Goal: Task Accomplishment & Management: Manage account settings

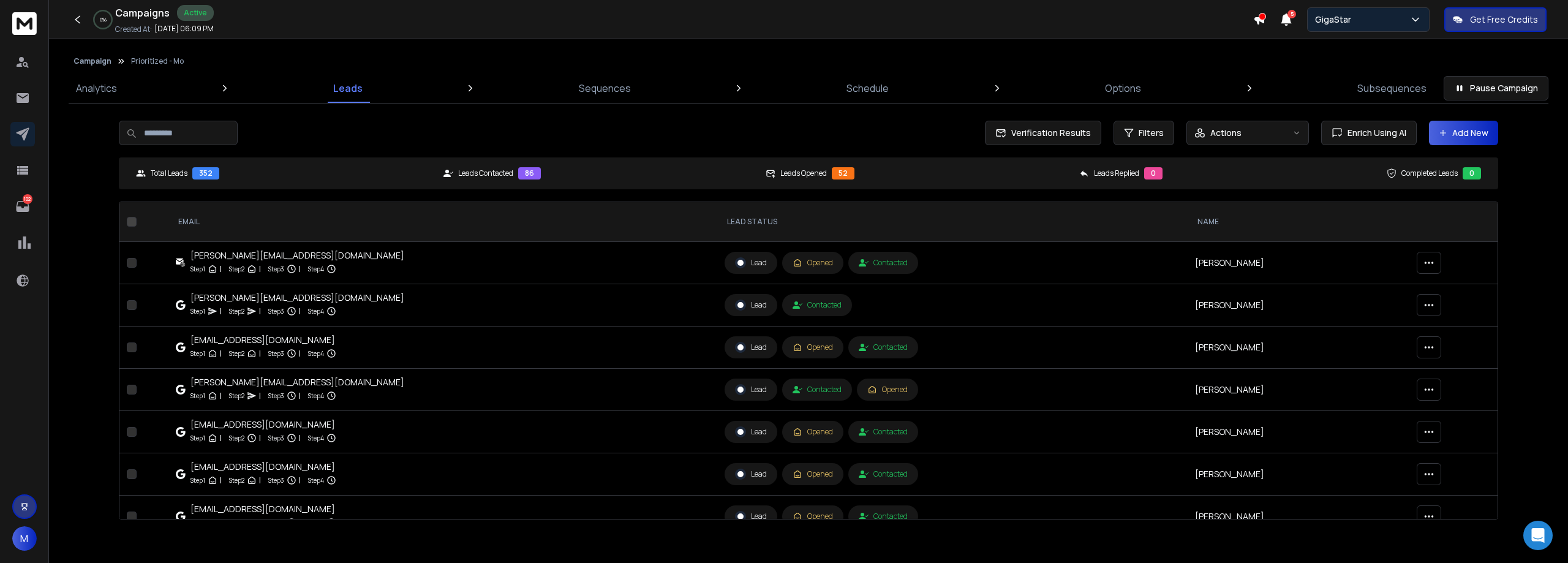
click at [769, 12] on button "GigaStar" at bounding box center [1368, 19] width 122 height 25
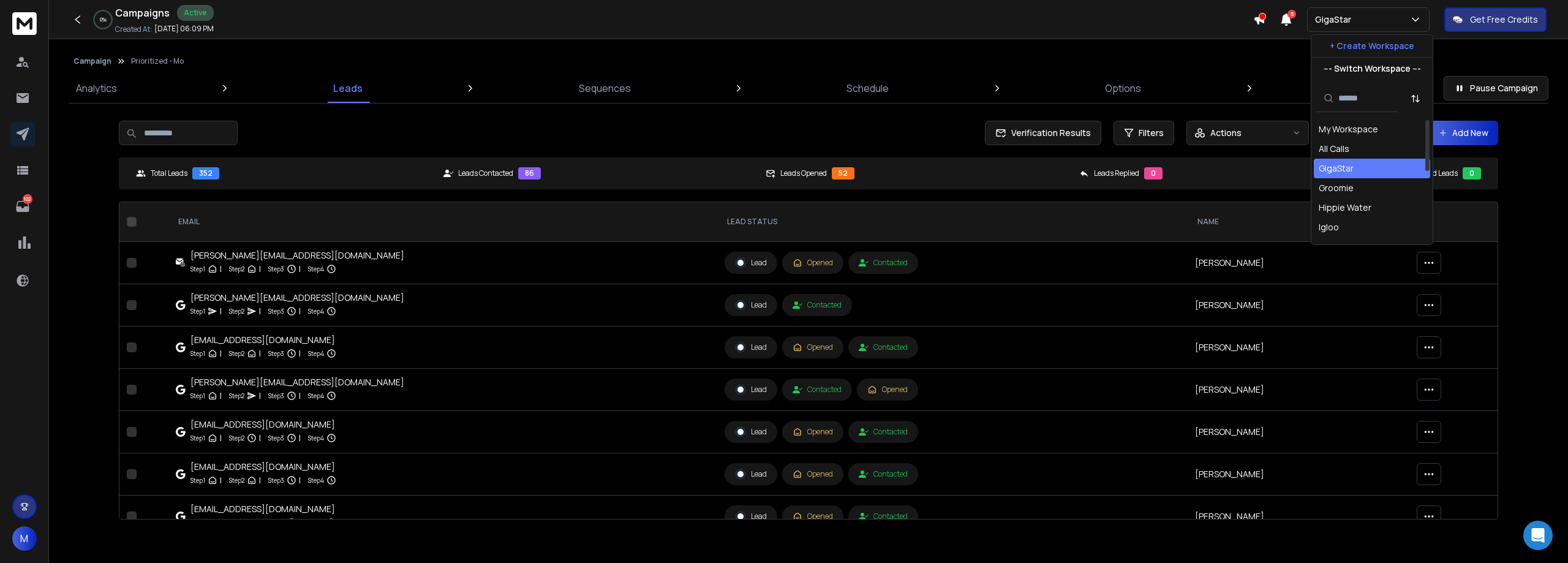
click at [769, 165] on div "GigaStar" at bounding box center [1372, 168] width 116 height 19
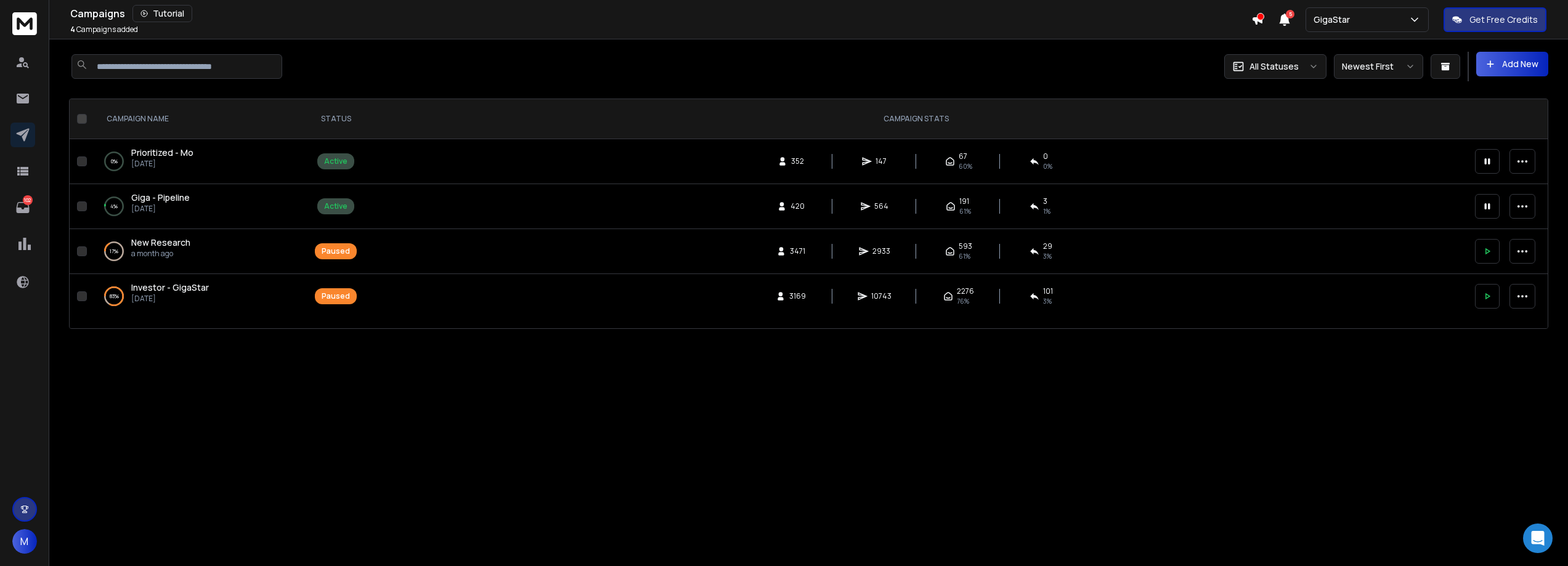
click at [671, 161] on div "352 147 67 60 % 0 0 %" at bounding box center [916, 161] width 1089 height 19
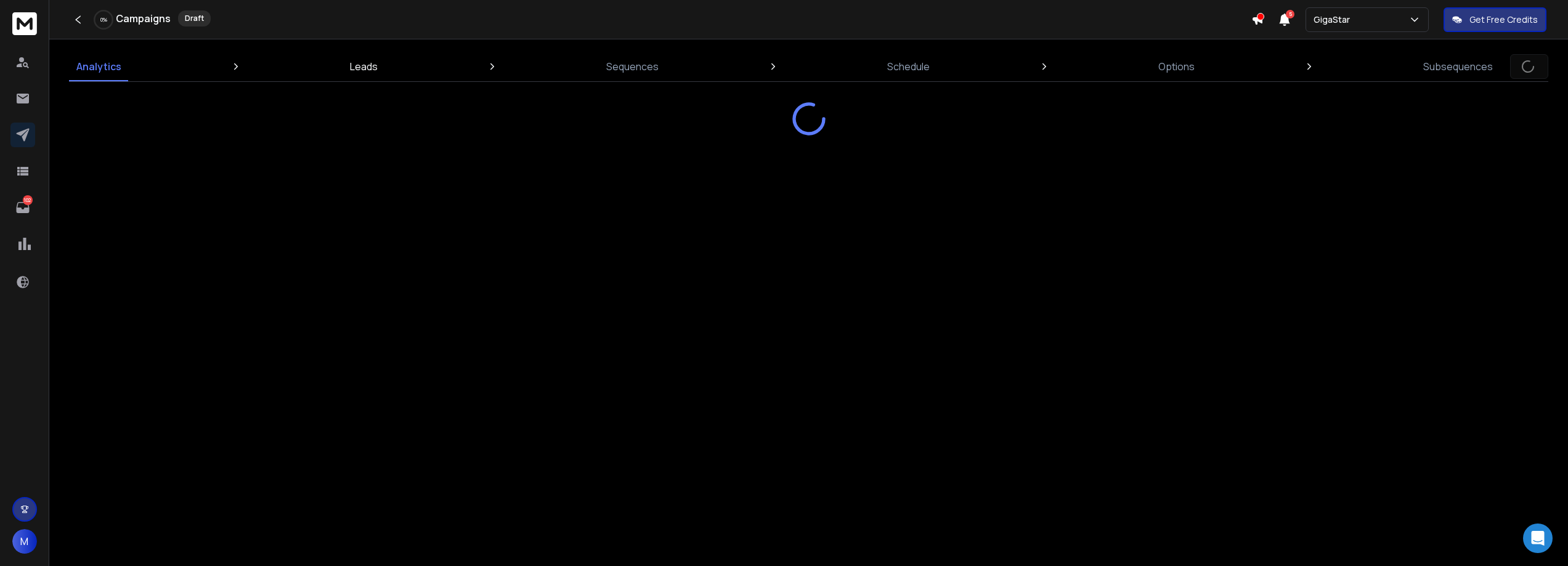
click at [364, 74] on link "Leads" at bounding box center [364, 66] width 43 height 30
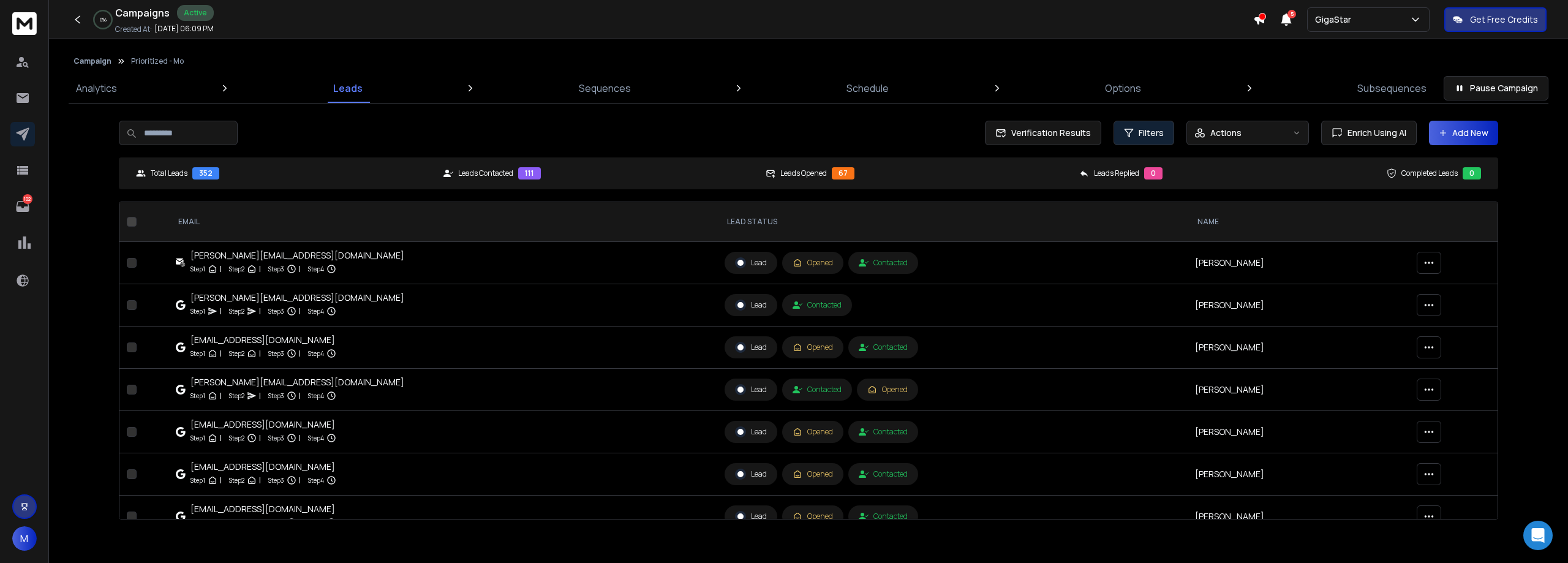
click at [1147, 130] on span "Filters" at bounding box center [1151, 133] width 25 height 12
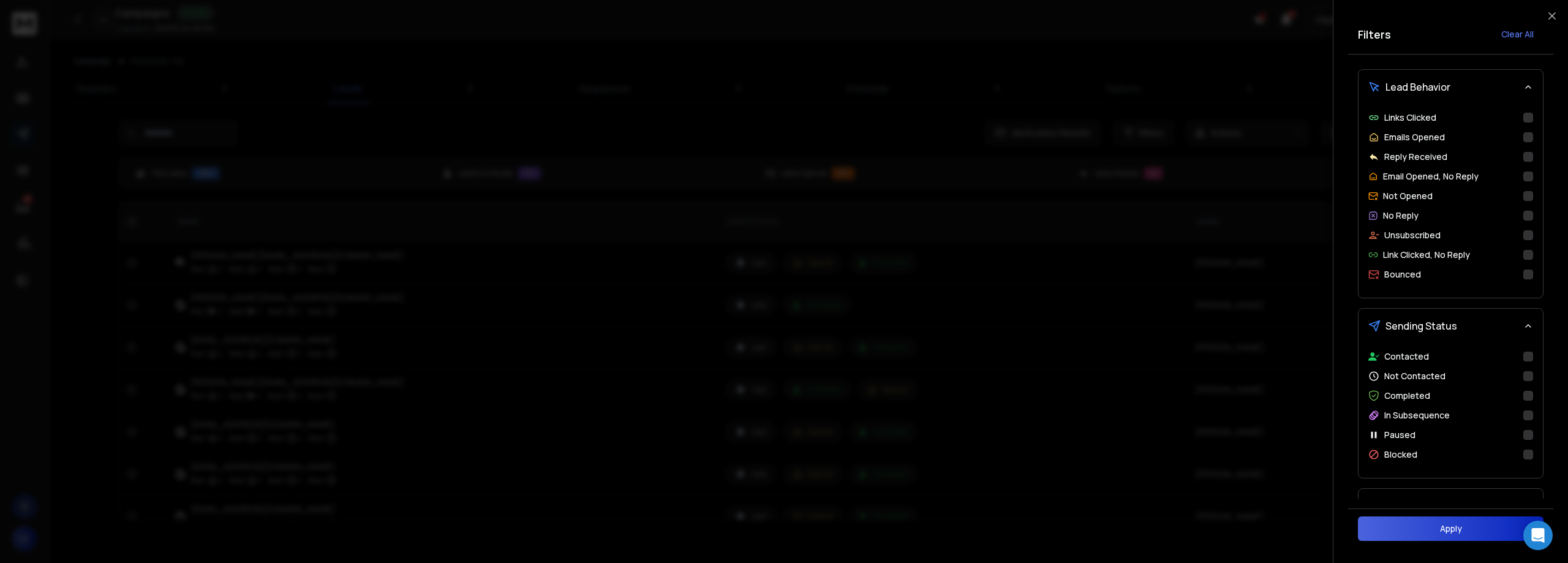
click at [1396, 375] on p "Not Contacted" at bounding box center [1415, 376] width 61 height 12
click at [1523, 375] on button "Not Contacted" at bounding box center [1528, 376] width 10 height 10
click at [1447, 517] on button "Apply" at bounding box center [1451, 529] width 186 height 25
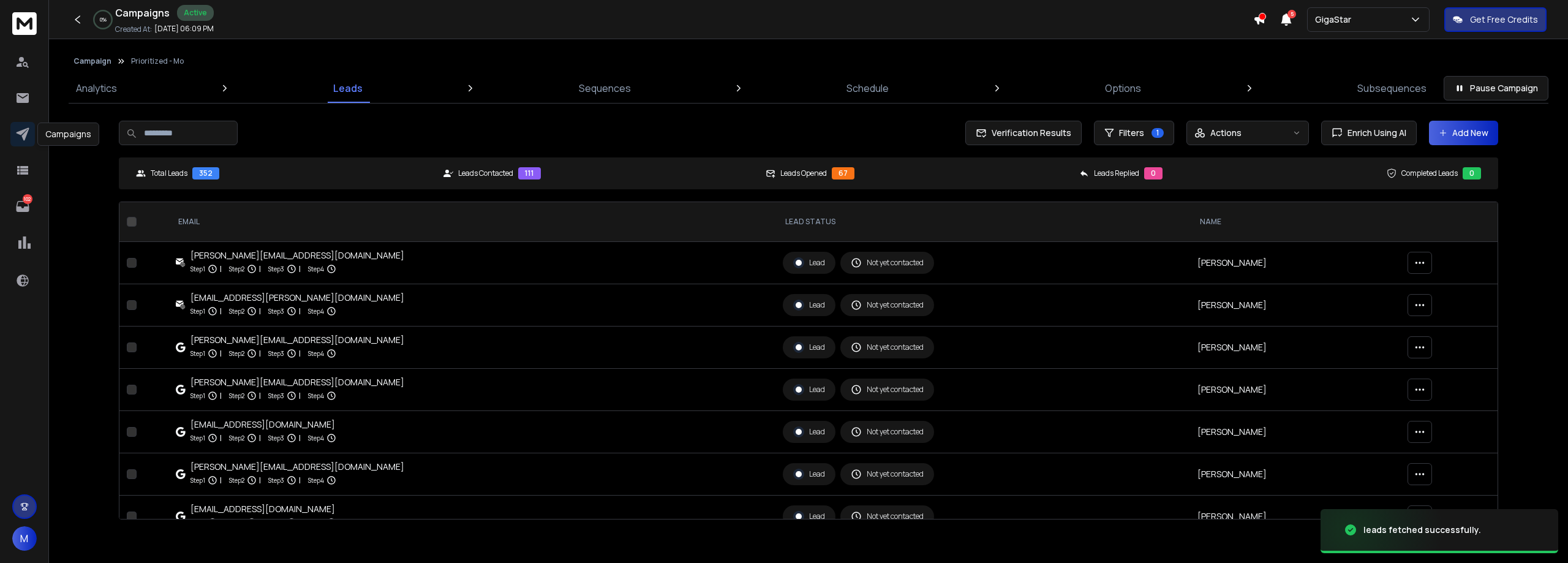
click at [29, 138] on icon at bounding box center [22, 134] width 15 height 15
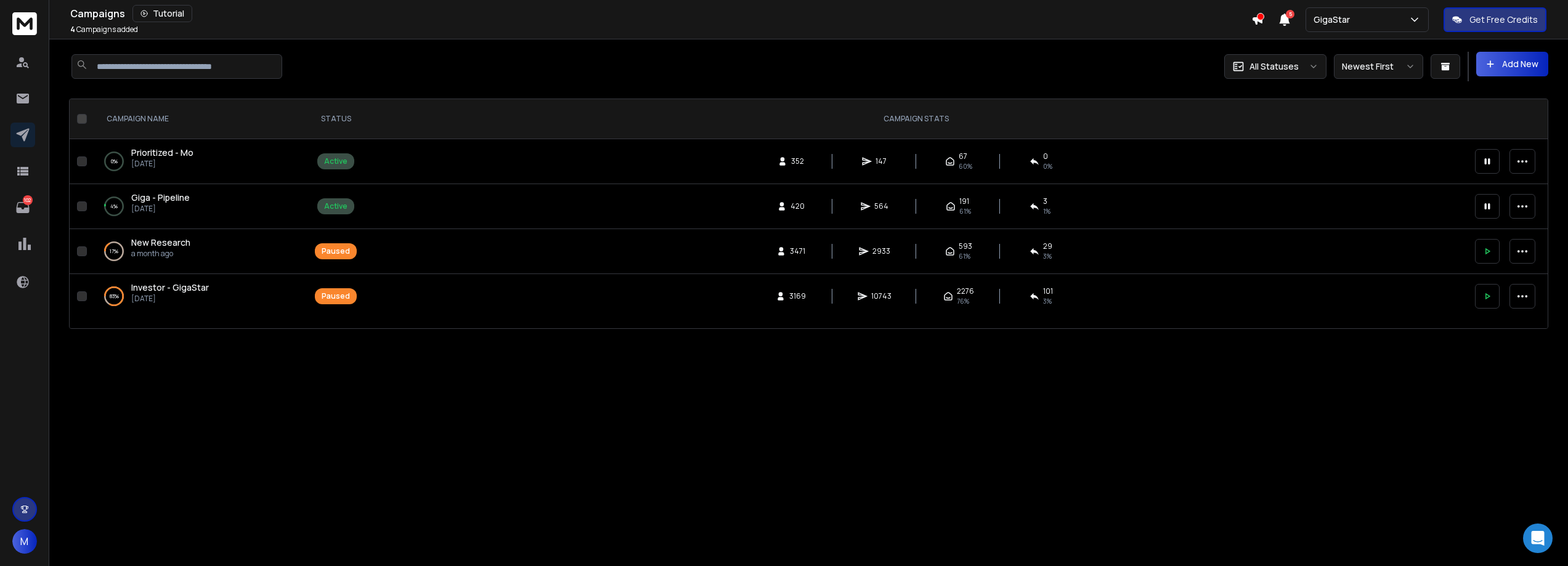
click at [243, 205] on div "4 % Giga - Pipeline 8 days ago" at bounding box center [199, 206] width 191 height 30
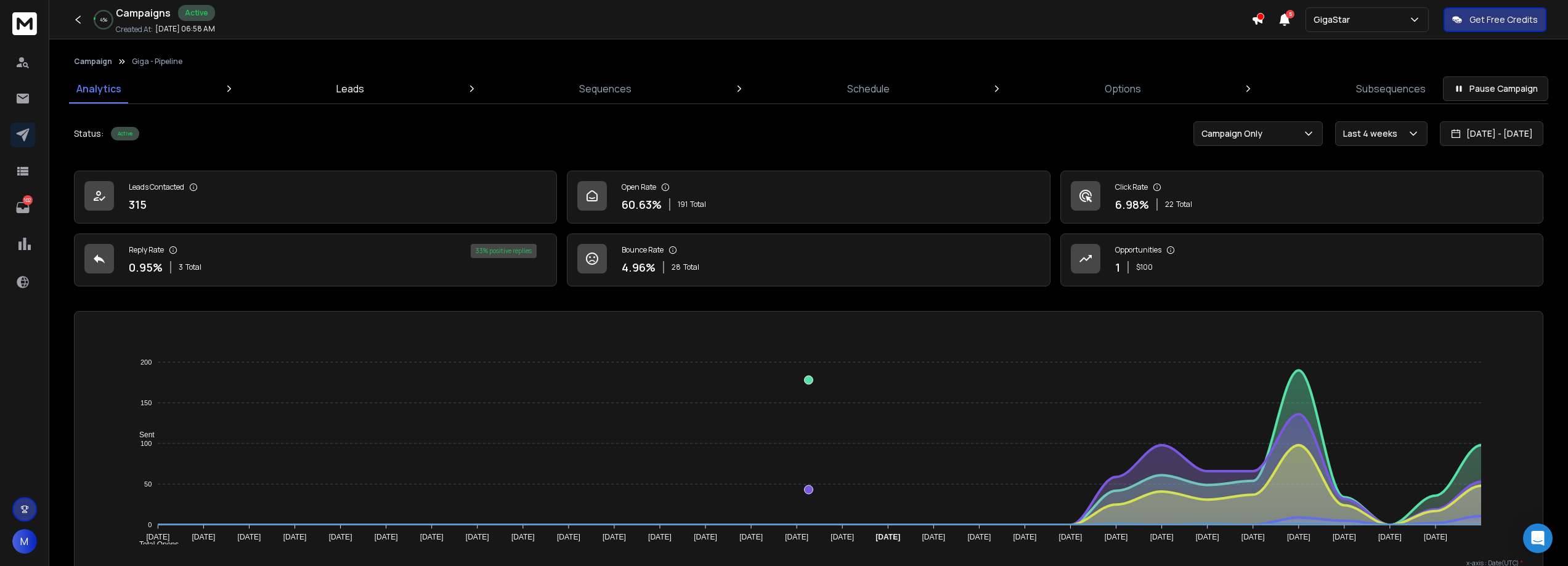
click at [337, 87] on p "Leads" at bounding box center [351, 88] width 28 height 15
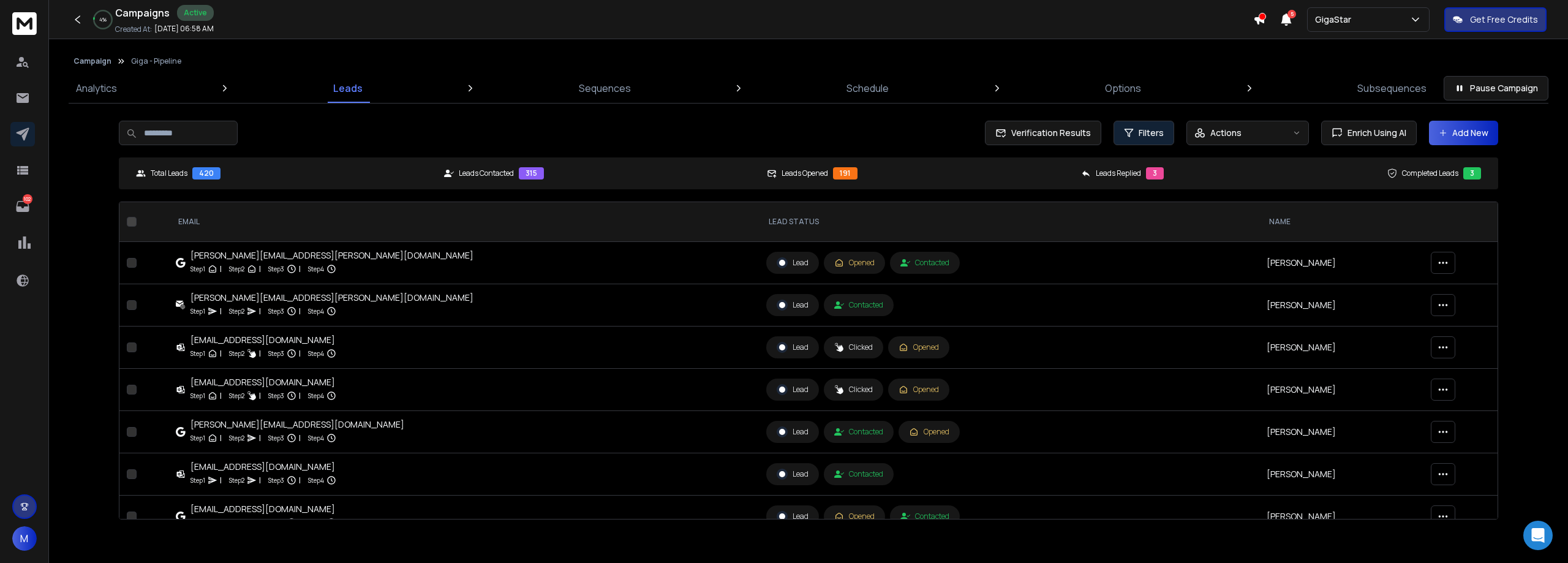
click at [1141, 128] on span "Filters" at bounding box center [1151, 133] width 25 height 12
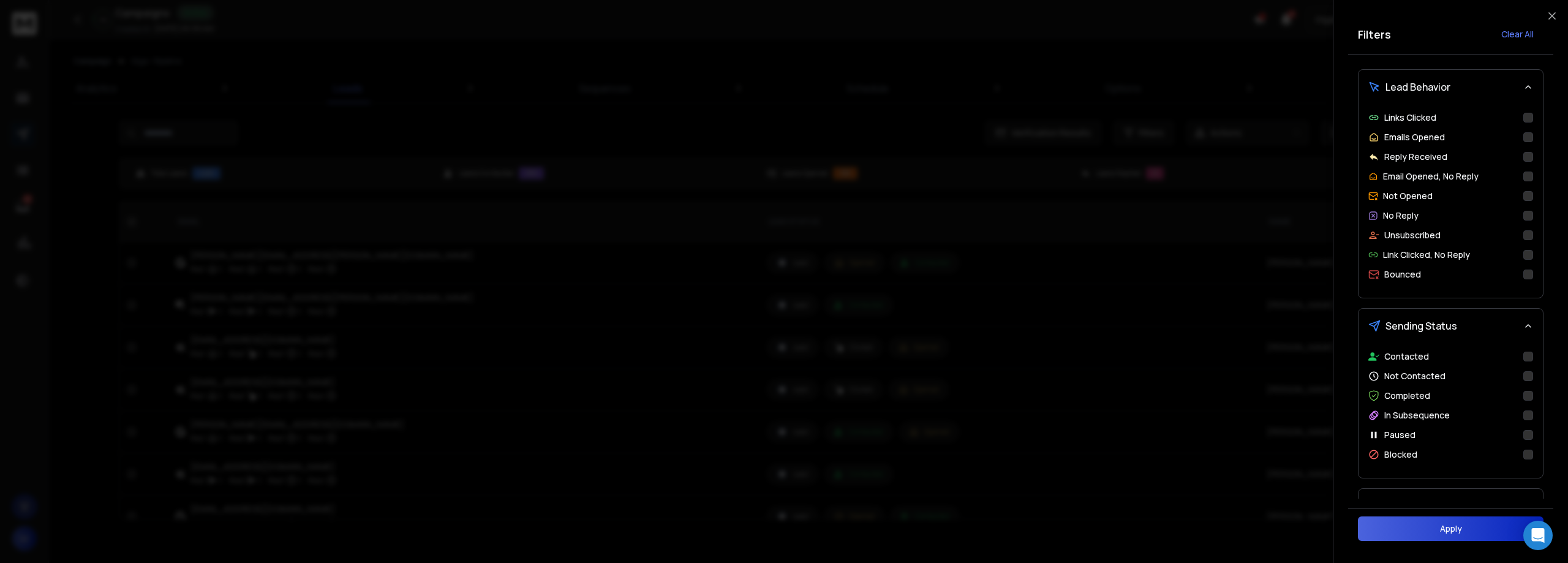
click at [1414, 368] on div "Contacted Not Contacted Completed In Subsequence Paused Blocked" at bounding box center [1450, 414] width 184 height 128
click at [1418, 374] on p "Not Contacted" at bounding box center [1415, 376] width 61 height 12
click at [1523, 374] on button "Not Contacted" at bounding box center [1528, 376] width 10 height 10
click at [1446, 523] on button "Apply" at bounding box center [1451, 529] width 186 height 25
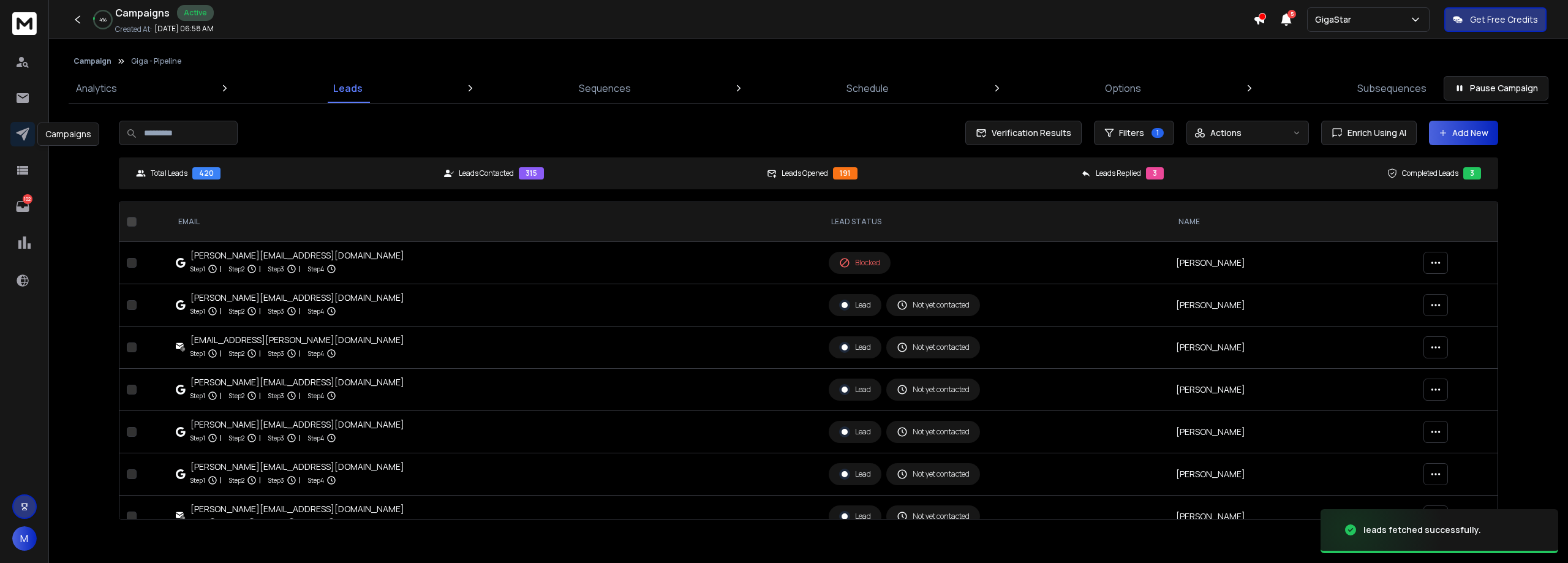
drag, startPoint x: 28, startPoint y: 134, endPoint x: 45, endPoint y: 141, distance: 18.4
click at [28, 134] on icon at bounding box center [22, 134] width 15 height 15
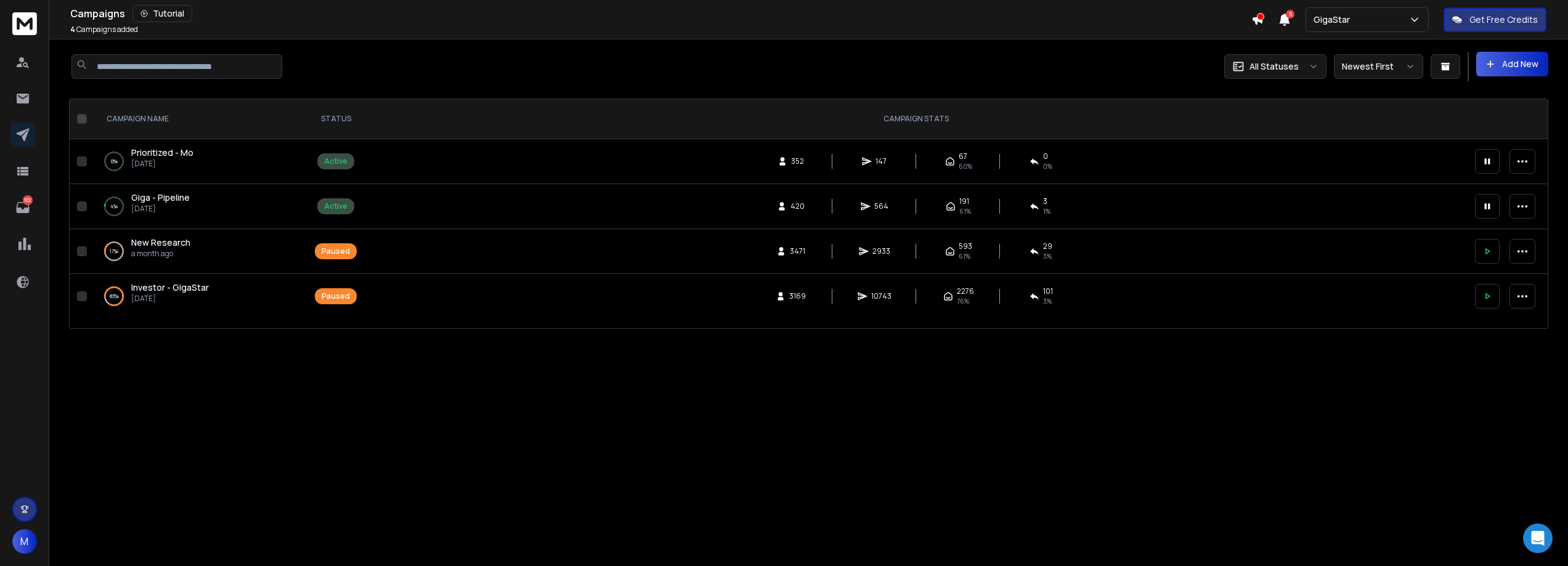
click at [239, 243] on div "17 % New Research a month ago" at bounding box center [199, 251] width 191 height 30
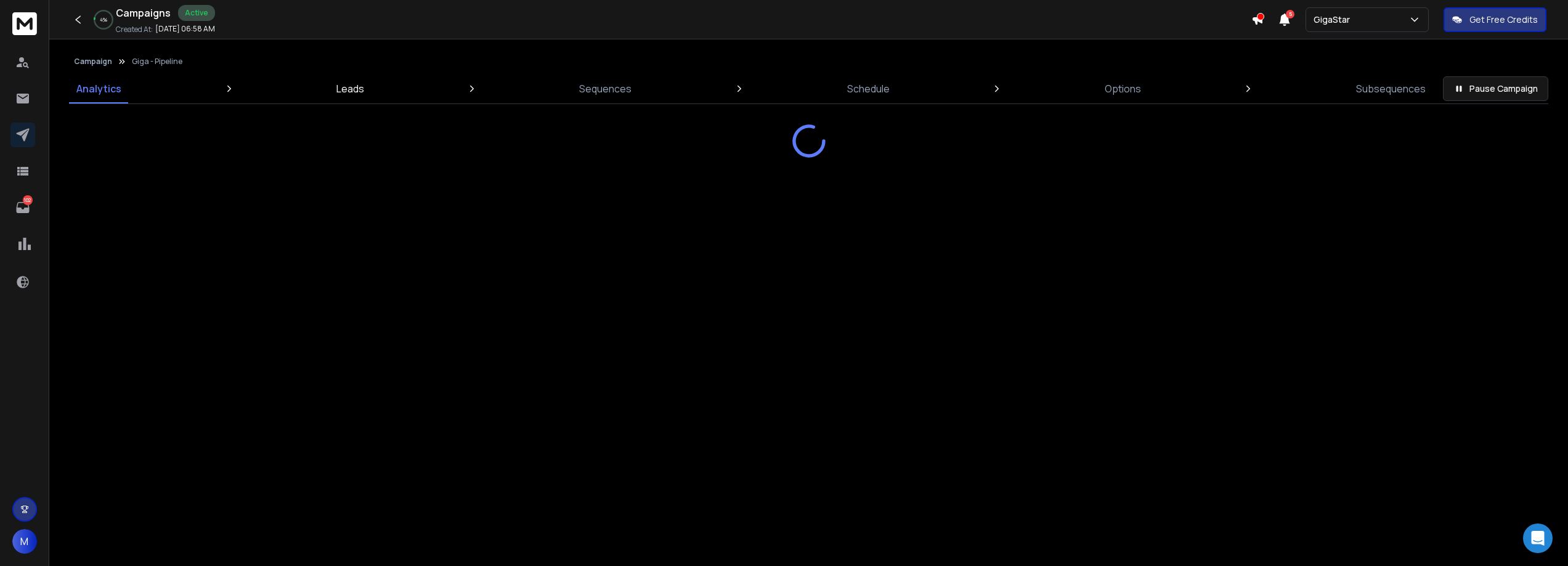
click at [338, 81] on p "Leads" at bounding box center [351, 88] width 28 height 15
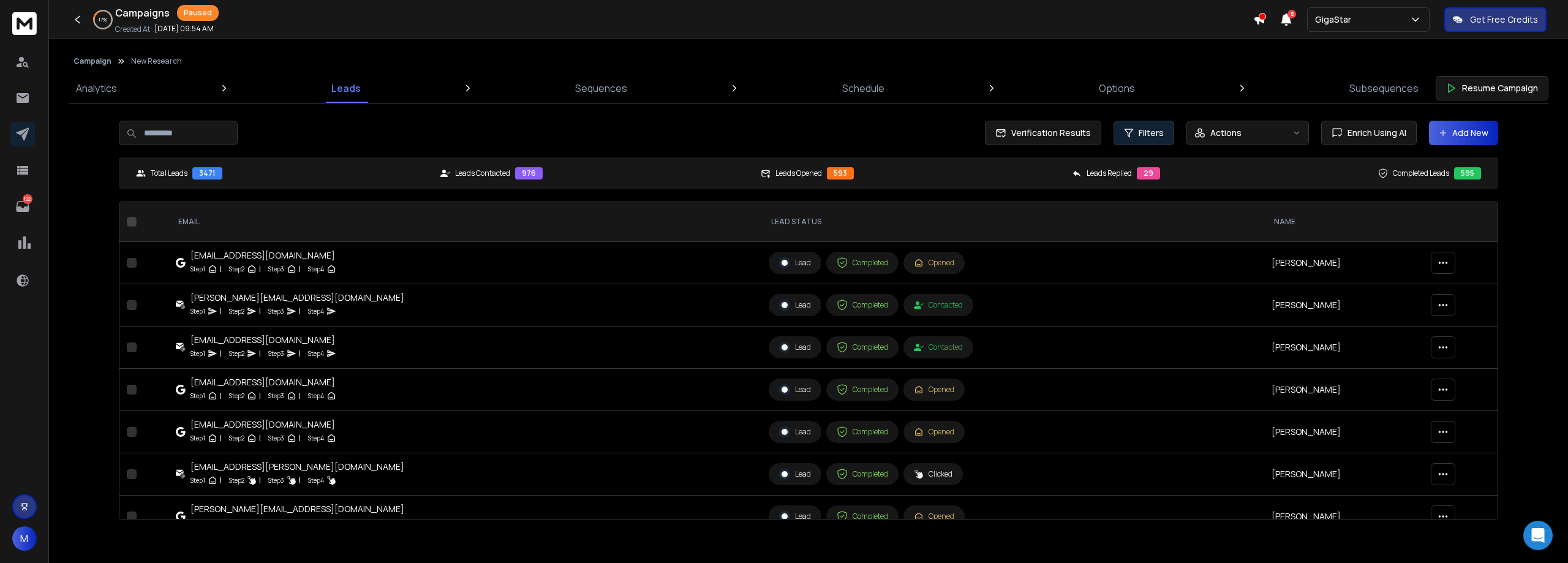
click at [1158, 128] on span "Filters" at bounding box center [1151, 133] width 25 height 12
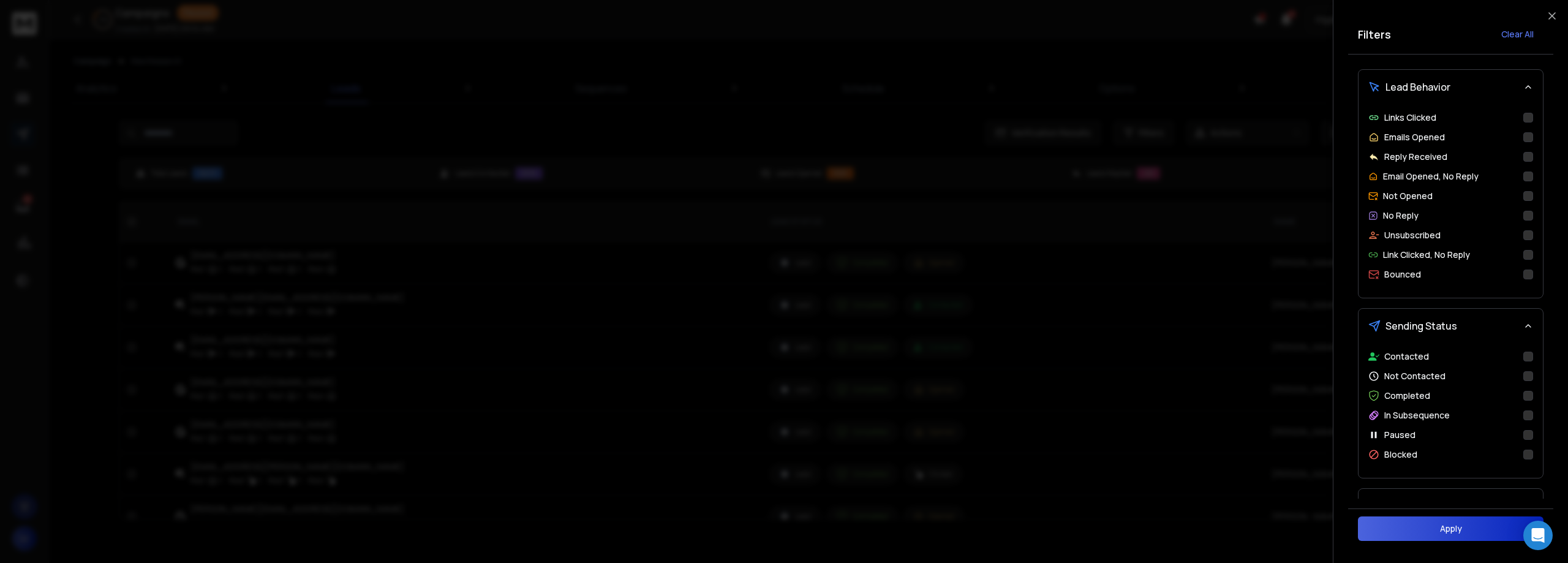
click at [1437, 376] on p "Not Contacted" at bounding box center [1415, 376] width 61 height 12
click at [1523, 376] on button "Not Contacted" at bounding box center [1528, 376] width 10 height 10
click at [1444, 521] on button "Apply" at bounding box center [1451, 529] width 186 height 25
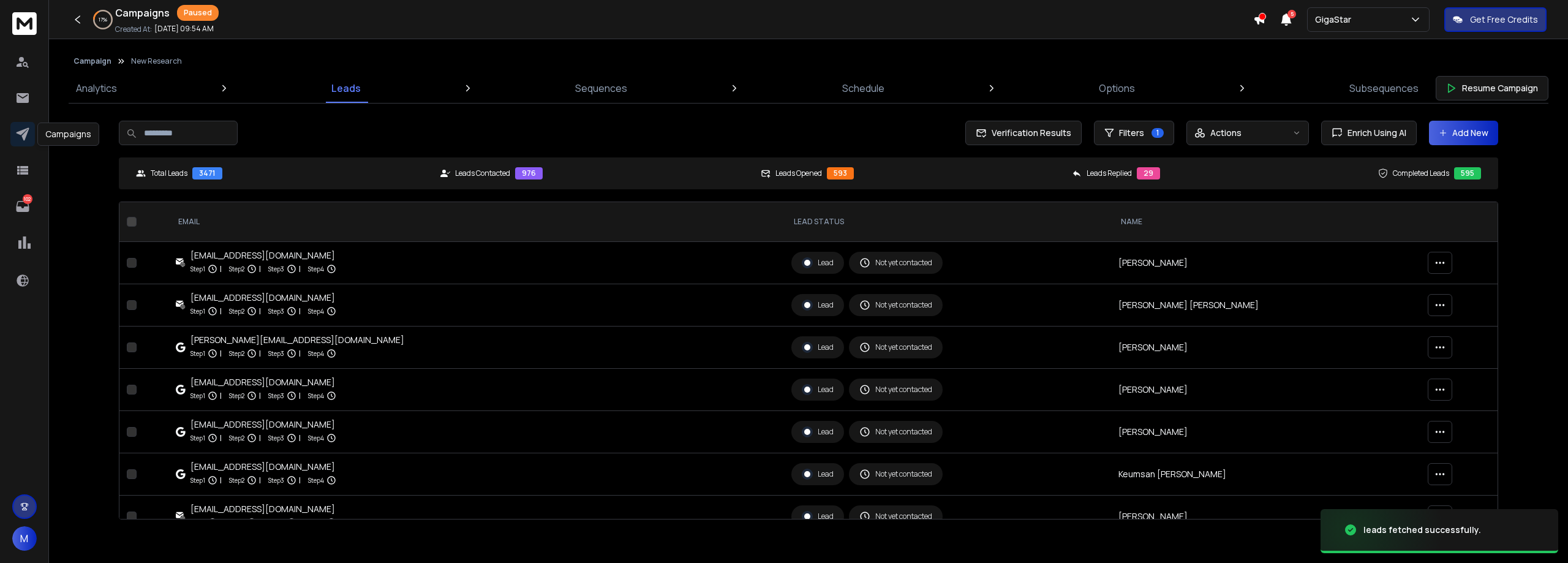
click at [22, 129] on icon at bounding box center [22, 134] width 15 height 15
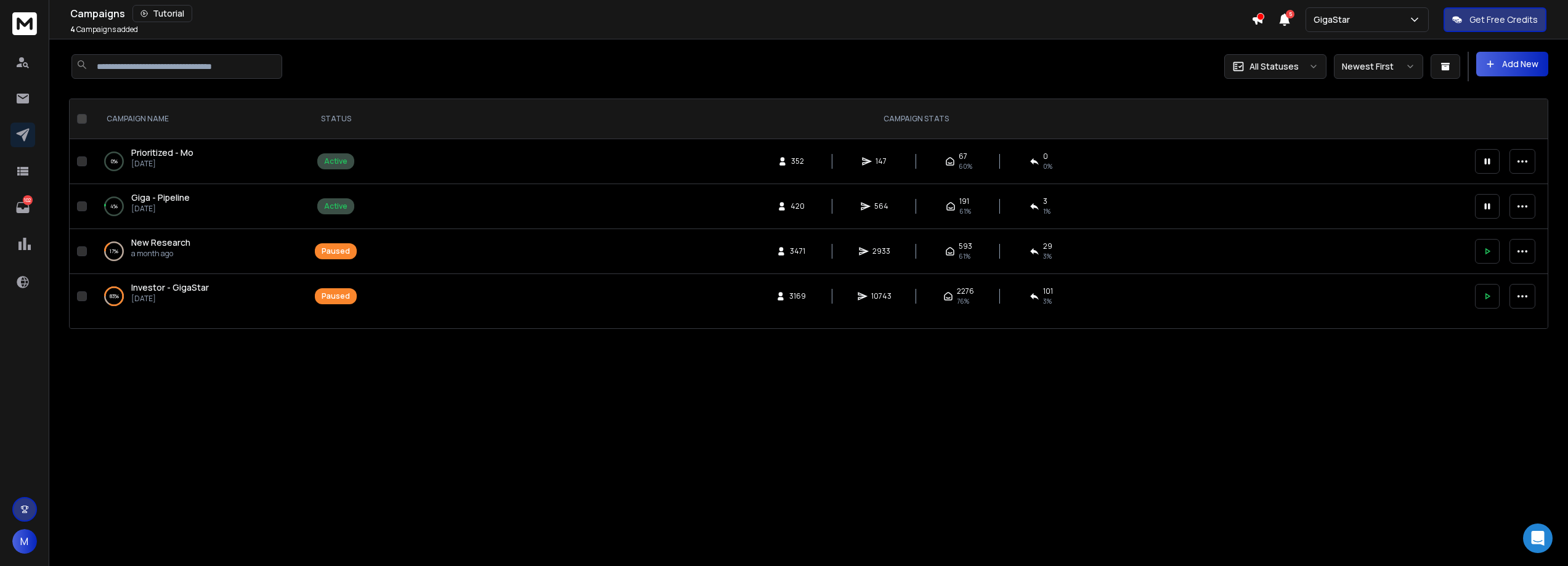
click at [170, 301] on p "3 months ago" at bounding box center [170, 298] width 78 height 10
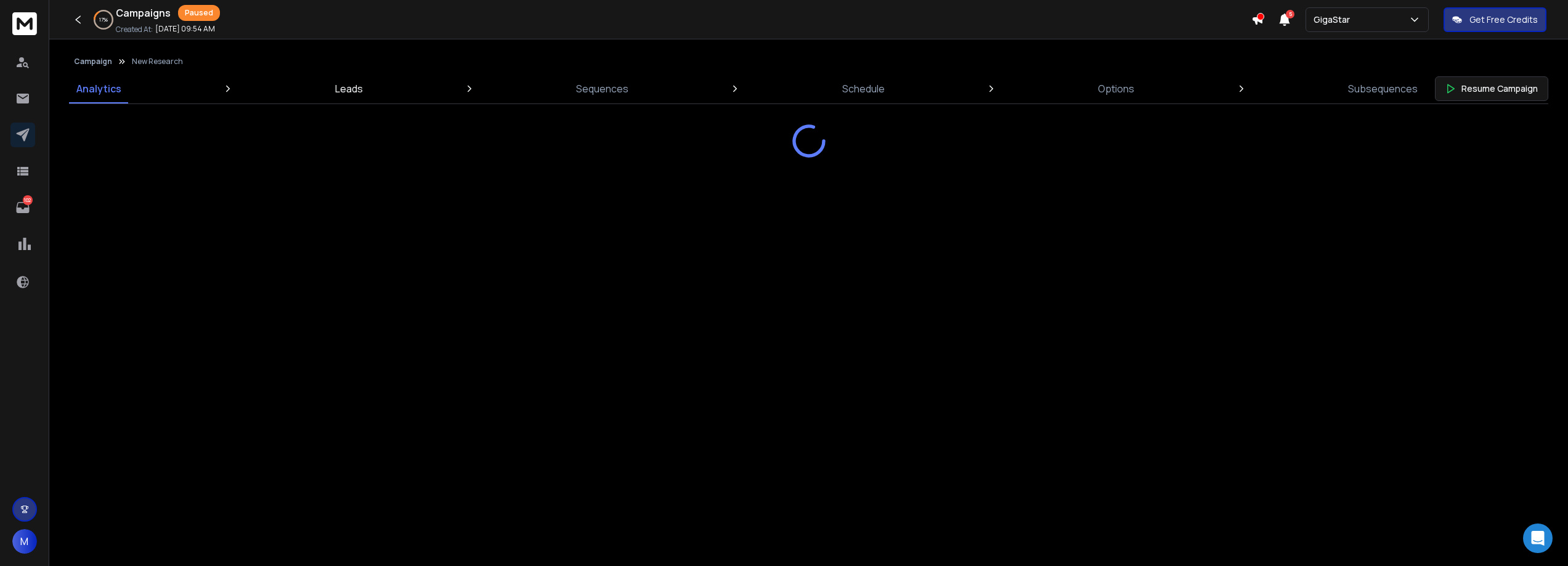
click at [338, 87] on p "Leads" at bounding box center [349, 88] width 28 height 15
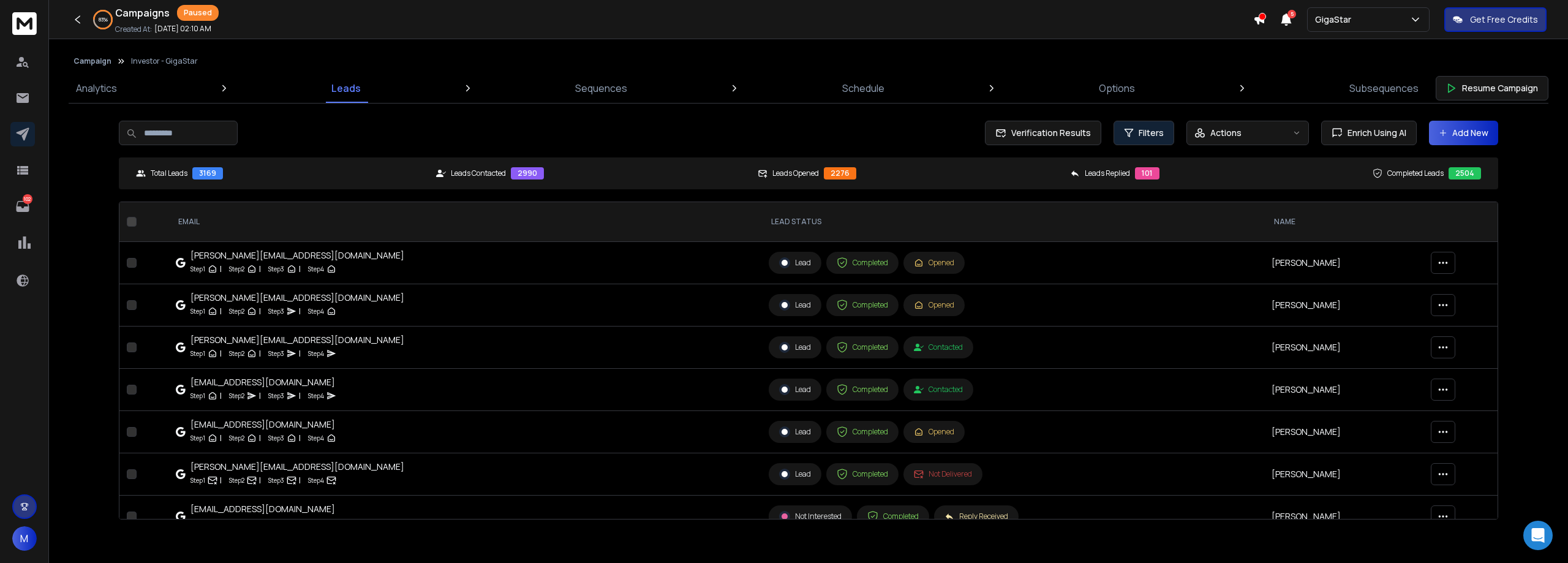
click at [1133, 129] on icon "button" at bounding box center [1128, 132] width 10 height 10
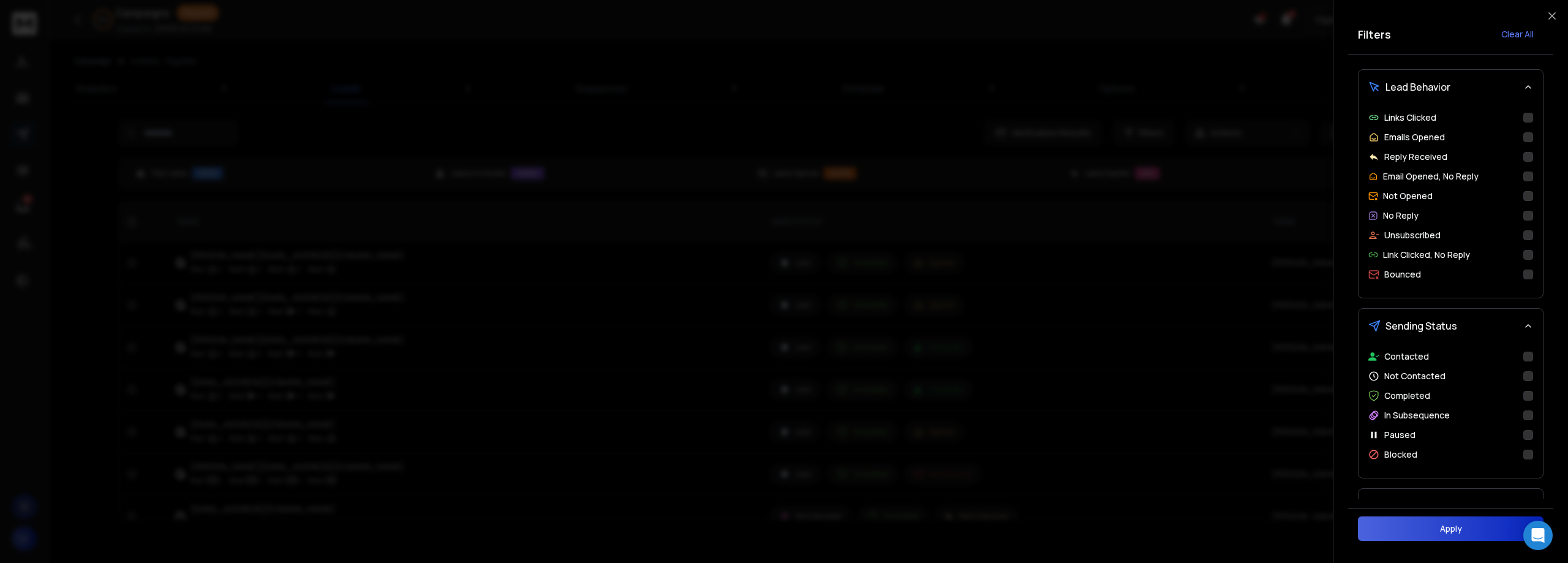
click at [1435, 377] on p "Not Contacted" at bounding box center [1415, 376] width 61 height 12
click at [1523, 377] on button "Not Contacted" at bounding box center [1528, 376] width 10 height 10
click at [1431, 514] on div "Apply" at bounding box center [1450, 528] width 205 height 39
click at [1430, 518] on button "Apply" at bounding box center [1451, 529] width 186 height 25
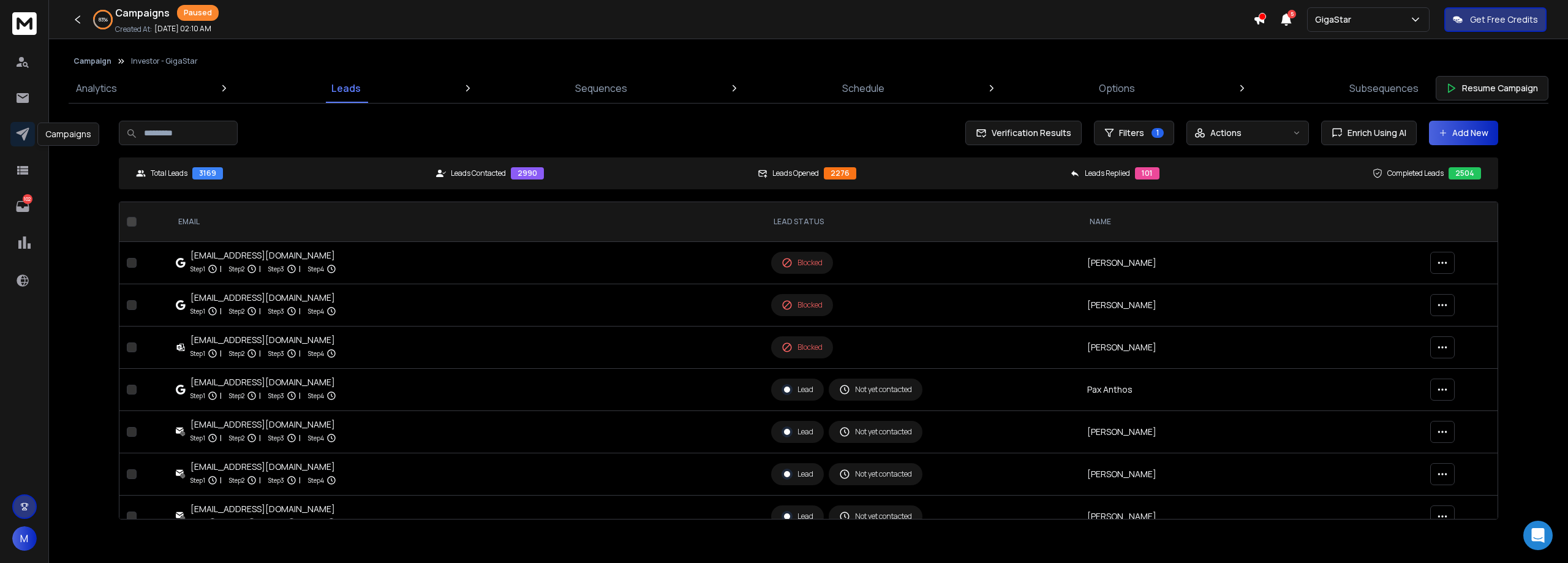
click at [17, 133] on icon at bounding box center [22, 134] width 13 height 13
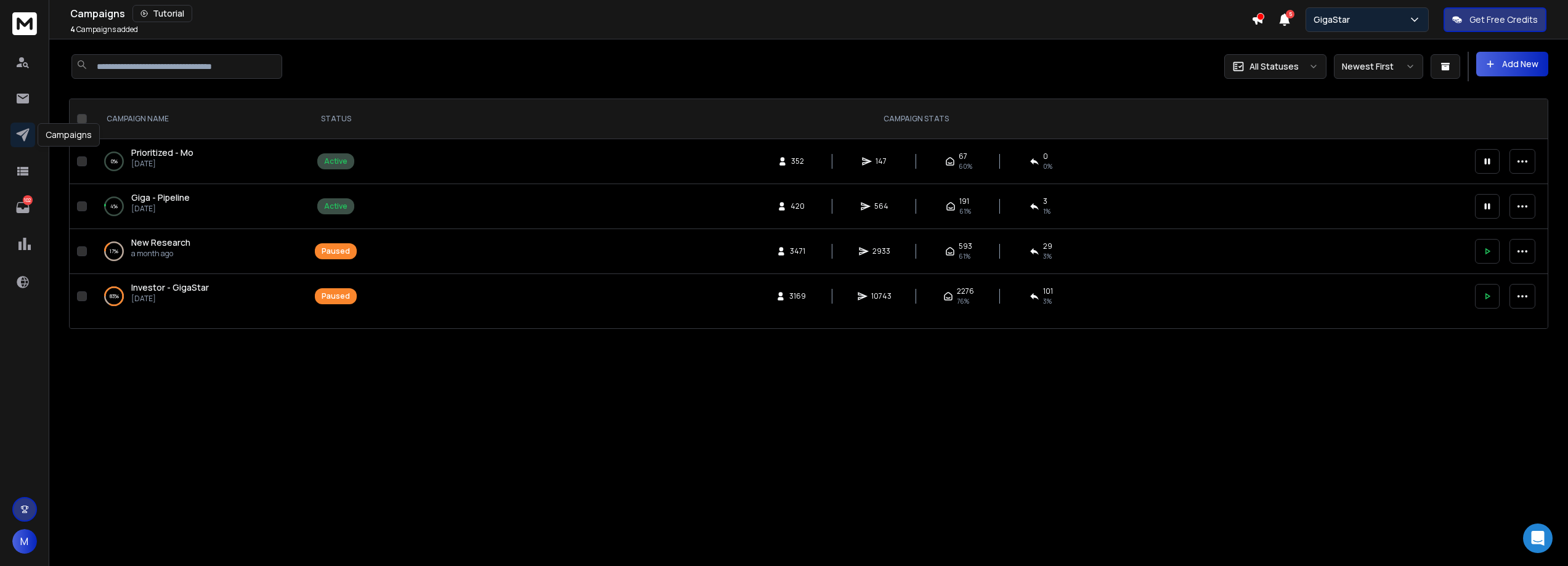
click at [1348, 17] on p "GigaStar" at bounding box center [1334, 19] width 41 height 12
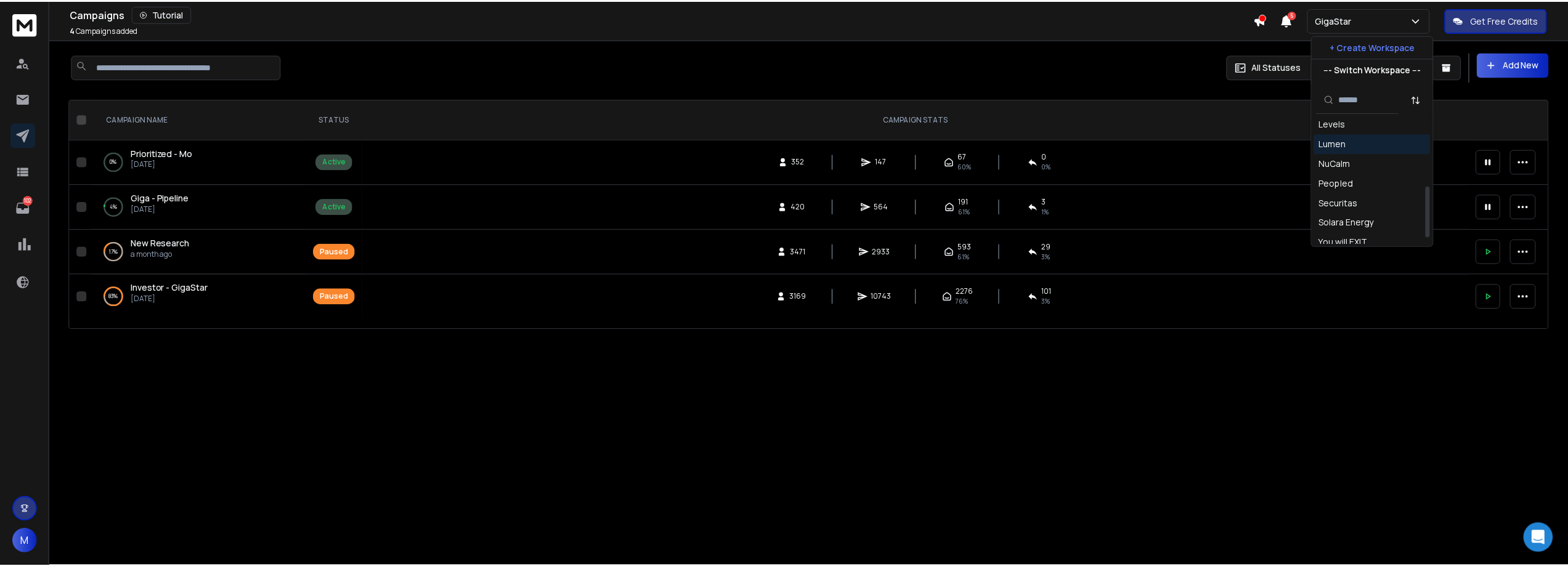
scroll to position [172, 0]
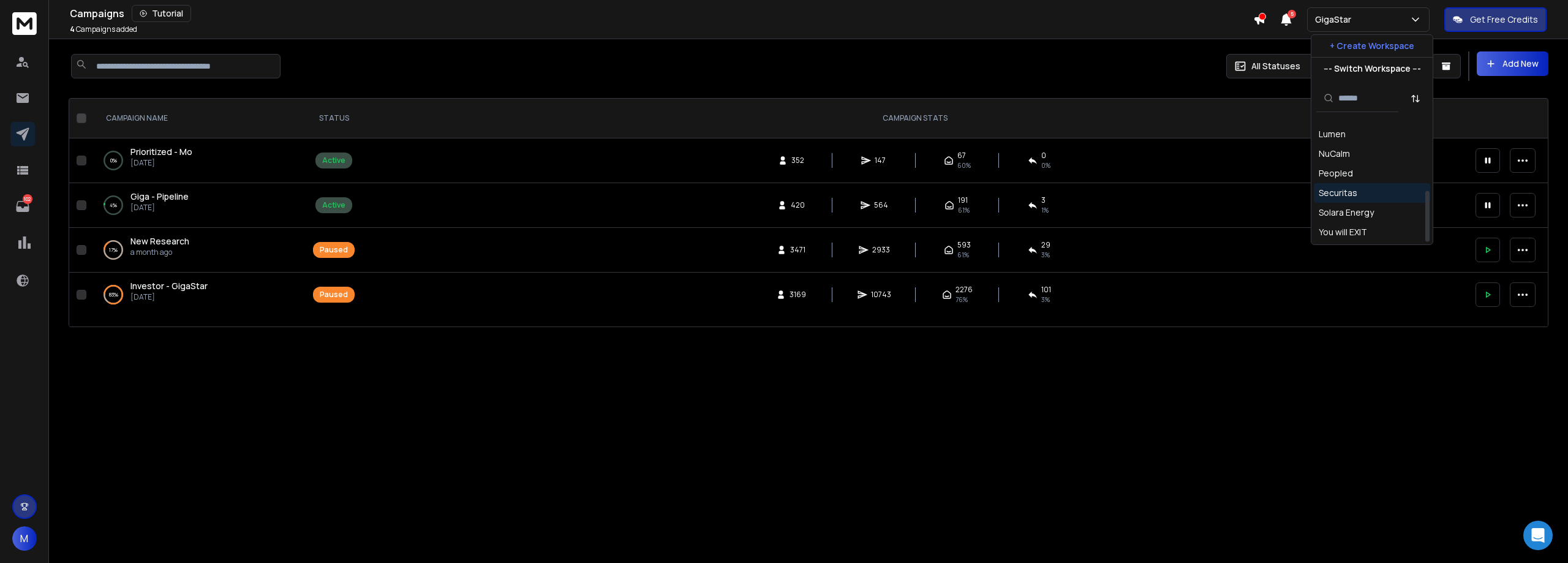
click at [1370, 193] on div "Securitas" at bounding box center [1372, 192] width 116 height 19
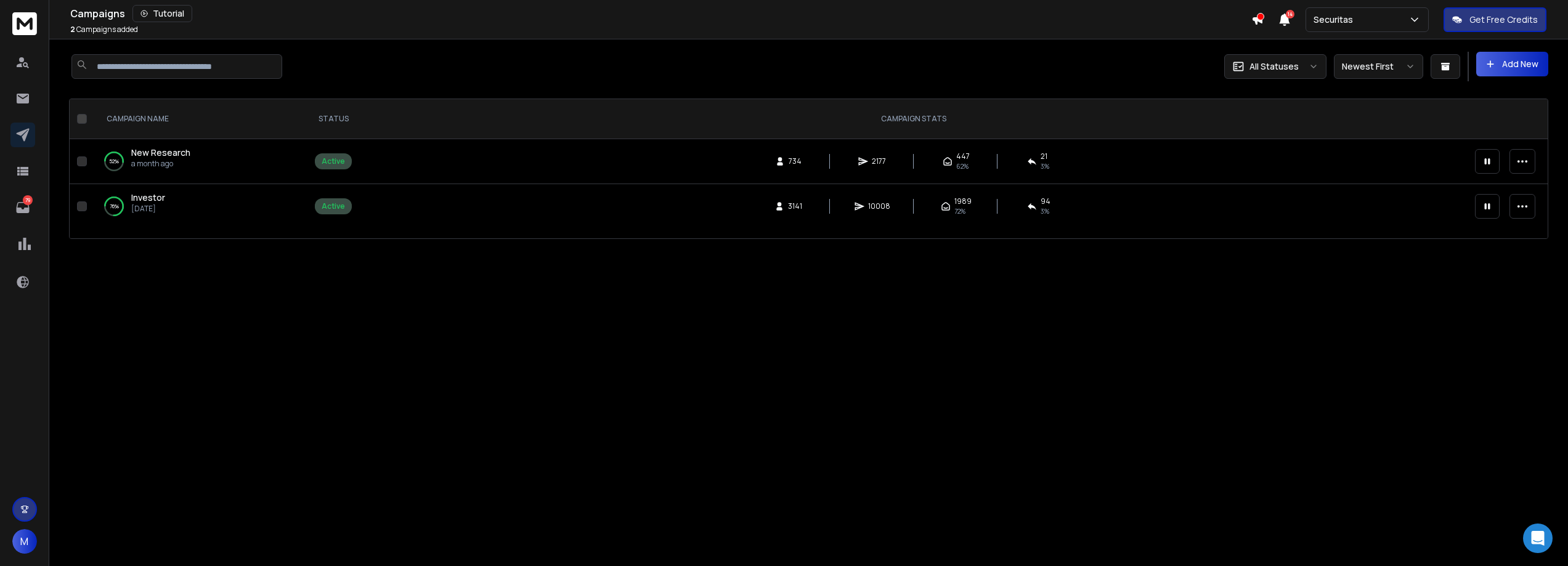
click at [220, 209] on div "76 % Investor 3 months ago" at bounding box center [199, 206] width 191 height 30
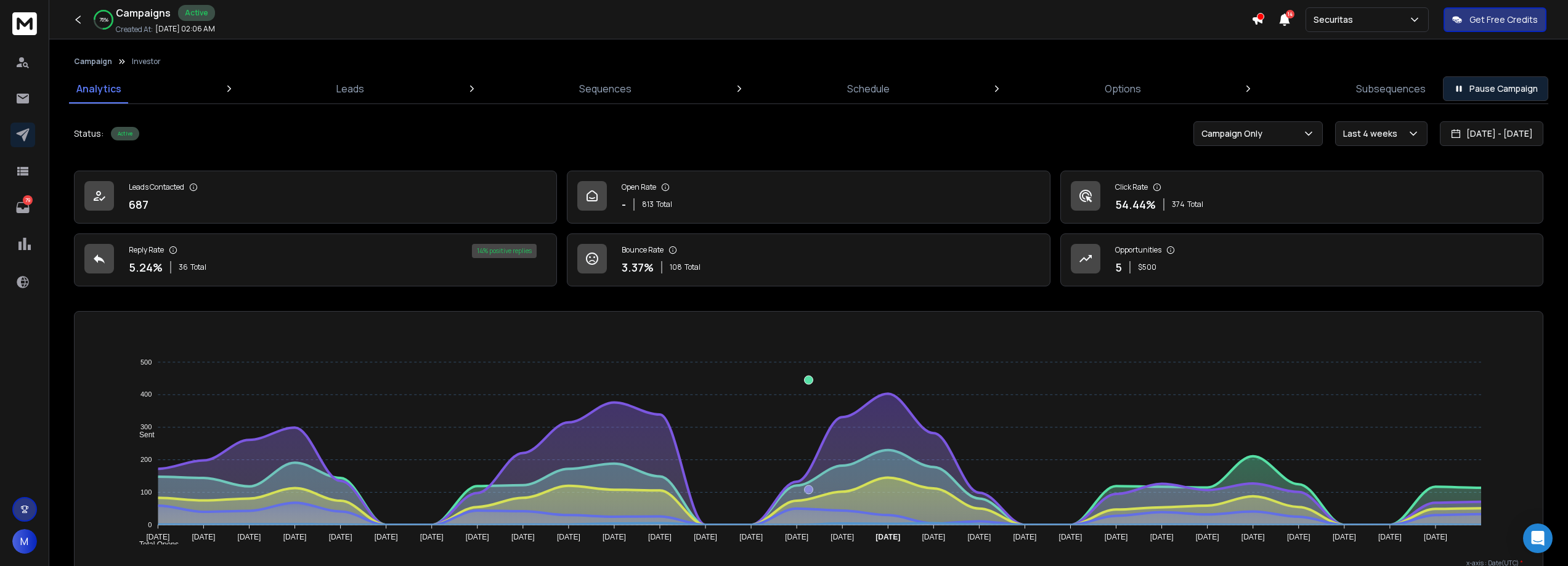
click at [1466, 96] on button "Pause Campaign" at bounding box center [1495, 89] width 105 height 25
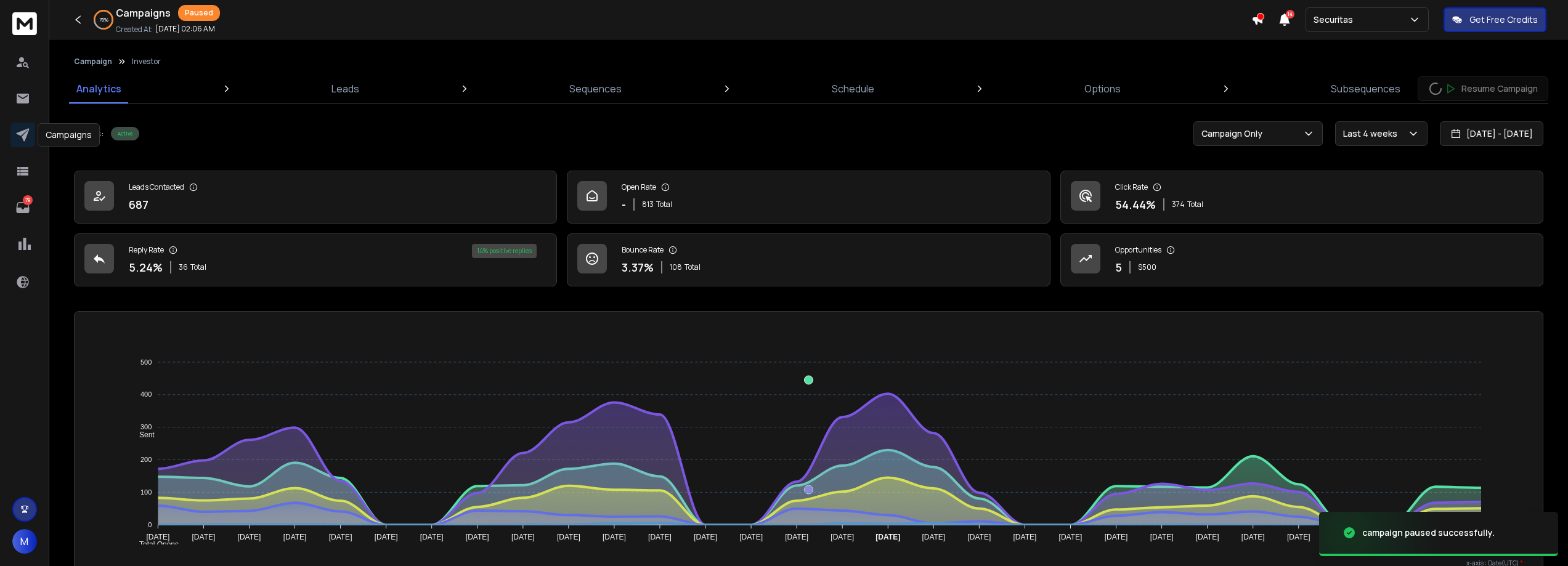
click at [25, 135] on icon at bounding box center [23, 135] width 13 height 13
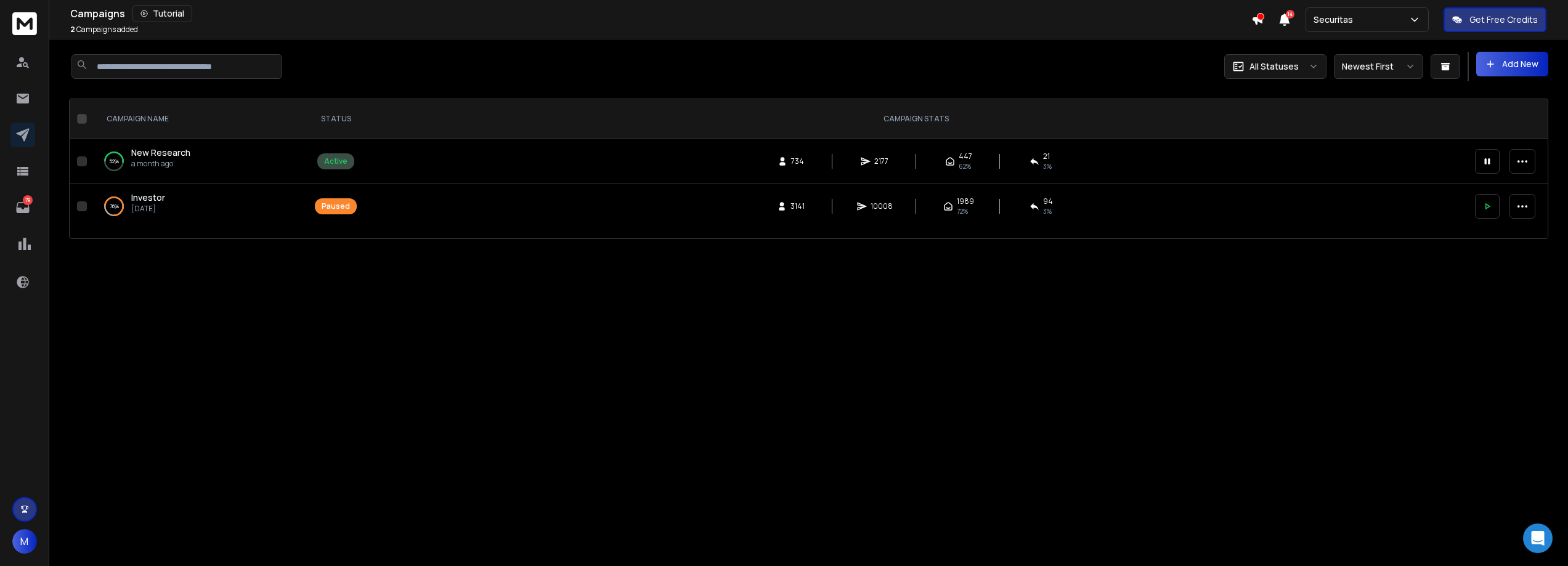
click at [217, 167] on div "52 % New Research a month ago" at bounding box center [199, 161] width 191 height 30
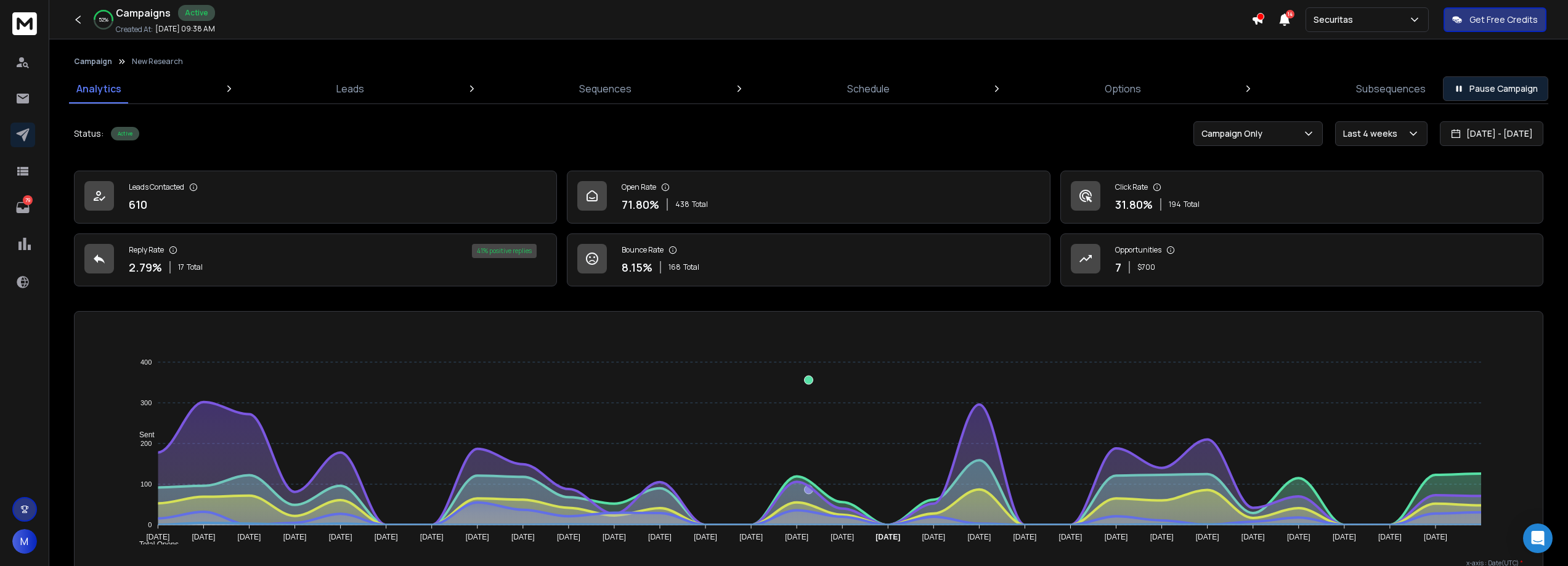
click at [1530, 78] on button "Pause Campaign" at bounding box center [1495, 89] width 105 height 25
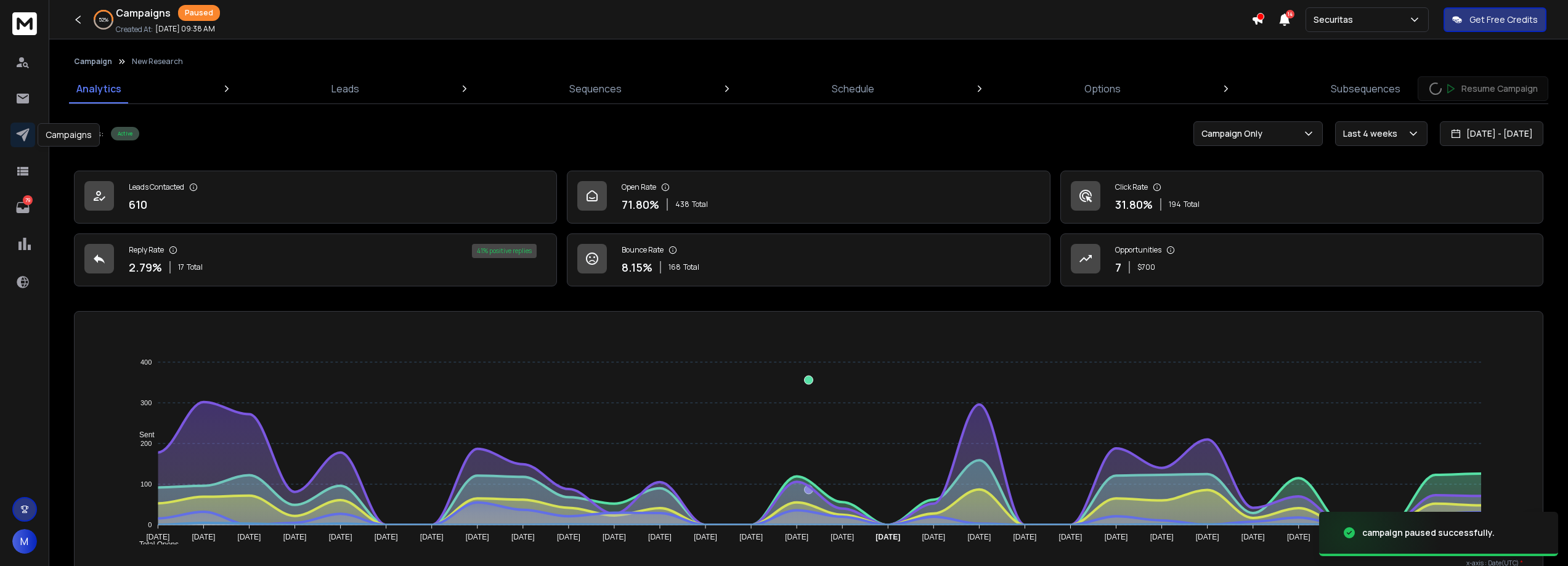
click at [25, 144] on link at bounding box center [23, 135] width 25 height 25
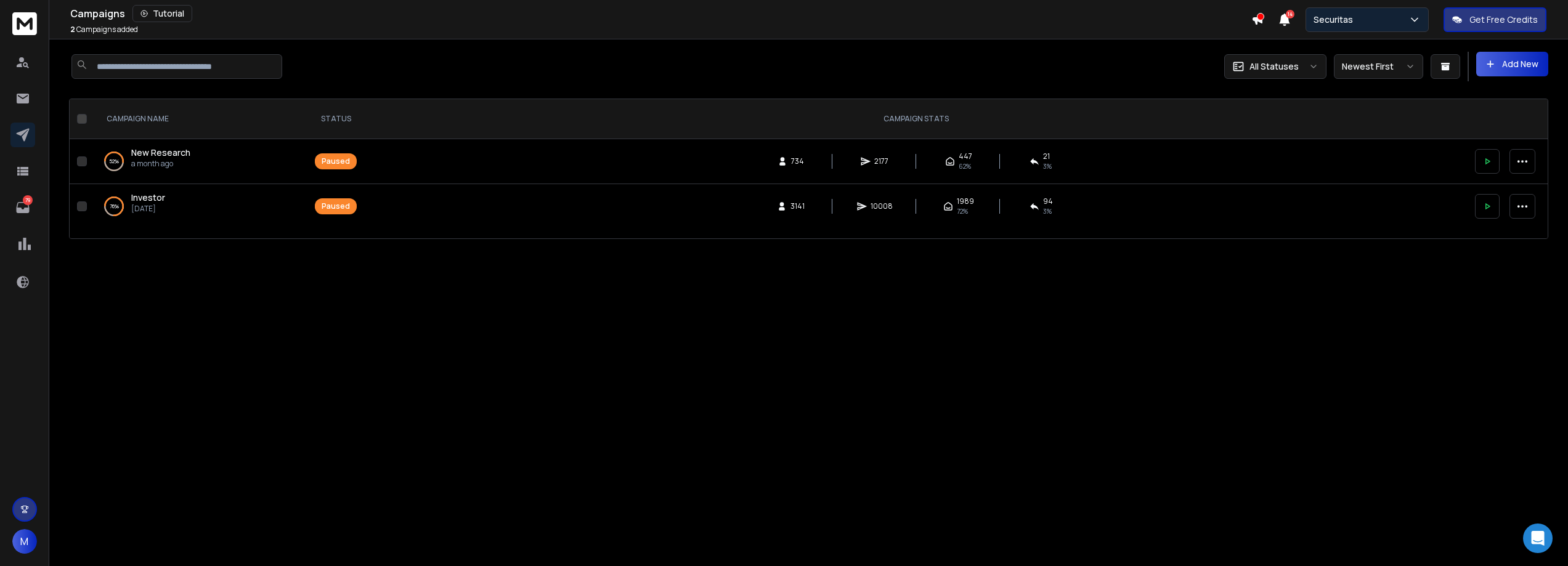
click at [1358, 19] on p "Securitas" at bounding box center [1335, 19] width 44 height 12
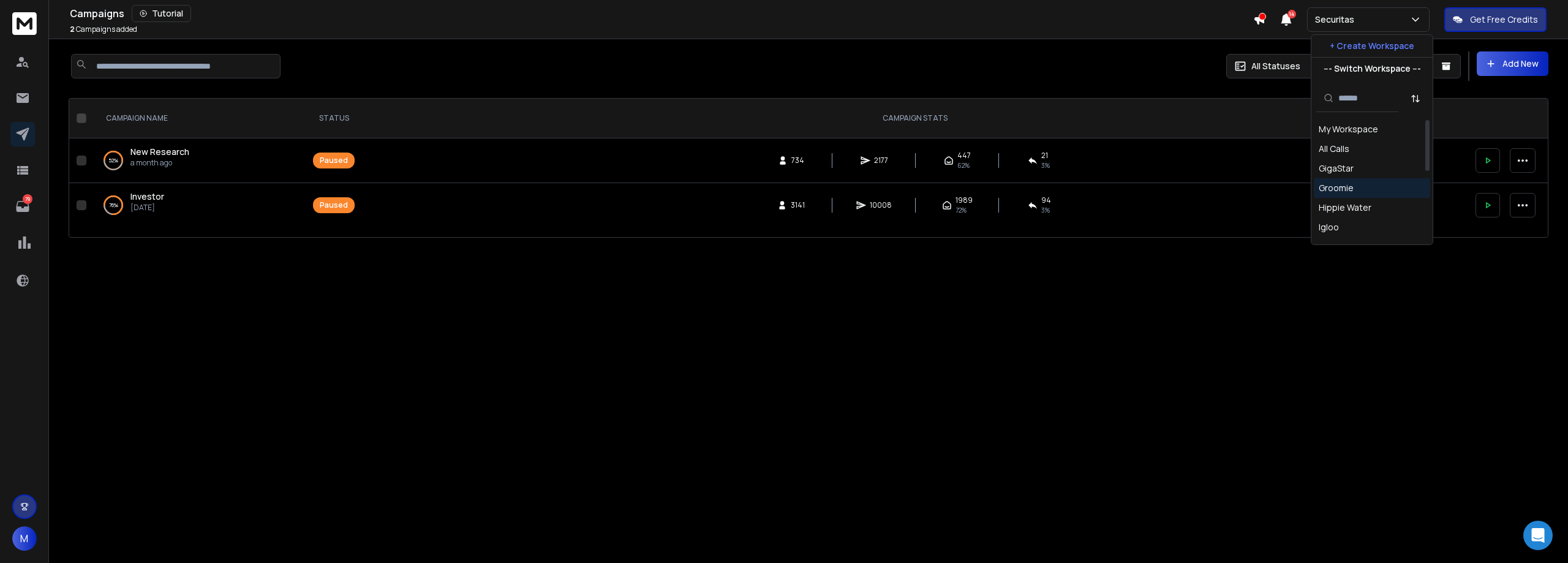
click at [1374, 184] on div "Groomie" at bounding box center [1372, 187] width 116 height 19
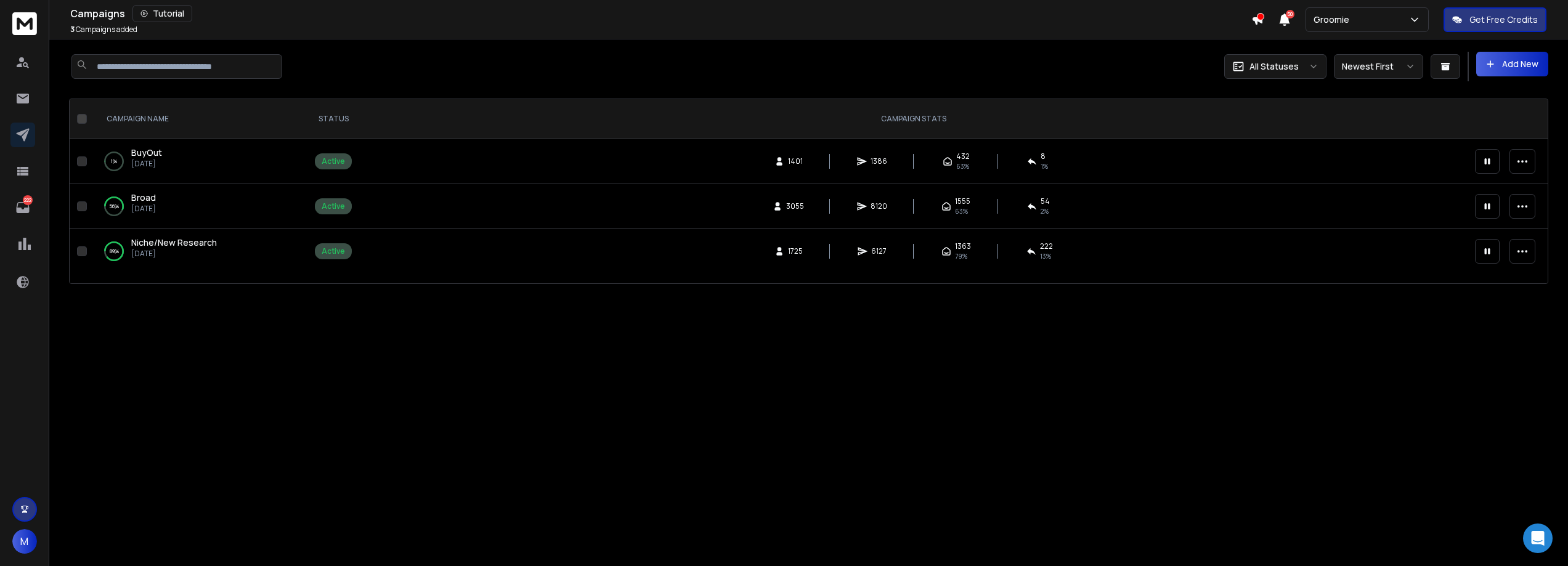
click at [142, 252] on p "2 months ago" at bounding box center [174, 254] width 86 height 10
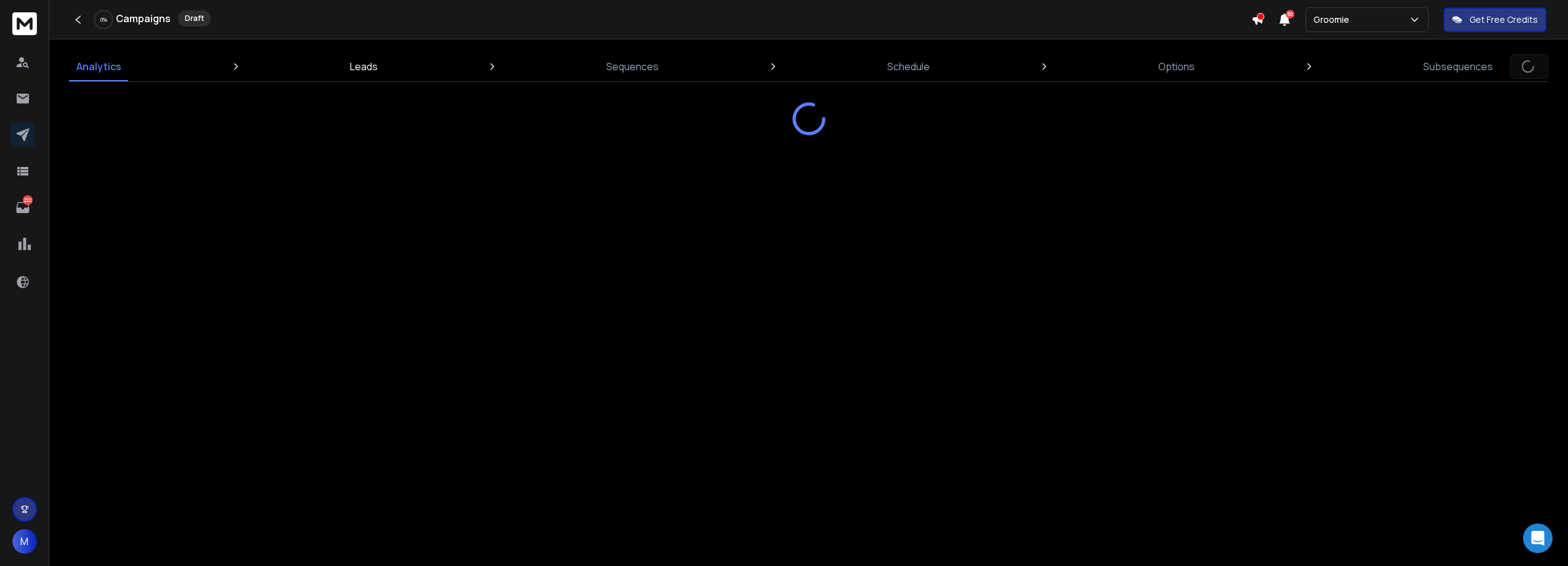
click at [372, 62] on p "Leads" at bounding box center [364, 66] width 28 height 15
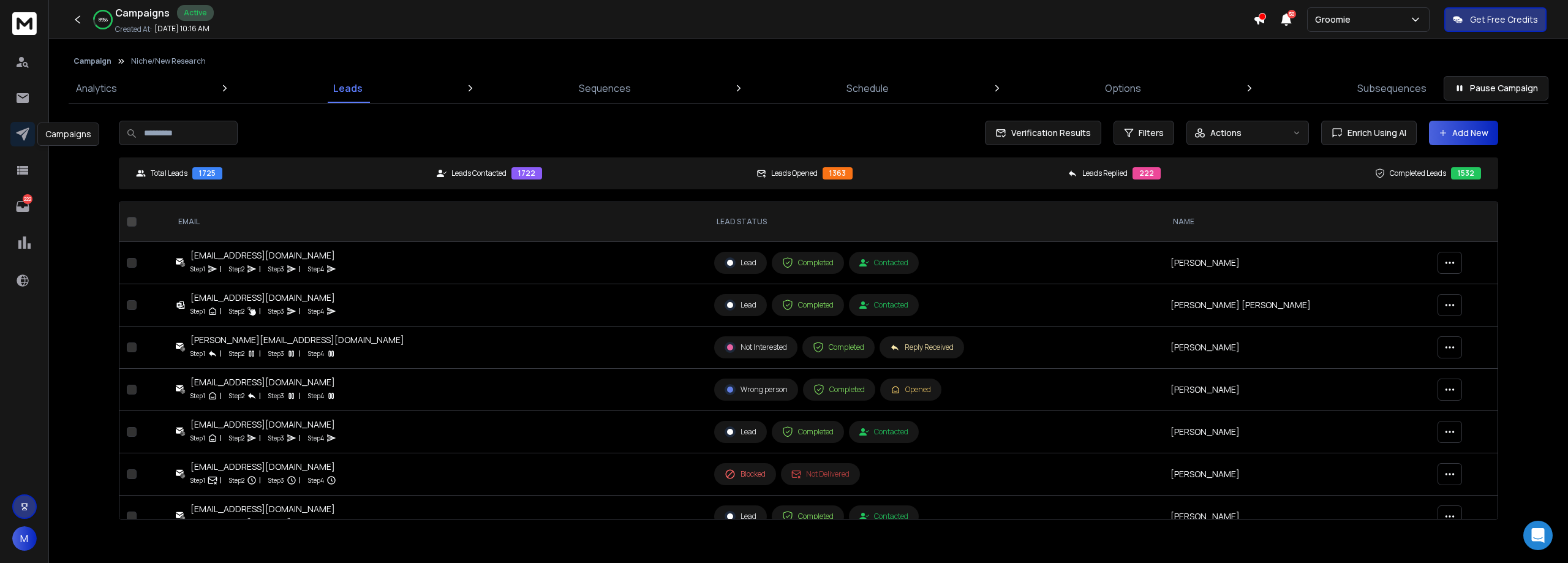
click at [23, 142] on link at bounding box center [22, 134] width 25 height 25
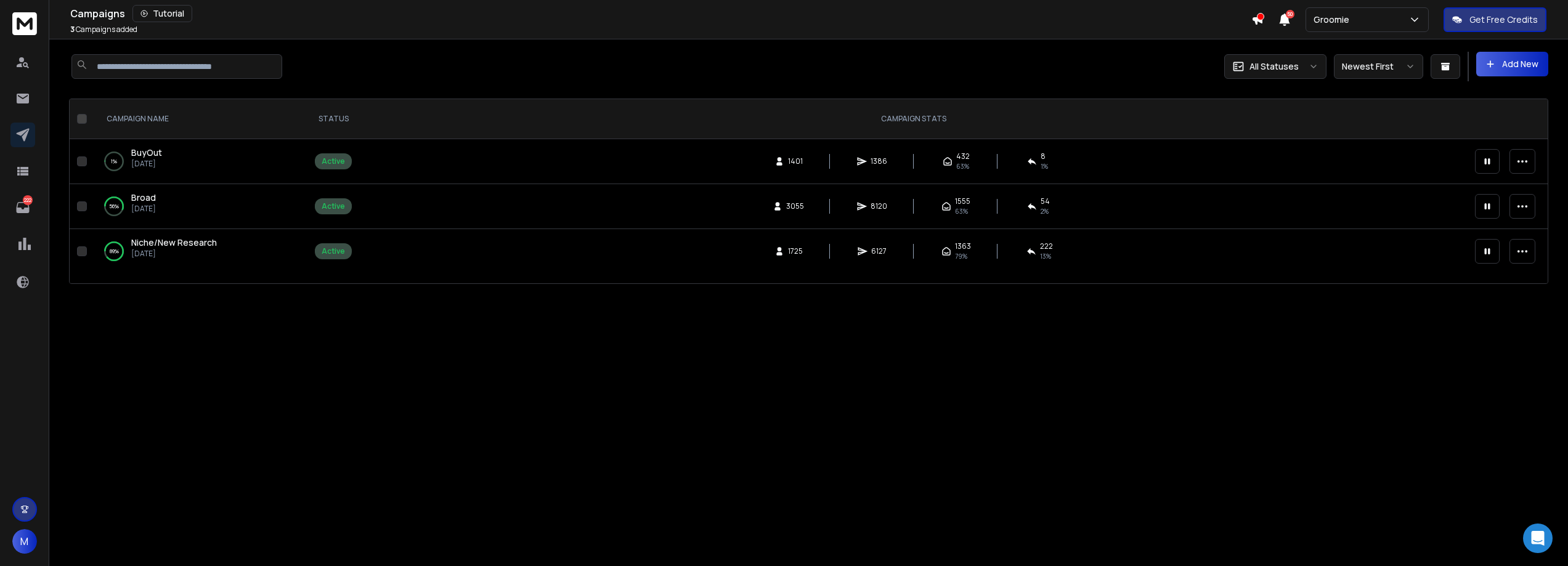
click at [179, 211] on div "56 % Broad 2 months ago" at bounding box center [199, 206] width 191 height 30
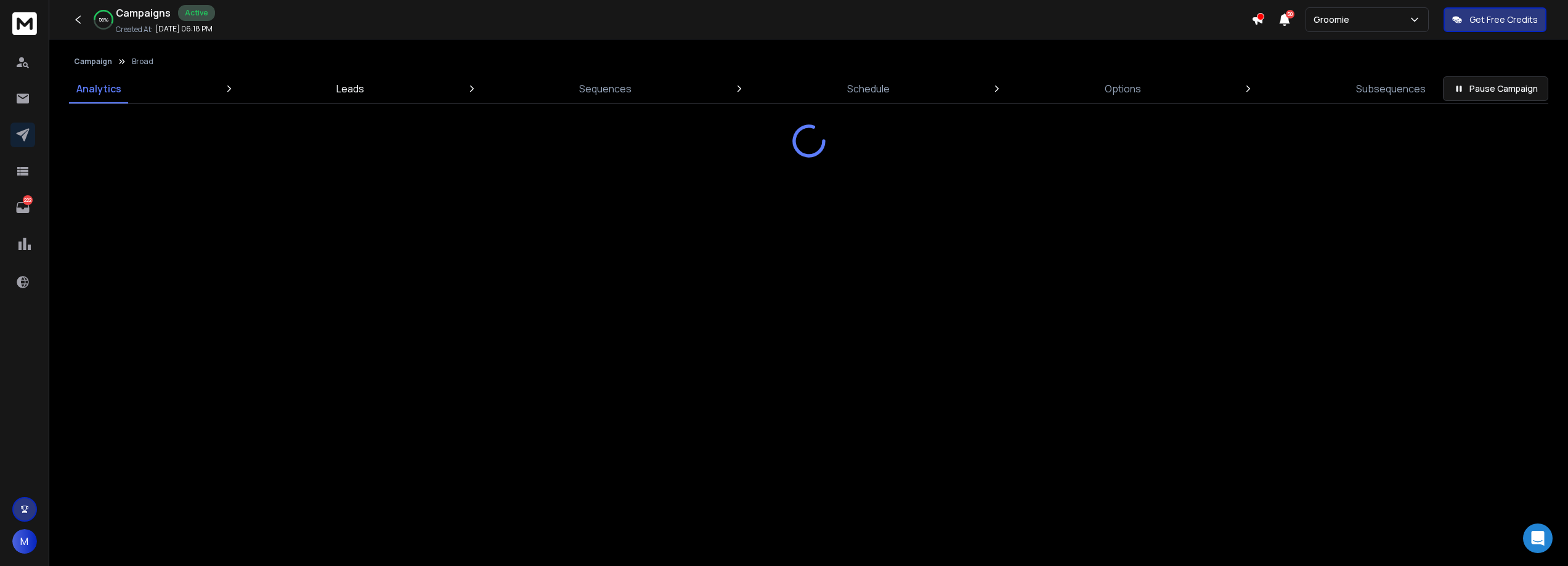
click at [354, 98] on link "Leads" at bounding box center [350, 89] width 43 height 30
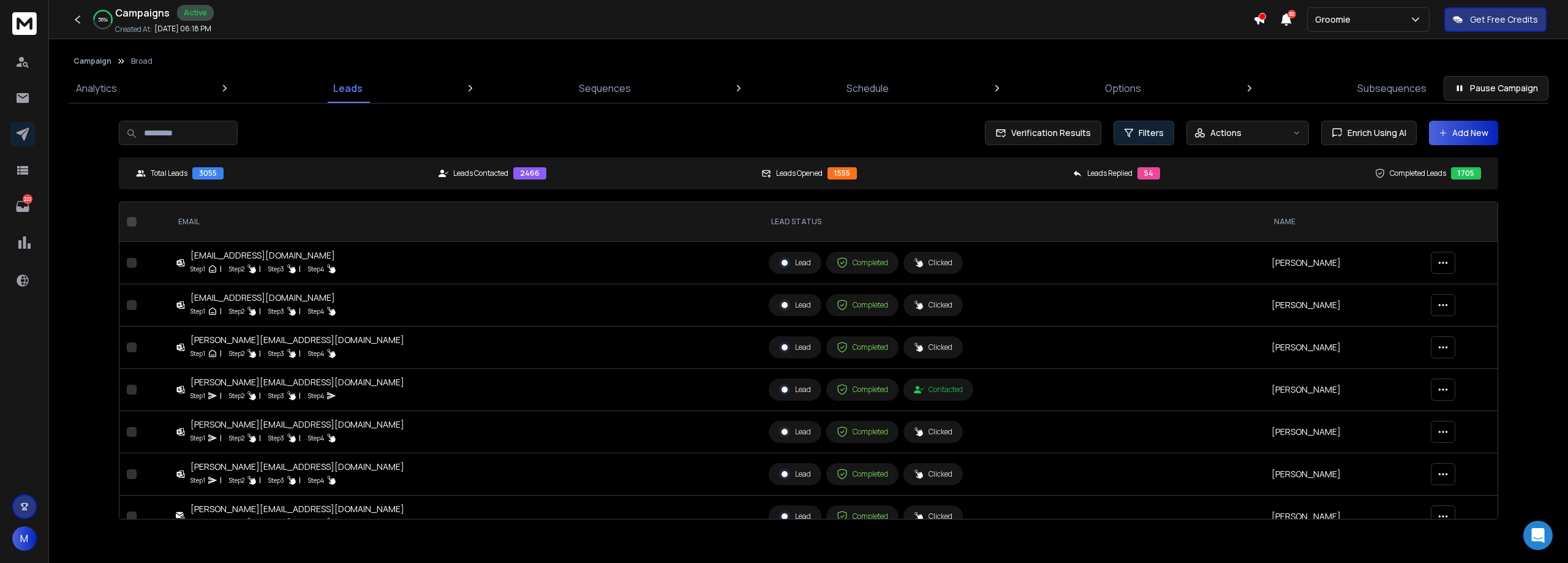
click at [1144, 129] on span "Filters" at bounding box center [1151, 133] width 25 height 12
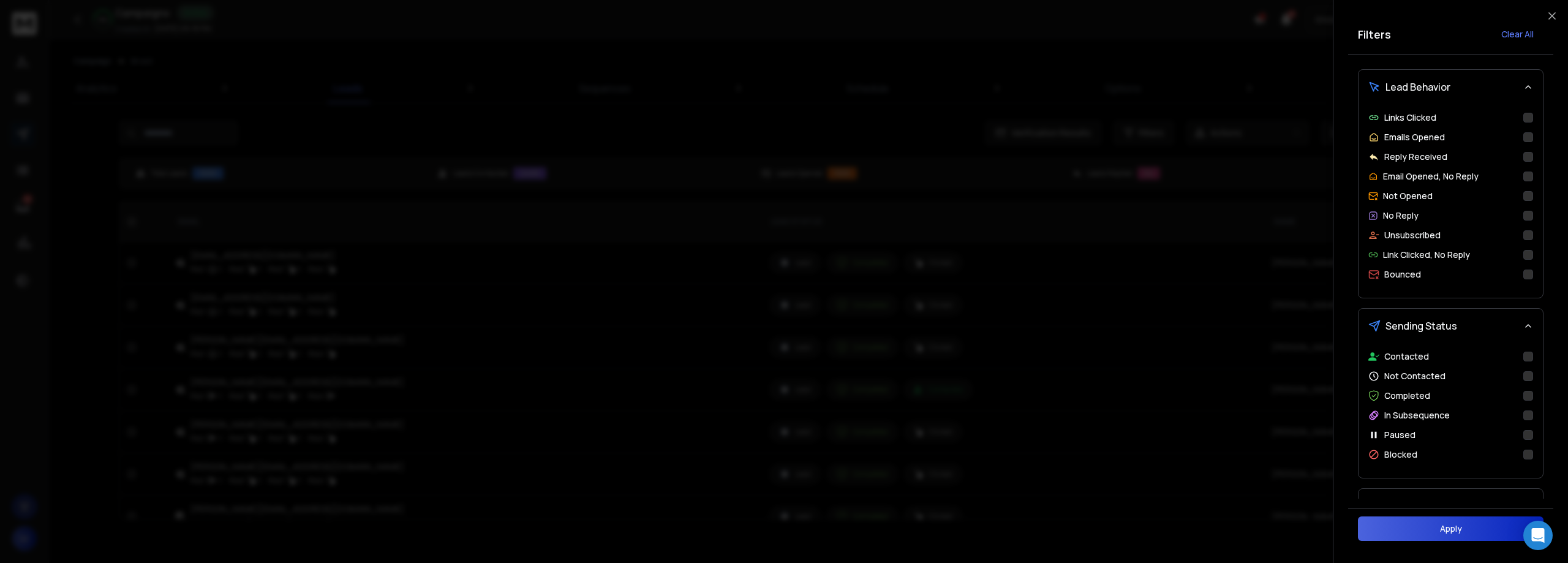
click at [1420, 379] on p "Not Contacted" at bounding box center [1415, 376] width 61 height 12
click at [1523, 379] on button "Not Contacted" at bounding box center [1528, 376] width 10 height 10
click at [1443, 527] on button "Apply" at bounding box center [1451, 529] width 186 height 25
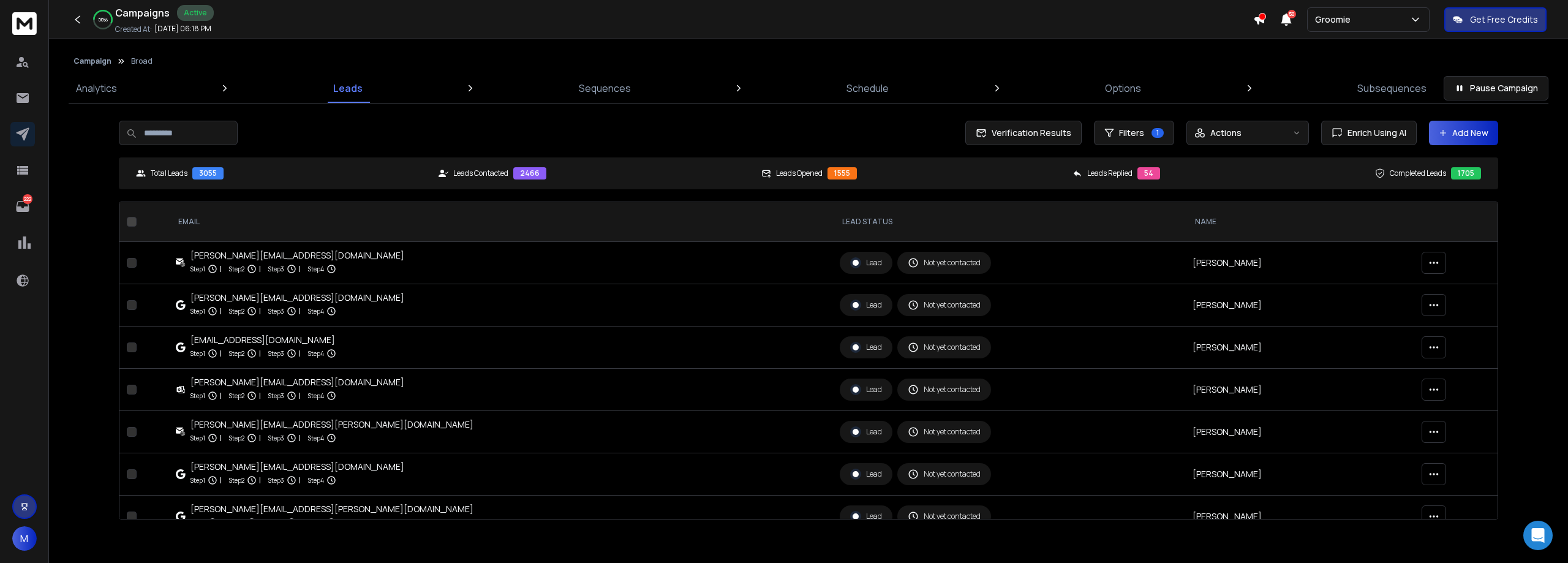
click at [1093, 89] on div "Analytics Leads Sequences Schedule Options Subsequences" at bounding box center [751, 88] width 1365 height 29
click at [1115, 86] on p "Options" at bounding box center [1123, 88] width 36 height 15
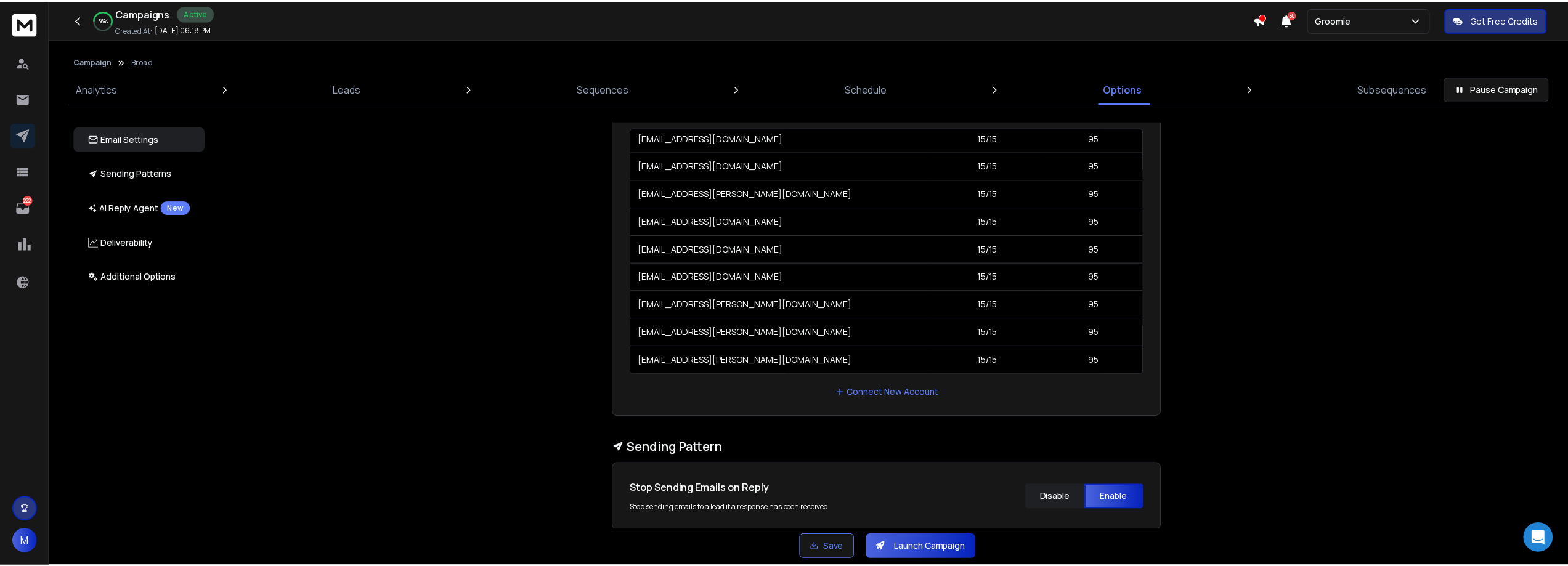
scroll to position [82, 0]
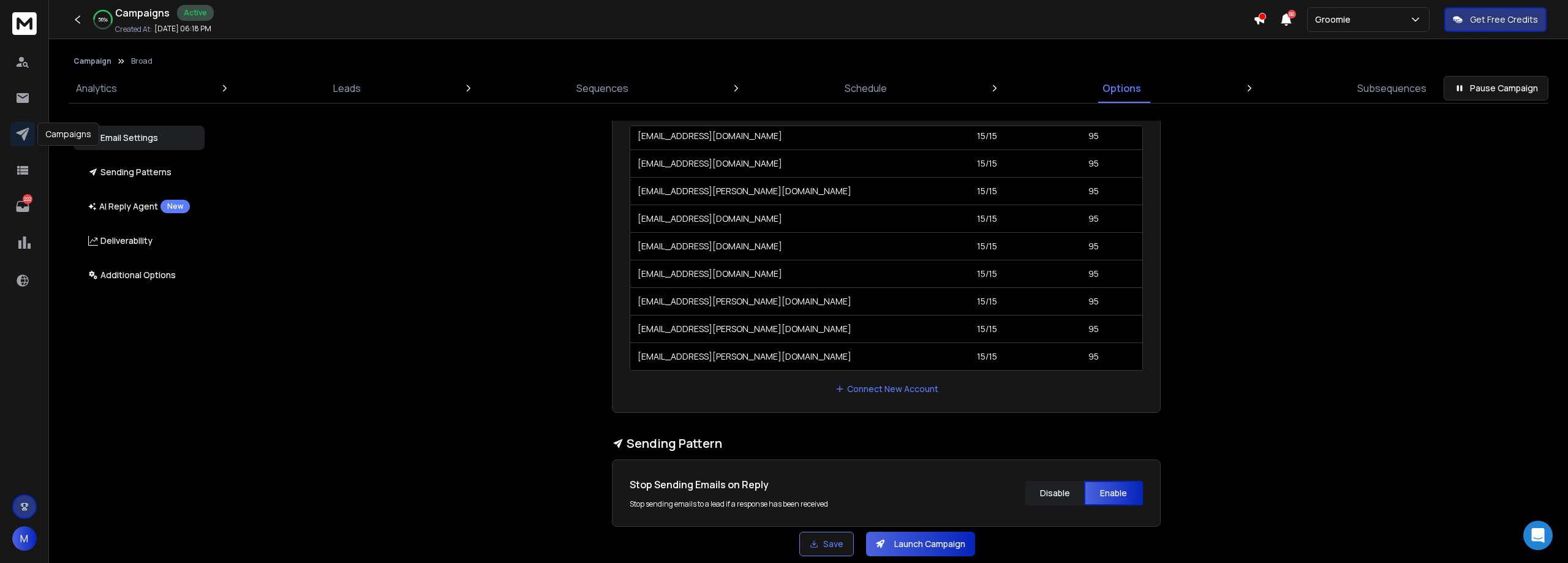
click at [17, 139] on icon at bounding box center [22, 134] width 15 height 15
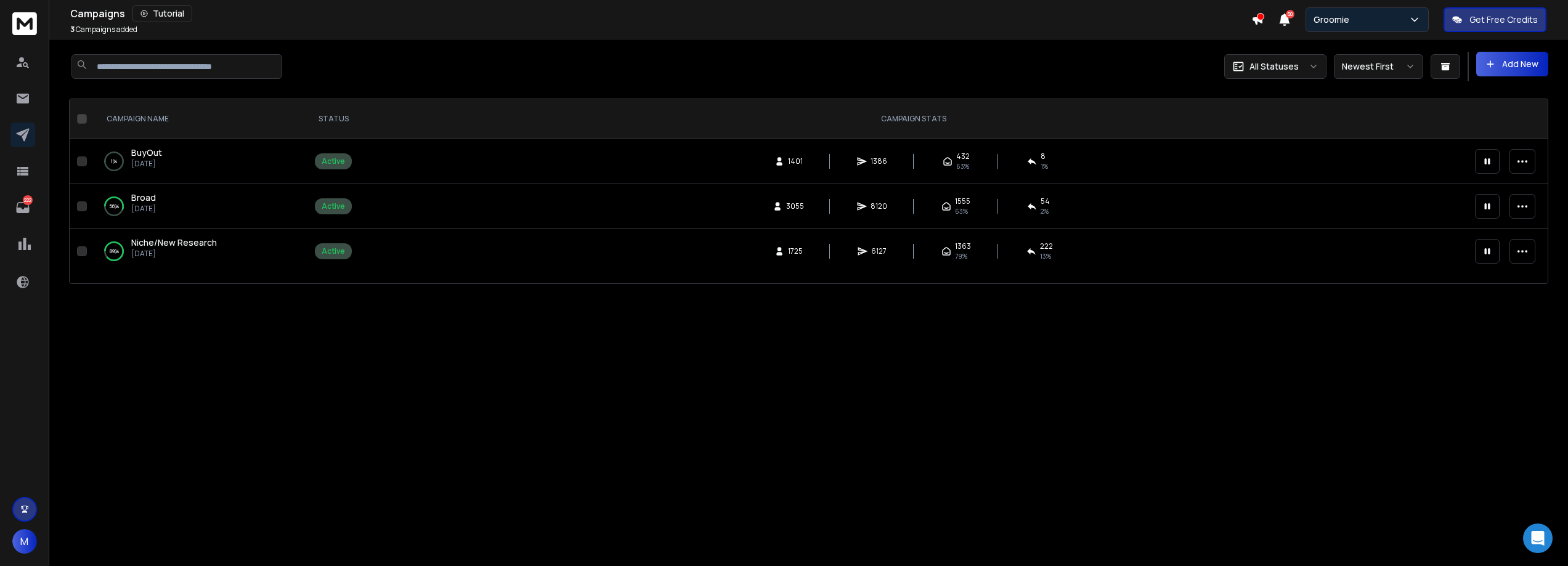
click at [1365, 20] on div "Groomie" at bounding box center [1367, 19] width 107 height 12
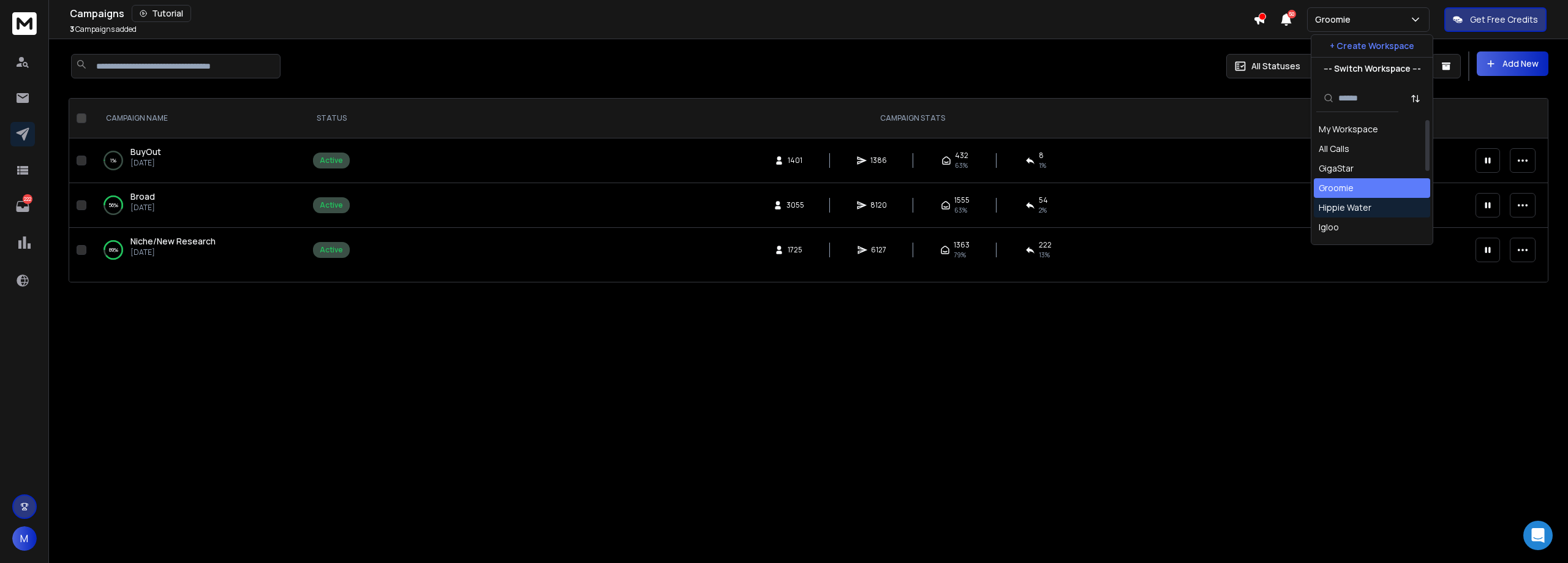
click at [1364, 210] on div "Hippie Water" at bounding box center [1345, 208] width 53 height 12
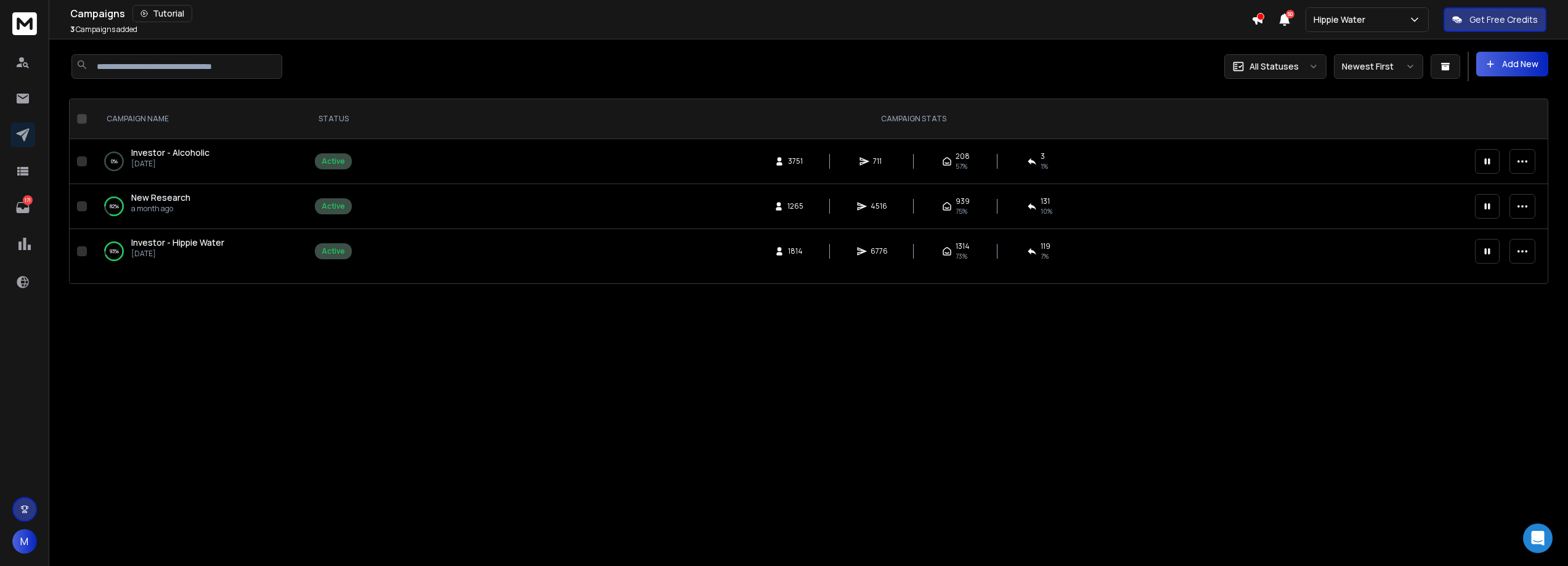
click at [238, 264] on div "93 % Investor - Hippie Water [DATE]" at bounding box center [199, 251] width 191 height 30
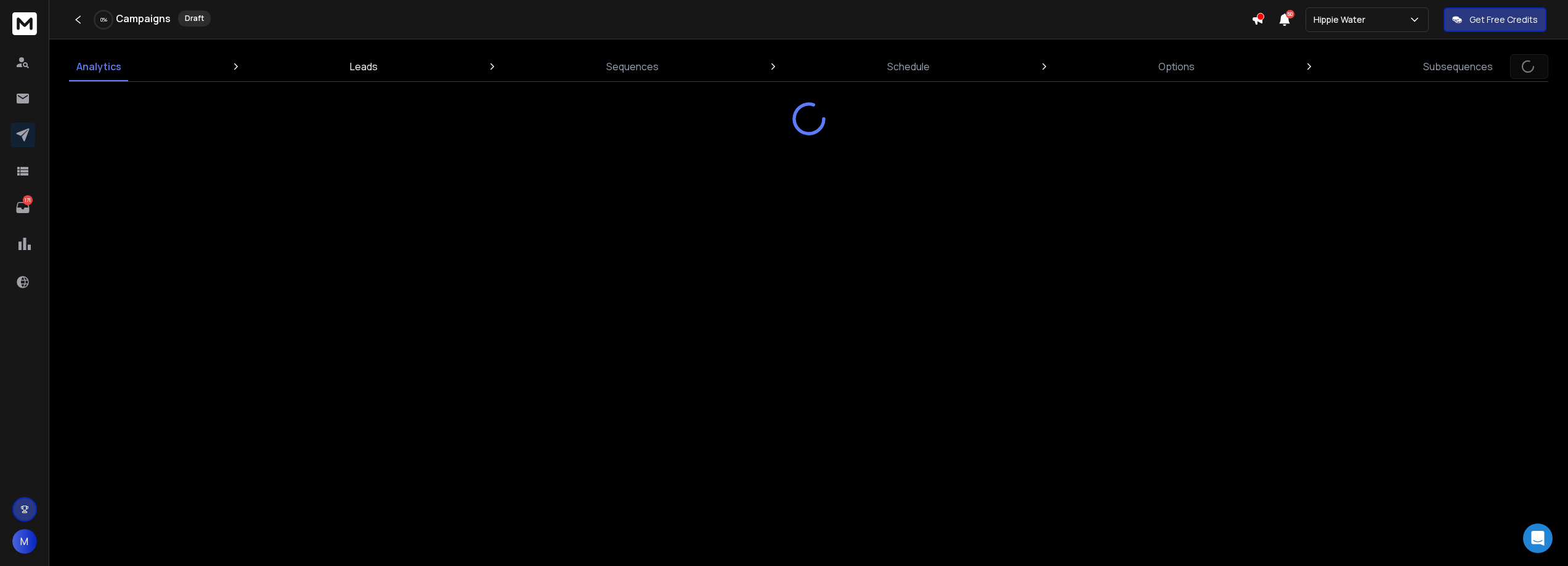
click at [368, 61] on p "Leads" at bounding box center [364, 66] width 28 height 15
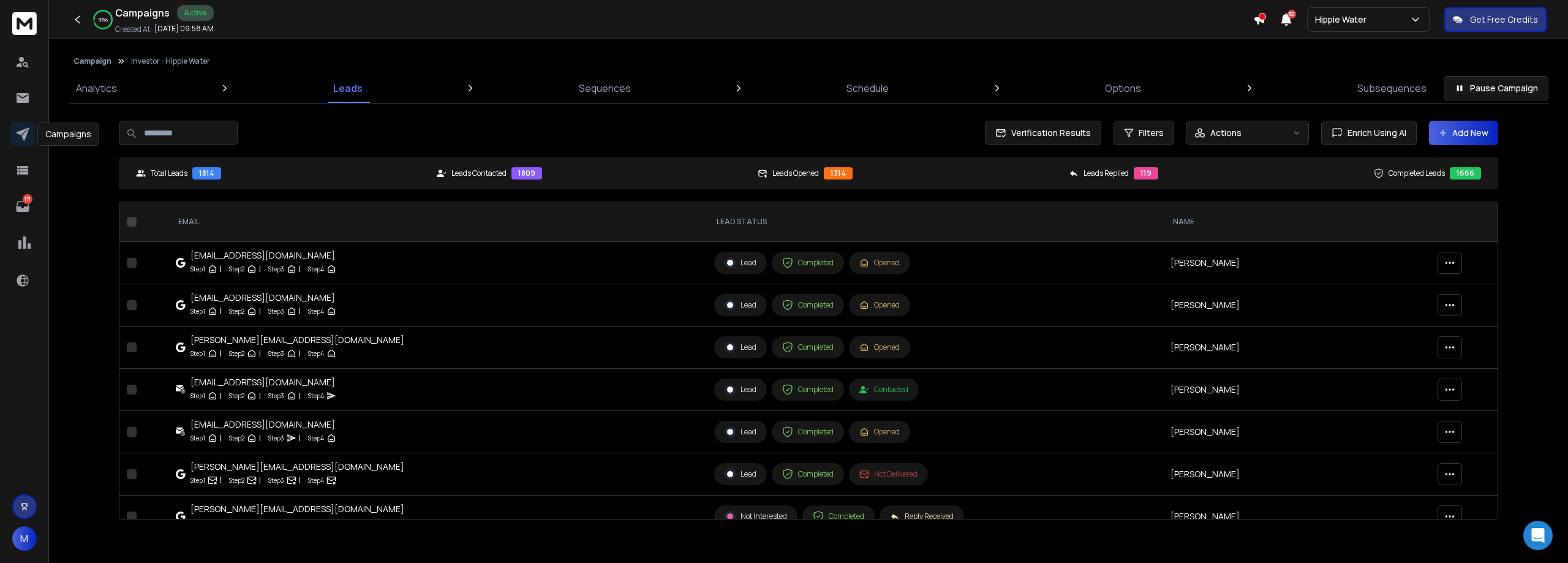
click at [31, 142] on link at bounding box center [22, 134] width 25 height 25
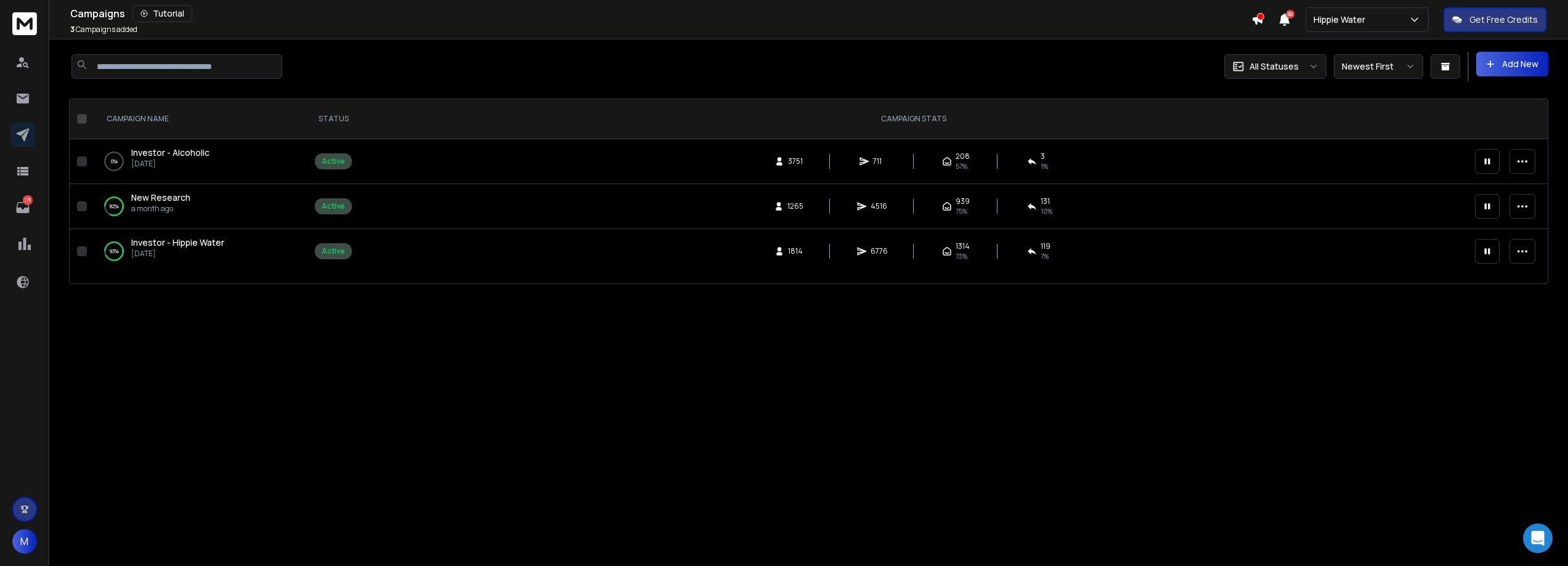
click at [252, 212] on div "82 % New Research a month ago" at bounding box center [199, 206] width 191 height 30
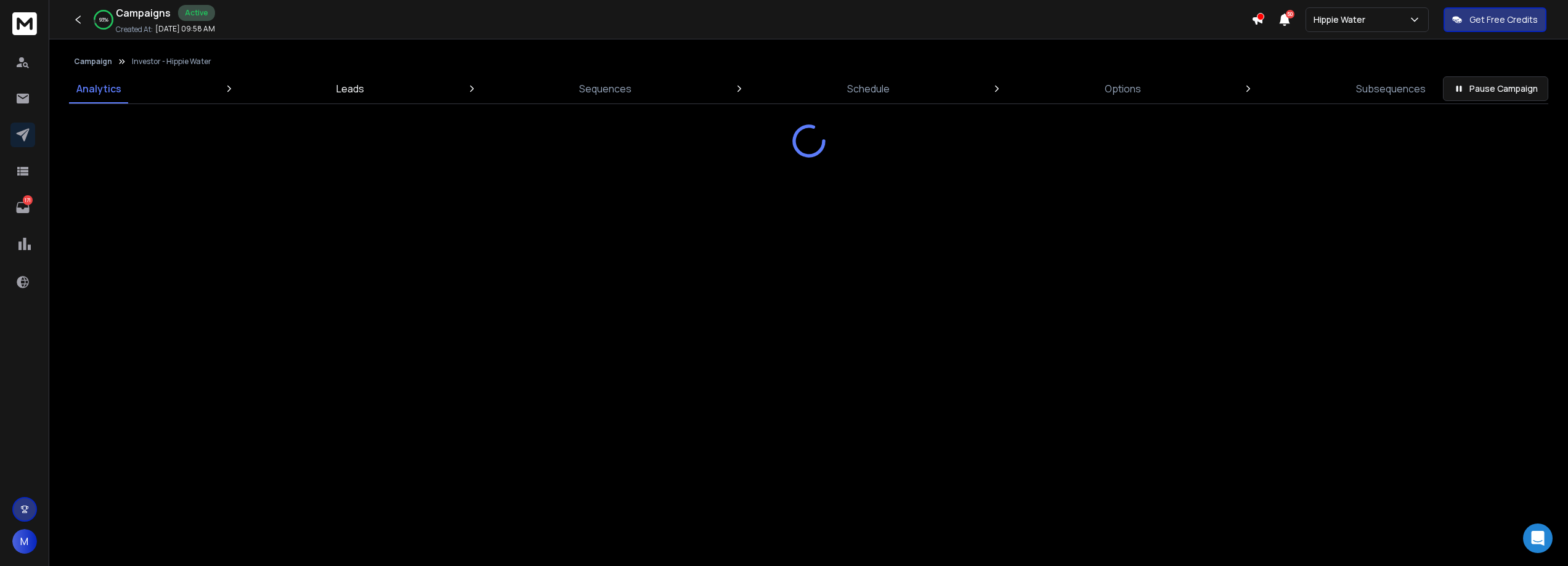
click at [338, 90] on p "Leads" at bounding box center [351, 88] width 28 height 15
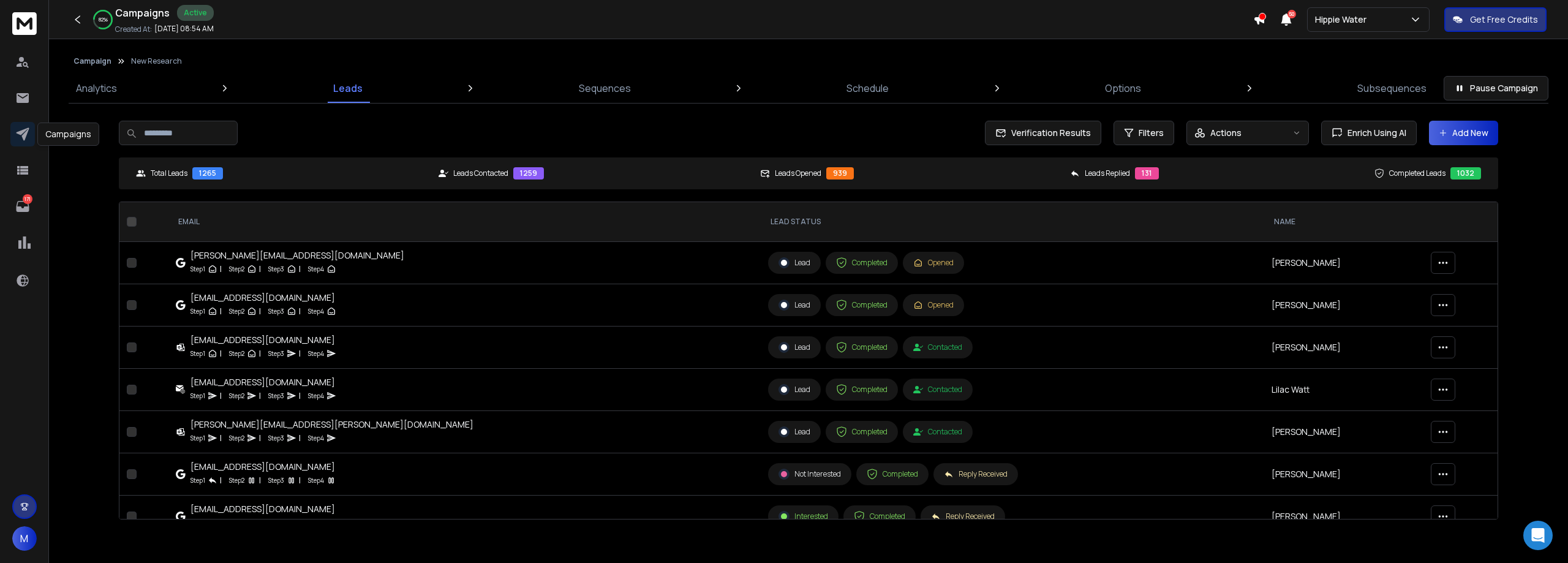
click at [23, 142] on link at bounding box center [22, 134] width 25 height 25
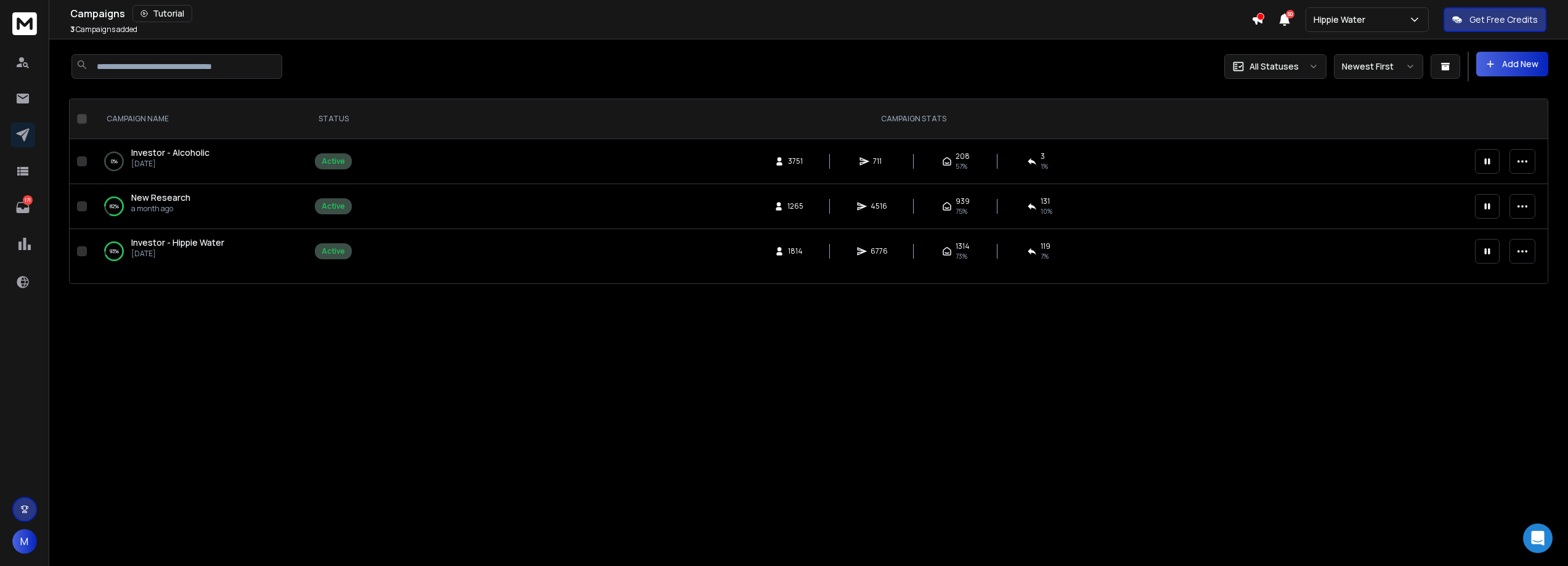
click at [258, 167] on div "0 % Investor - Alcoholic 13 days ago" at bounding box center [199, 161] width 191 height 30
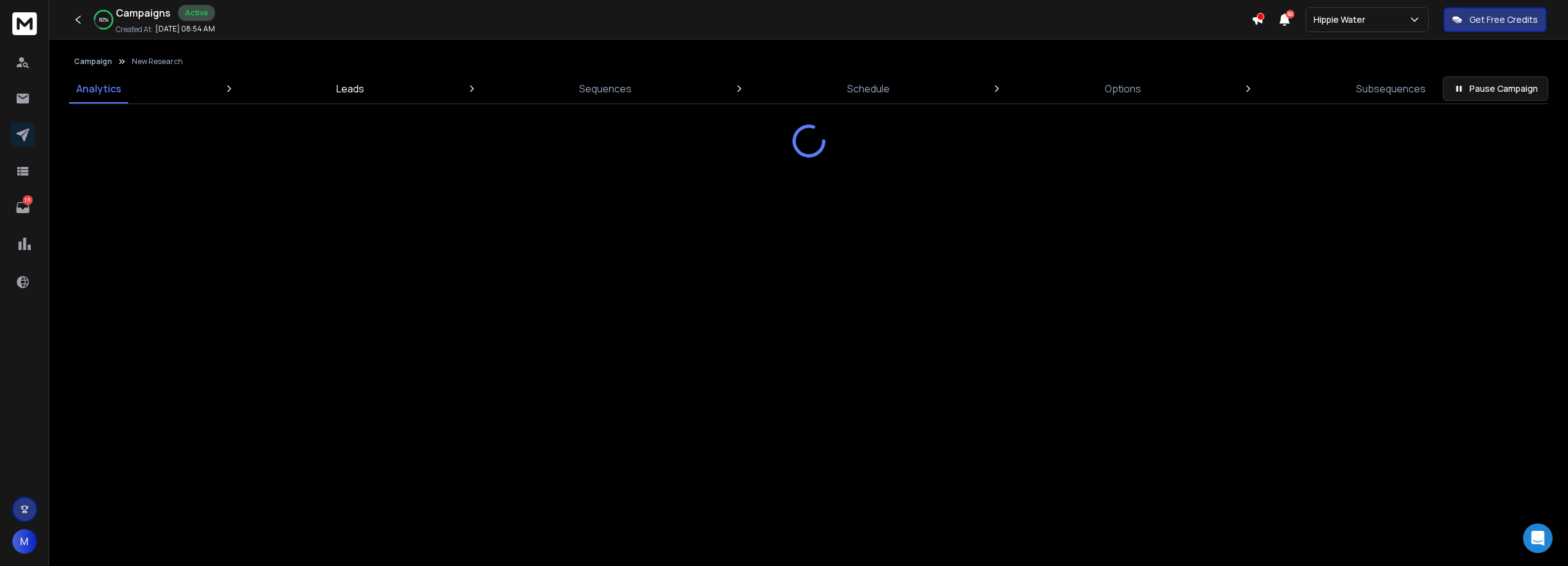
click at [354, 85] on p "Leads" at bounding box center [351, 88] width 28 height 15
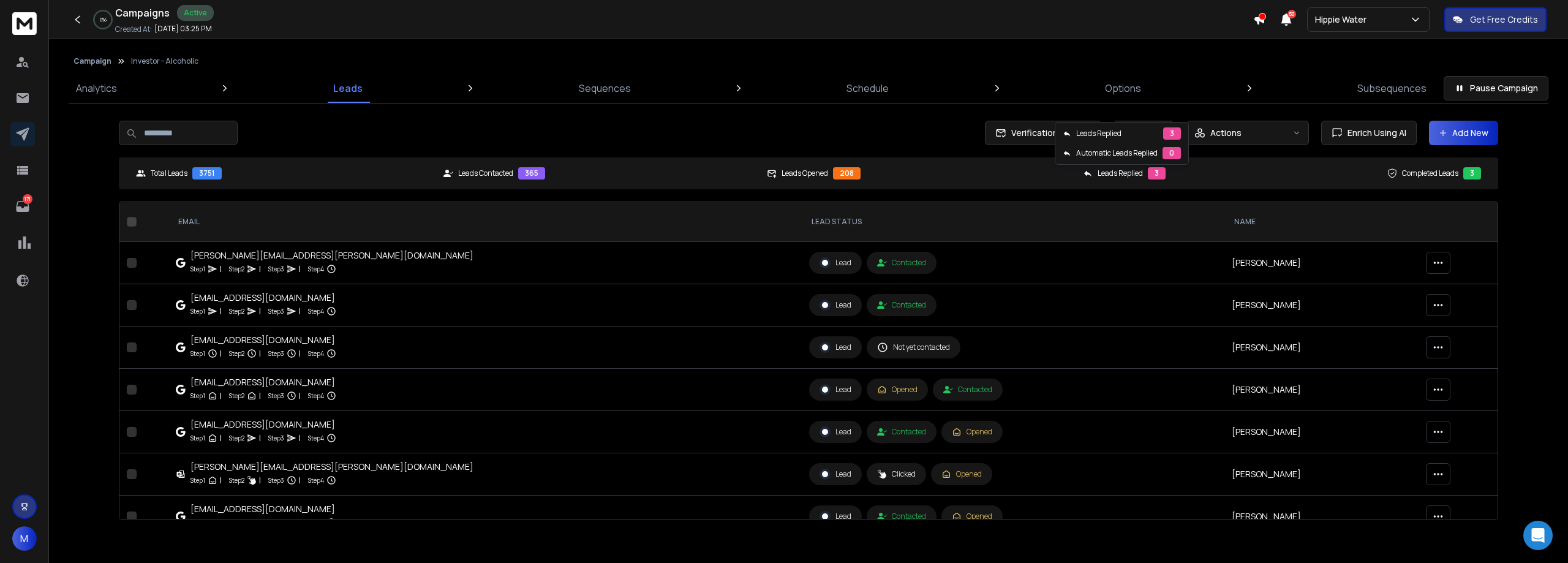
click at [1140, 137] on div "Leads Replied 3" at bounding box center [1121, 134] width 118 height 12
click at [1145, 133] on span "Filters" at bounding box center [1151, 133] width 25 height 12
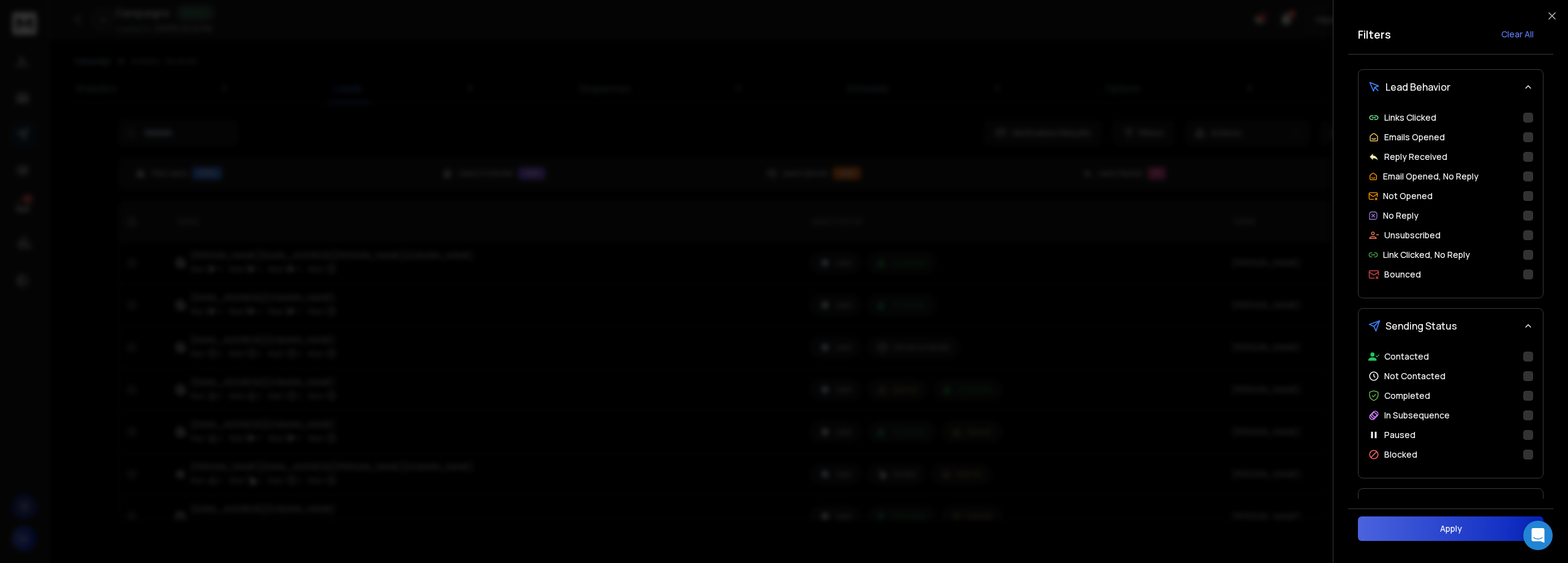
click at [1414, 377] on p "Not Contacted" at bounding box center [1415, 376] width 61 height 12
click at [1523, 377] on button "Not Contacted" at bounding box center [1528, 376] width 10 height 10
click at [1417, 522] on button "Apply" at bounding box center [1451, 529] width 186 height 25
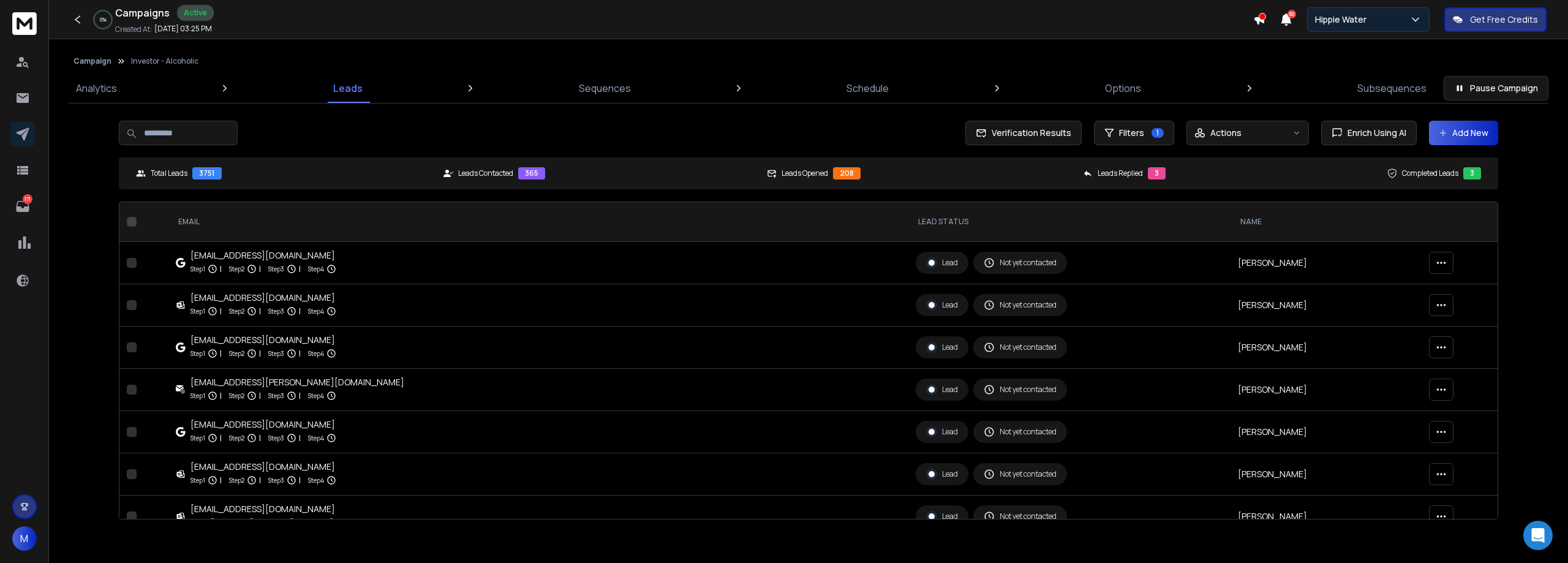
click at [1364, 25] on p "Hippie Water" at bounding box center [1343, 19] width 57 height 12
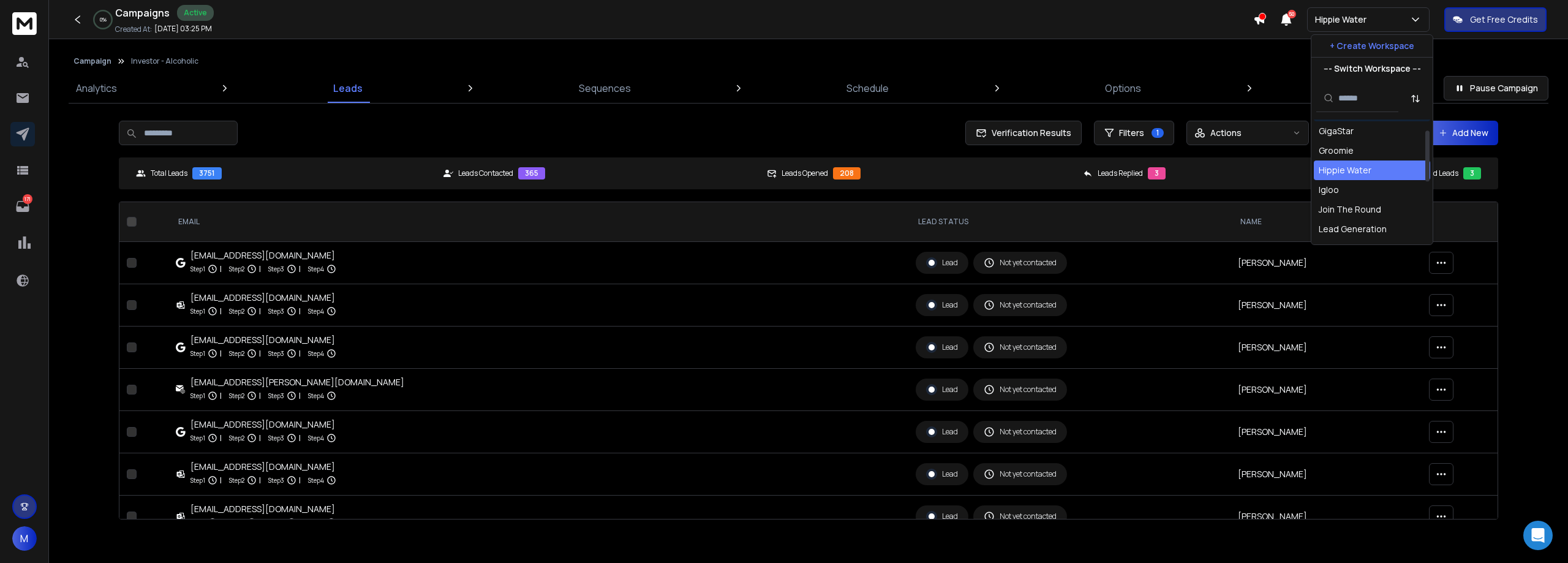
scroll to position [81, 0]
click at [1361, 146] on div "Igloo" at bounding box center [1372, 146] width 116 height 19
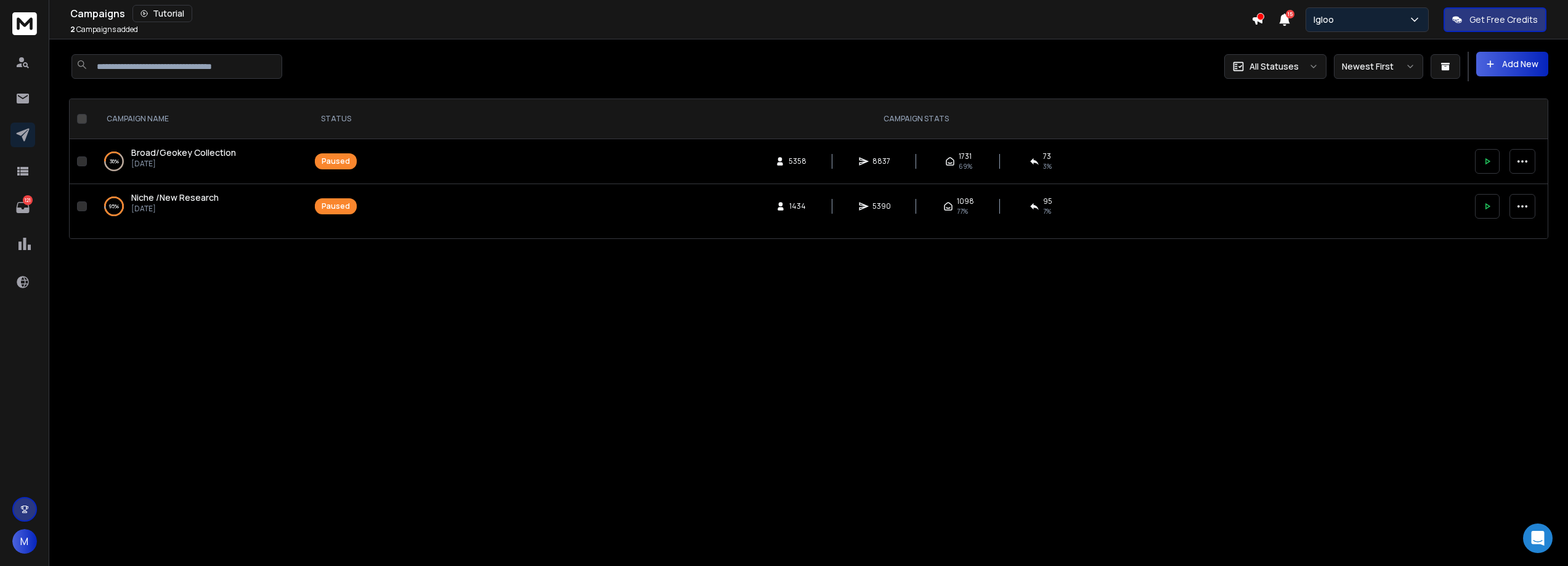
click at [1364, 14] on div "Igloo" at bounding box center [1367, 19] width 107 height 12
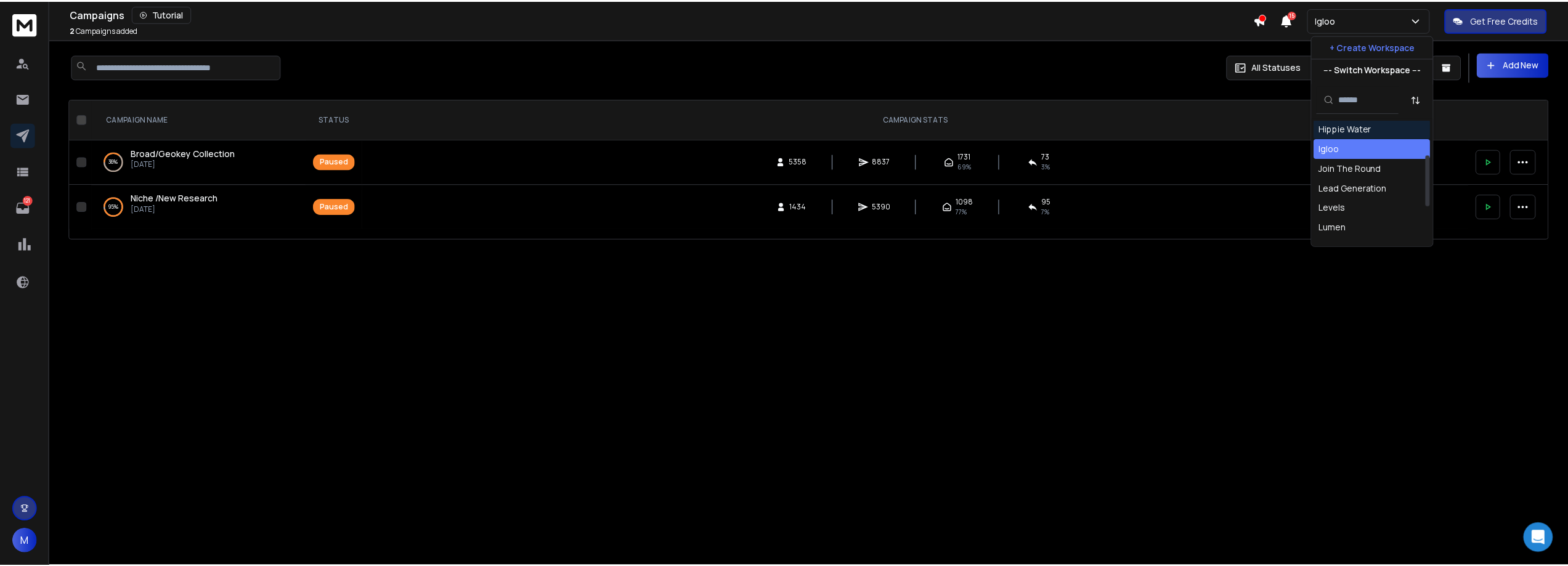
scroll to position [82, 0]
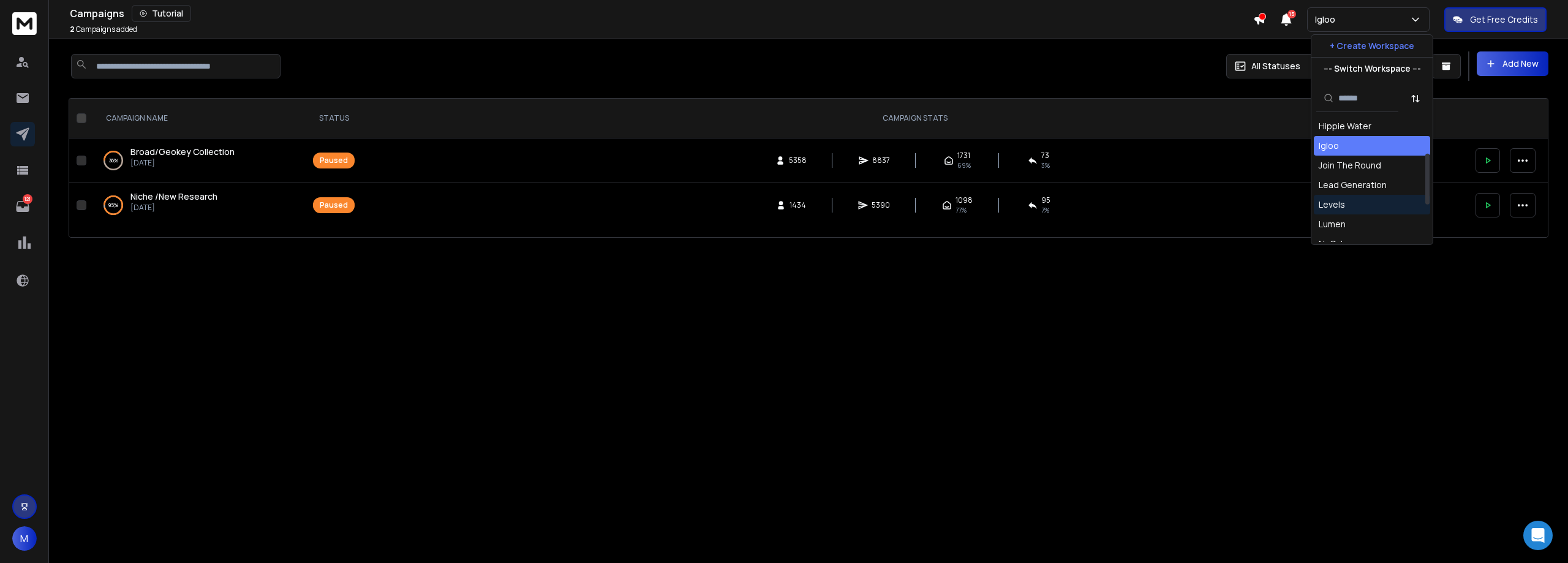
click at [1364, 202] on div "Levels" at bounding box center [1372, 204] width 116 height 19
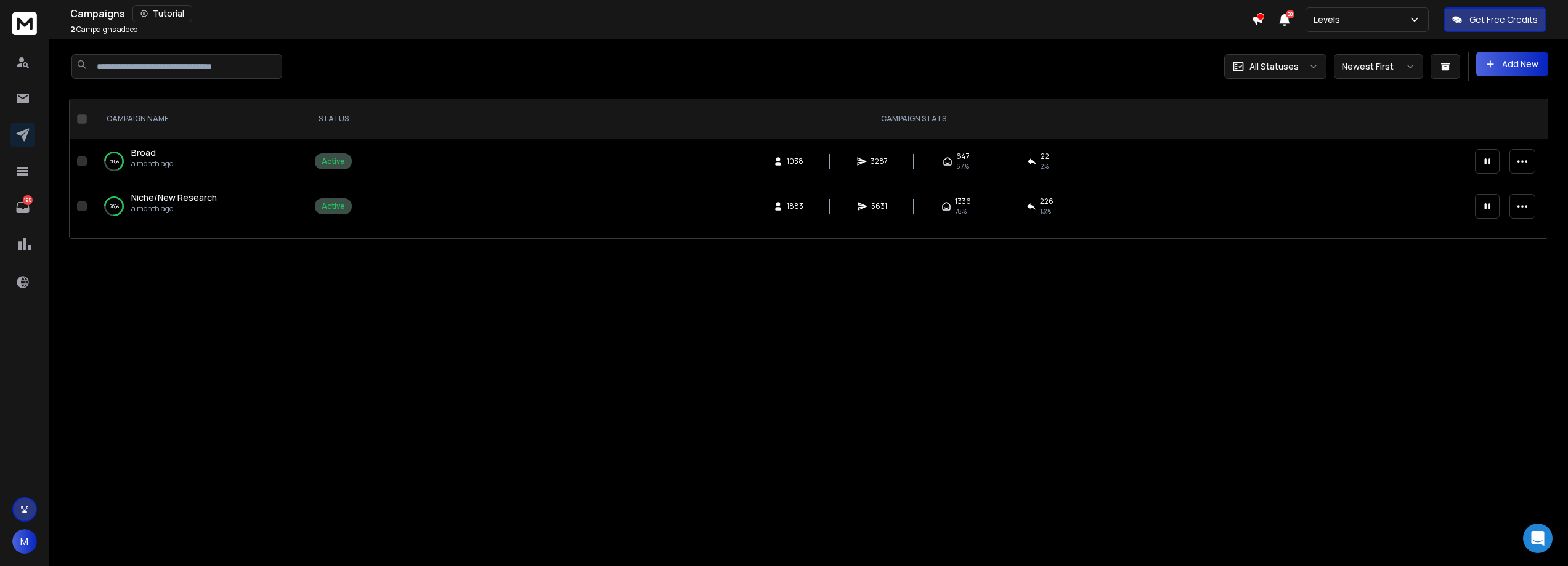
click at [148, 207] on p "a month ago" at bounding box center [174, 209] width 86 height 10
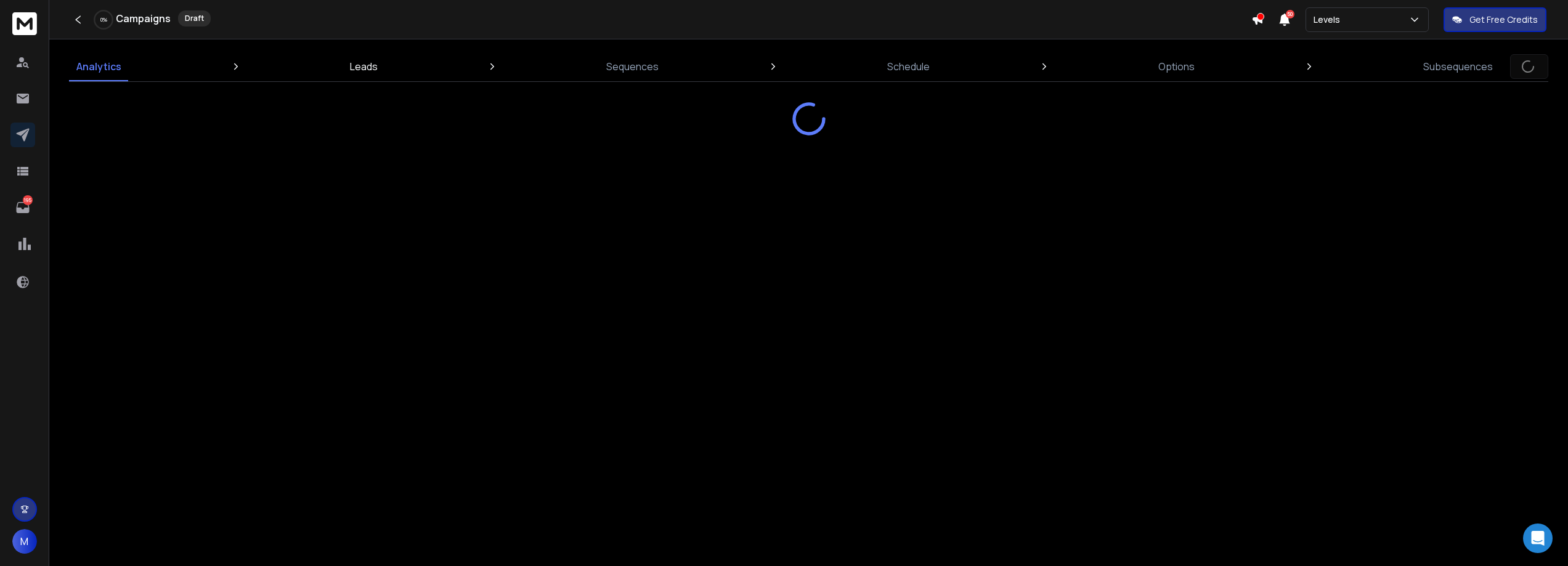
click at [361, 71] on p "Leads" at bounding box center [364, 66] width 28 height 15
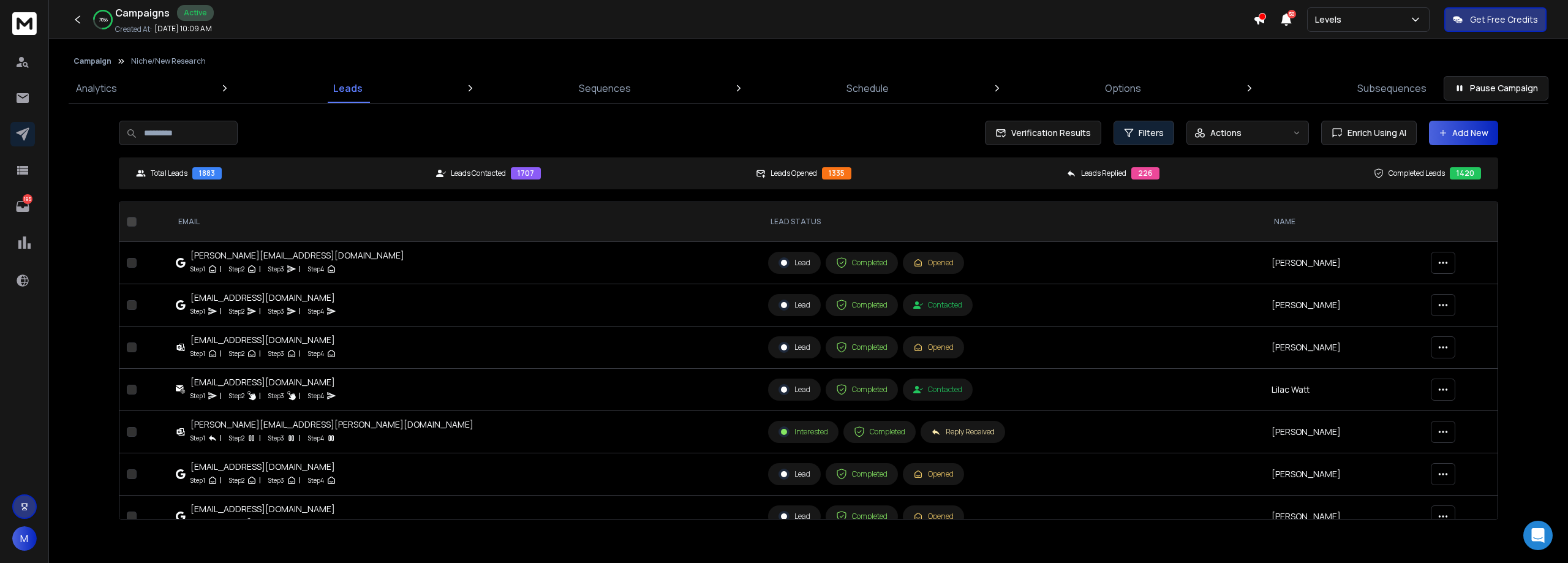
click at [1148, 136] on span "Filters" at bounding box center [1151, 133] width 25 height 12
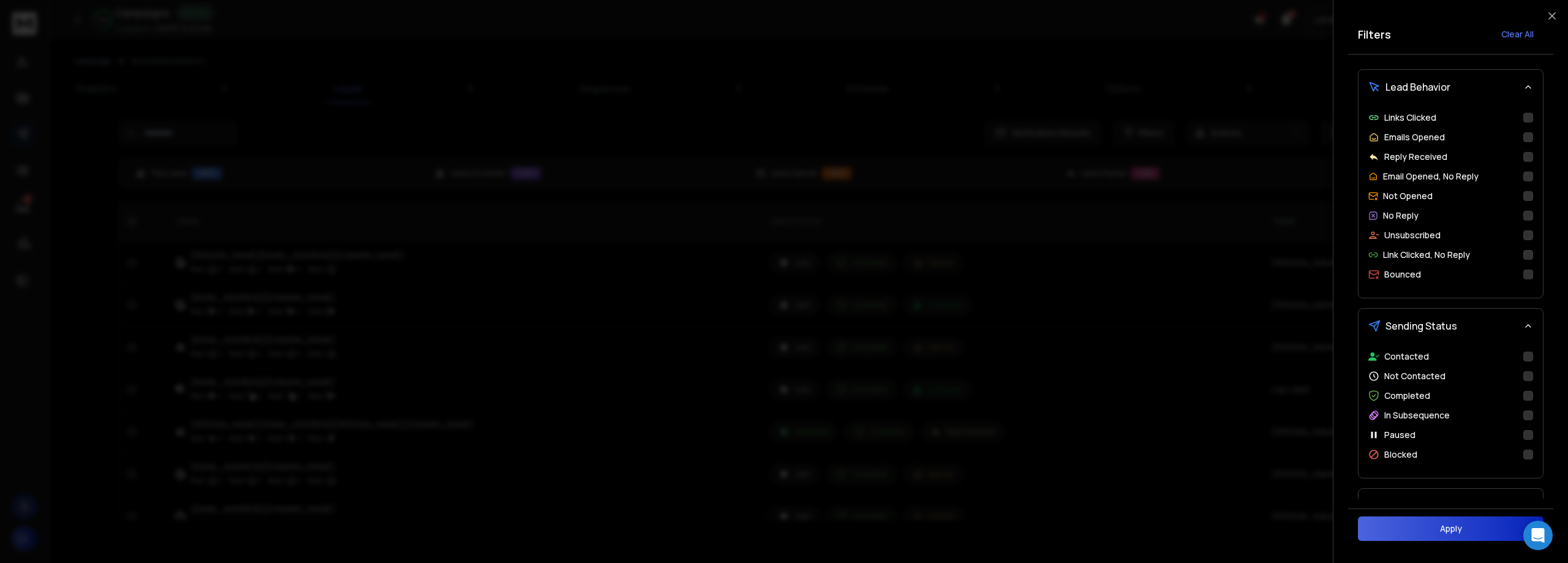
click at [1407, 376] on p "Not Contacted" at bounding box center [1415, 376] width 61 height 12
click at [1523, 376] on button "Not Contacted" at bounding box center [1528, 376] width 10 height 10
click at [1443, 523] on button "Apply" at bounding box center [1451, 529] width 186 height 25
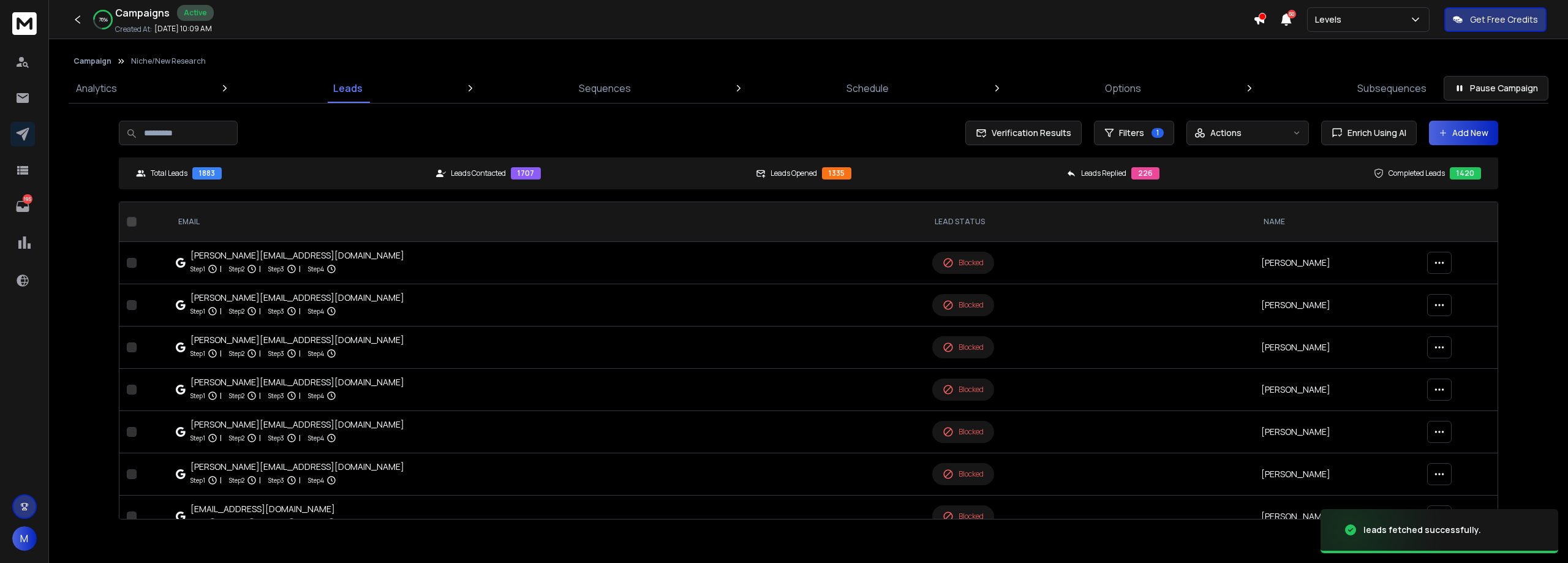
click at [25, 132] on icon at bounding box center [22, 134] width 13 height 13
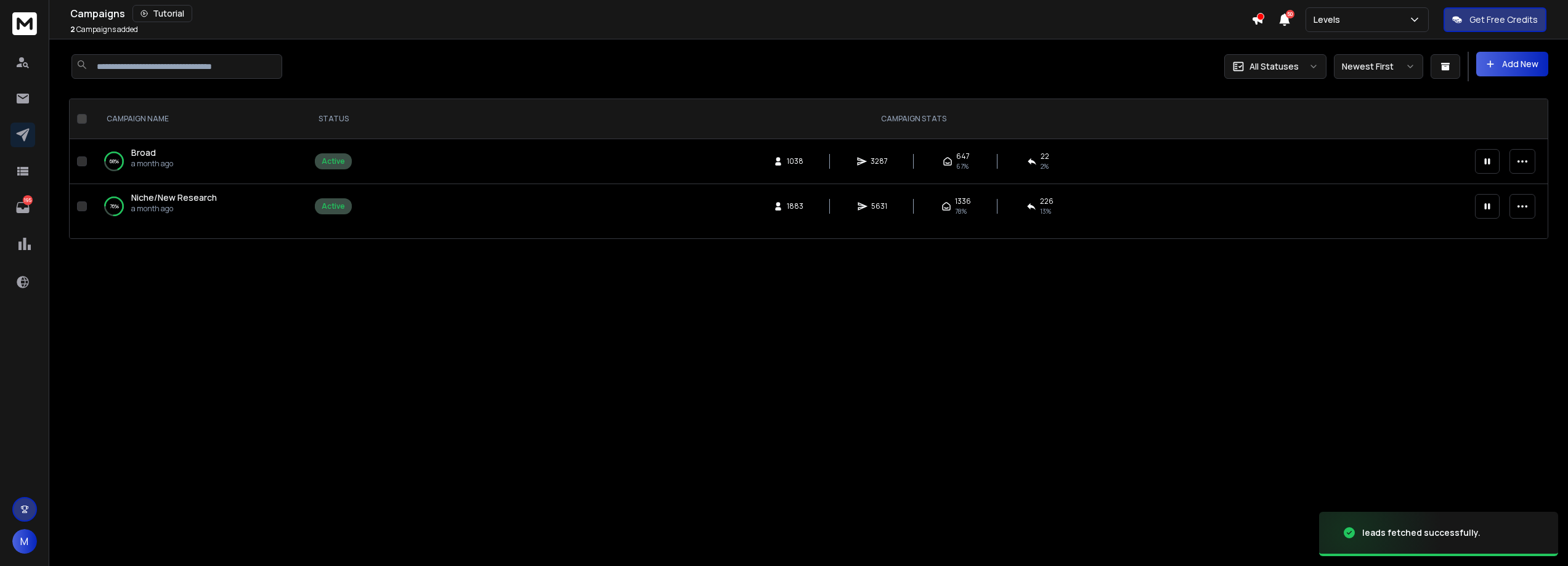
click at [199, 167] on div "68 % Broad a month ago" at bounding box center [199, 161] width 191 height 30
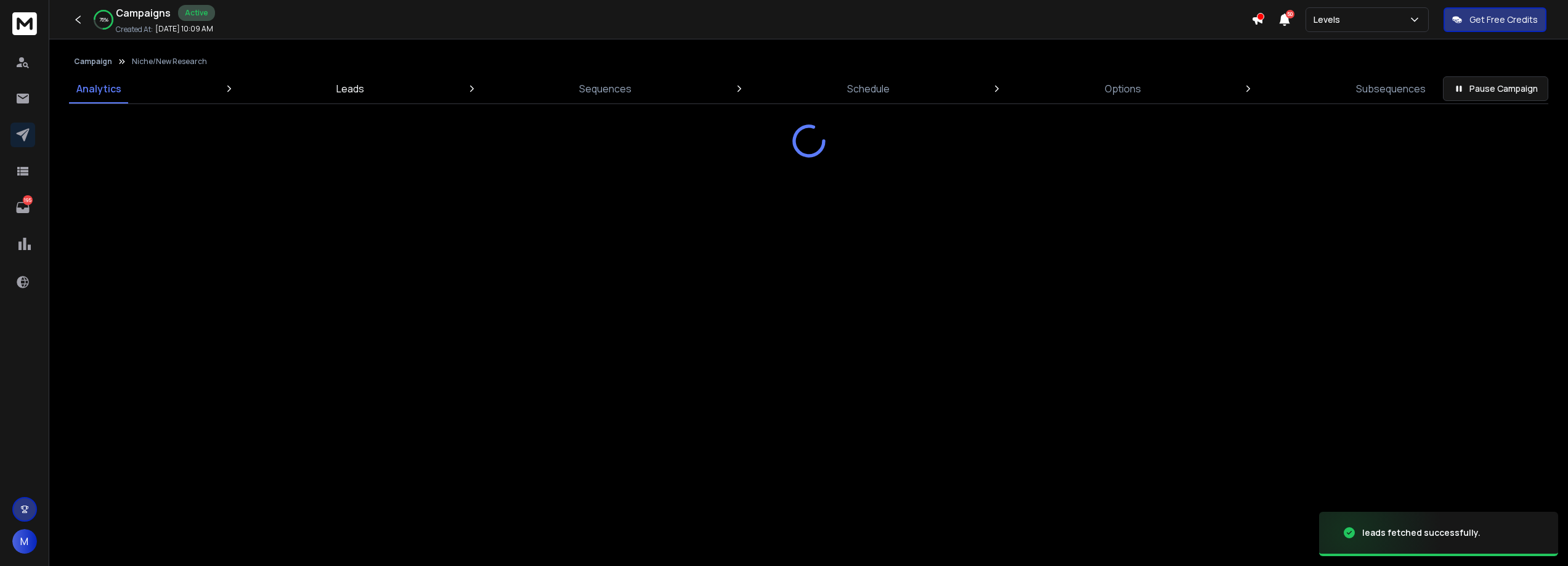
click at [351, 77] on link "Leads" at bounding box center [350, 89] width 43 height 30
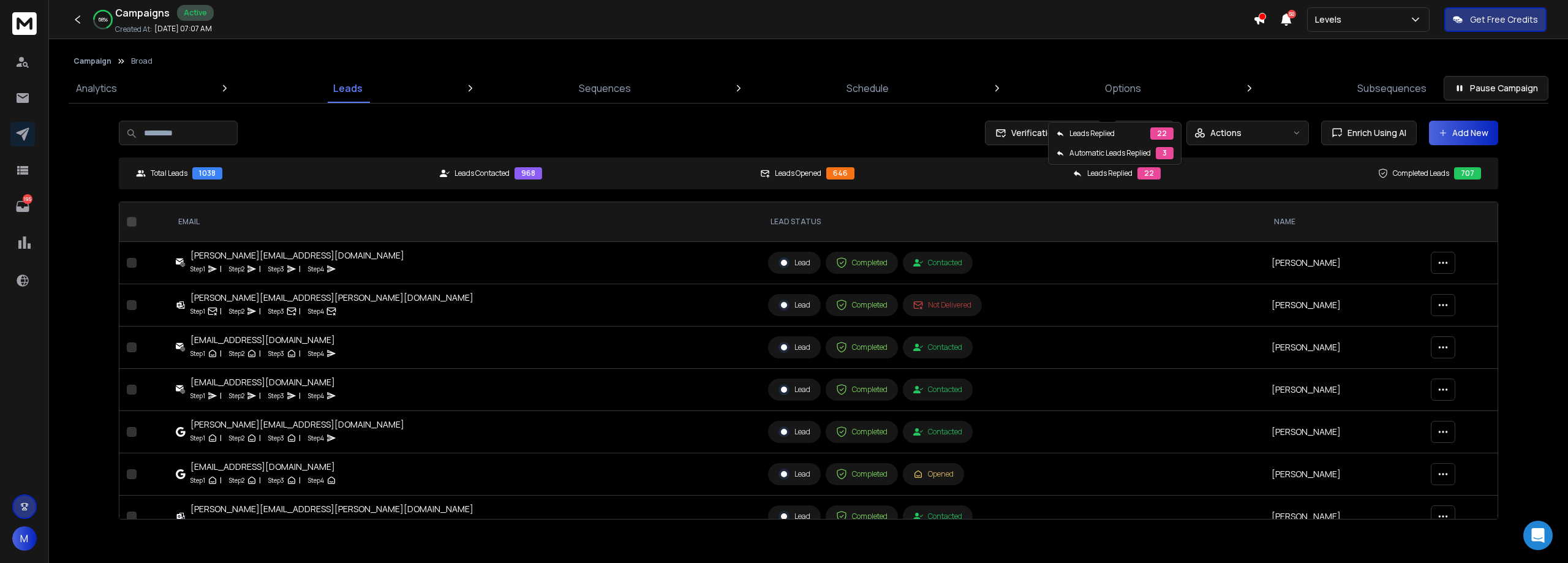
click at [1145, 139] on div "Leads Replied 22" at bounding box center [1115, 134] width 118 height 12
click at [1145, 135] on span "Filters" at bounding box center [1151, 133] width 25 height 12
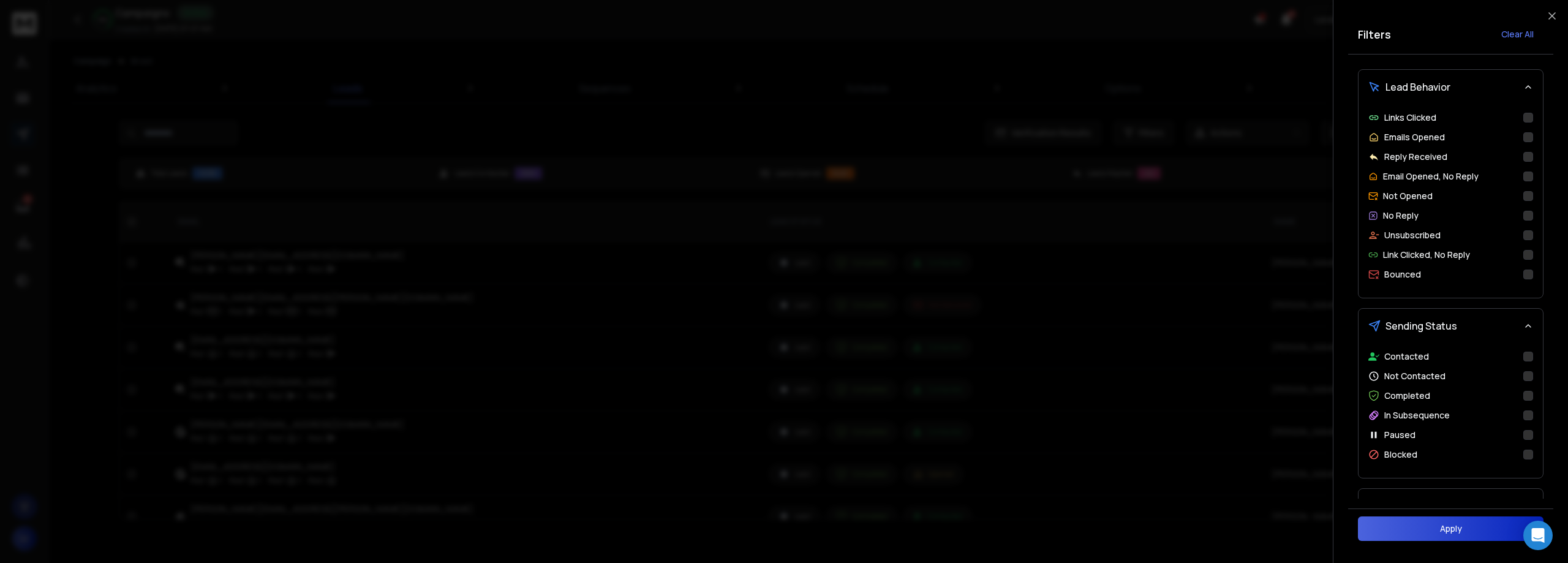
click at [1429, 373] on p "Not Contacted" at bounding box center [1415, 376] width 61 height 12
click at [1523, 373] on button "Not Contacted" at bounding box center [1528, 376] width 10 height 10
click at [1453, 535] on button "Apply" at bounding box center [1451, 529] width 186 height 25
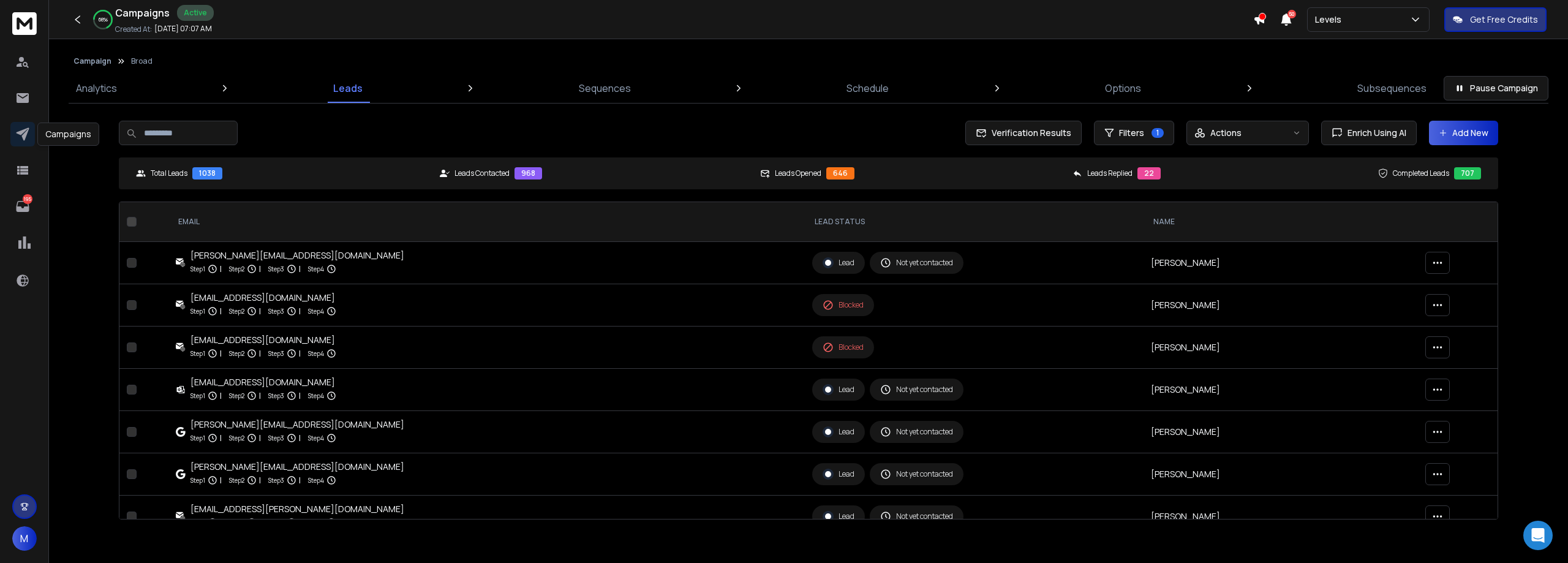
click at [31, 133] on link at bounding box center [22, 134] width 25 height 25
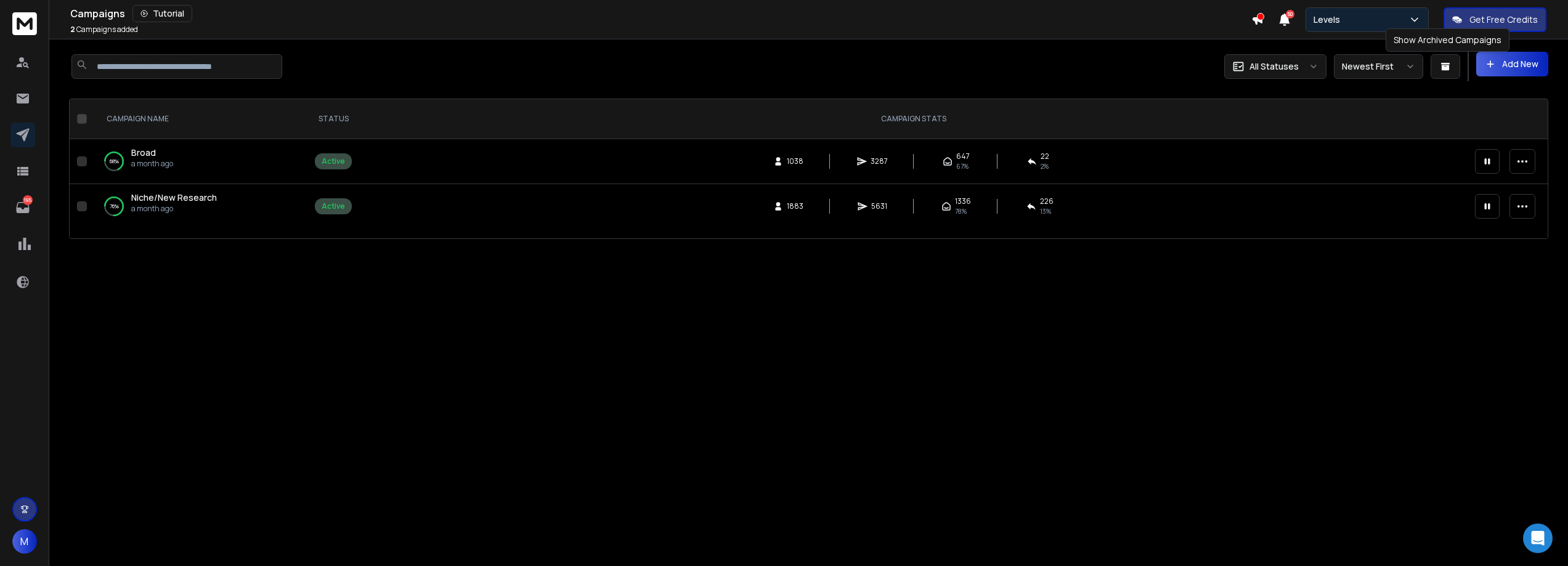
click at [1379, 26] on button "Levels" at bounding box center [1367, 19] width 123 height 25
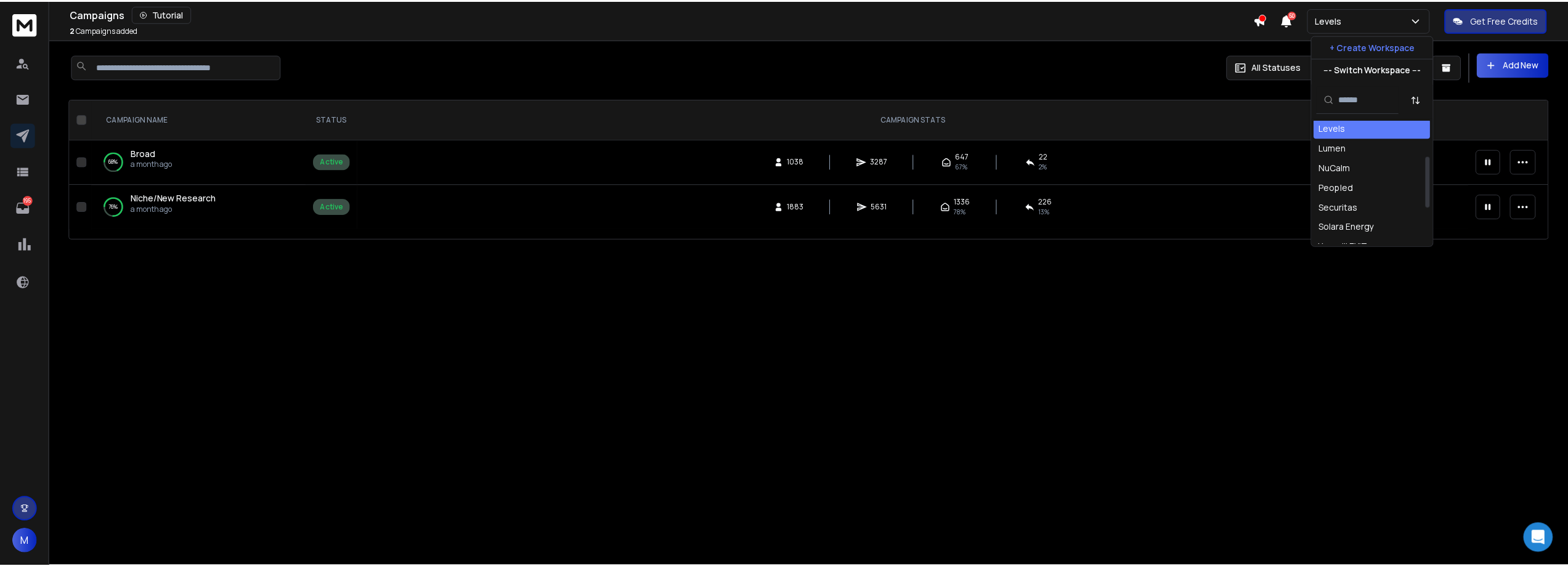
scroll to position [164, 0]
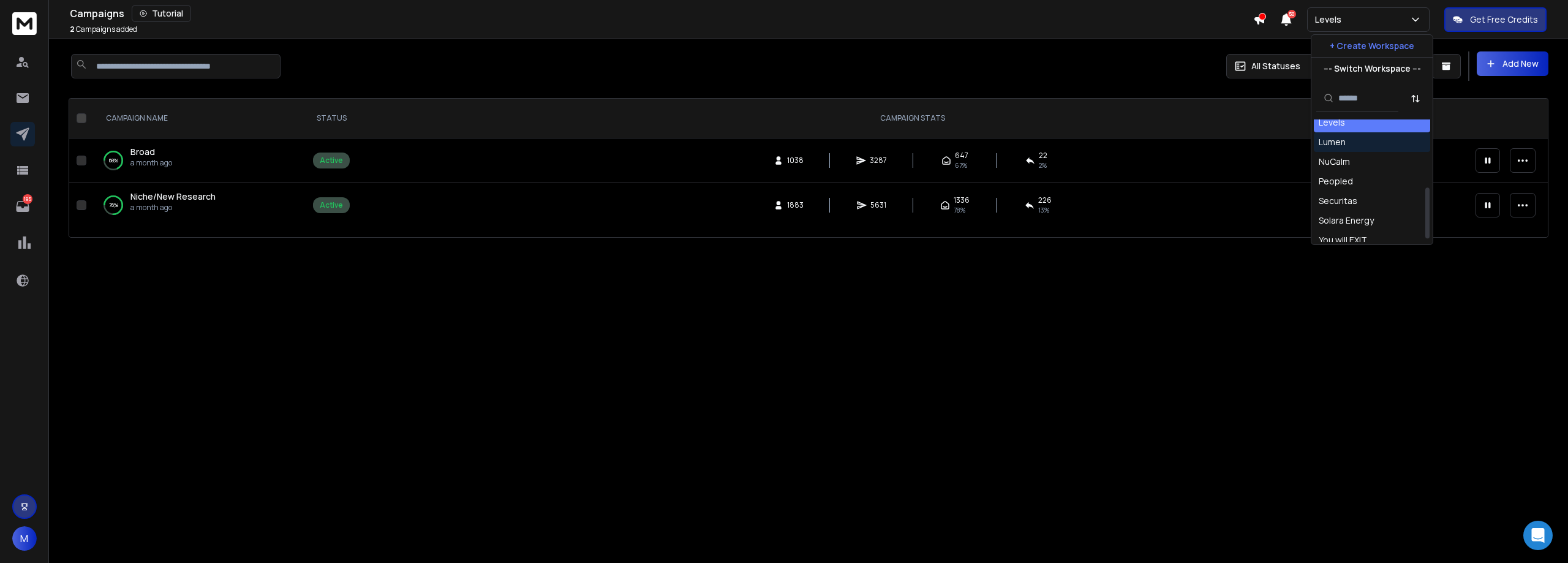
click at [1367, 145] on div "Lumen" at bounding box center [1372, 142] width 116 height 19
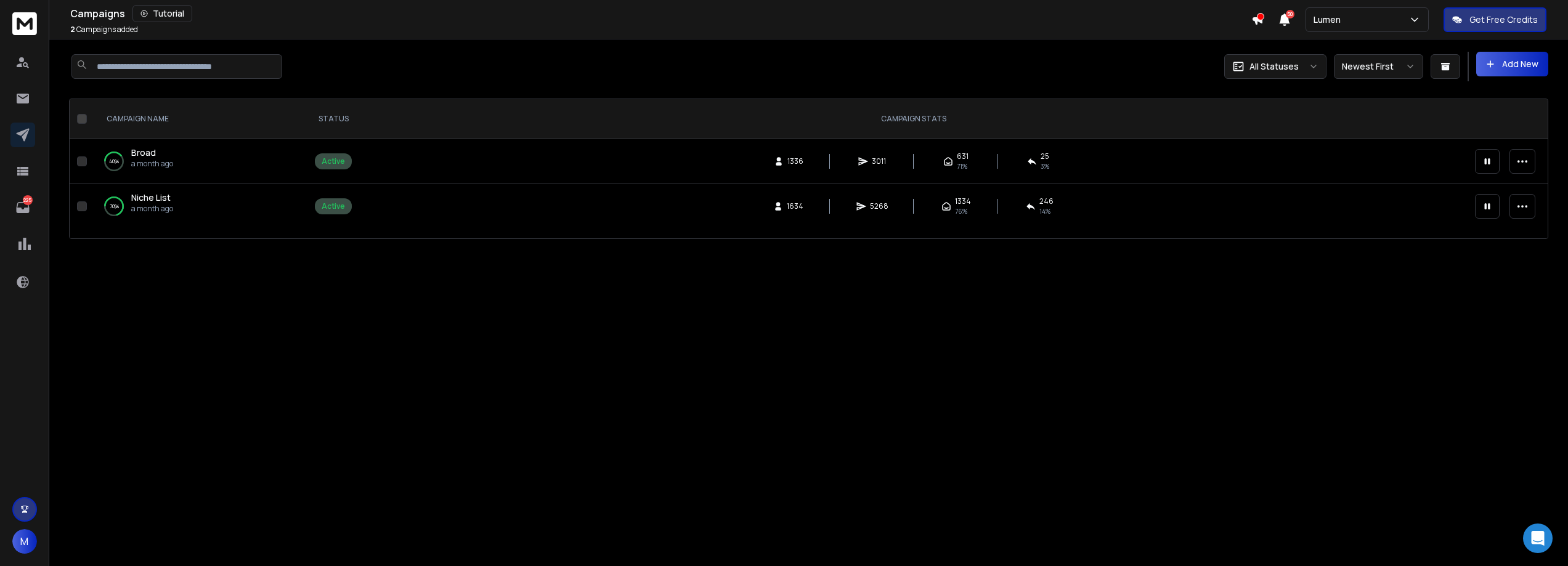
click at [234, 212] on div "70 % Niche List a month ago" at bounding box center [199, 206] width 191 height 30
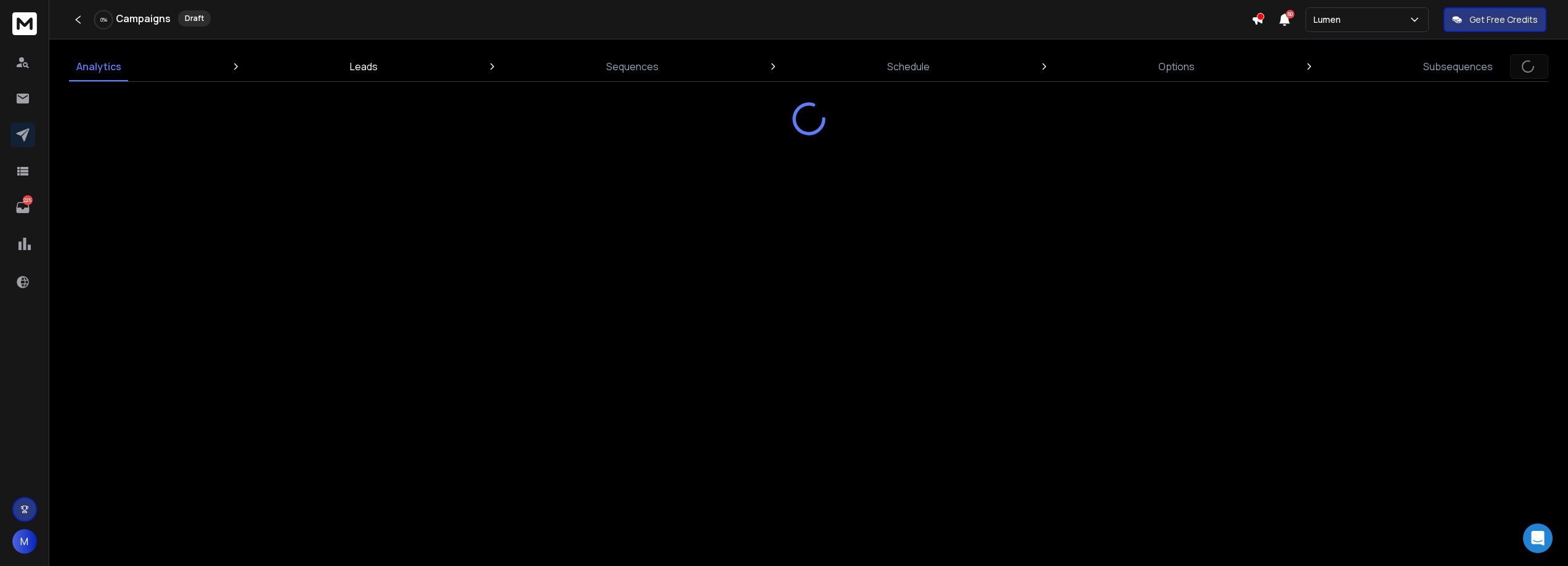
click at [374, 61] on p "Leads" at bounding box center [364, 66] width 28 height 15
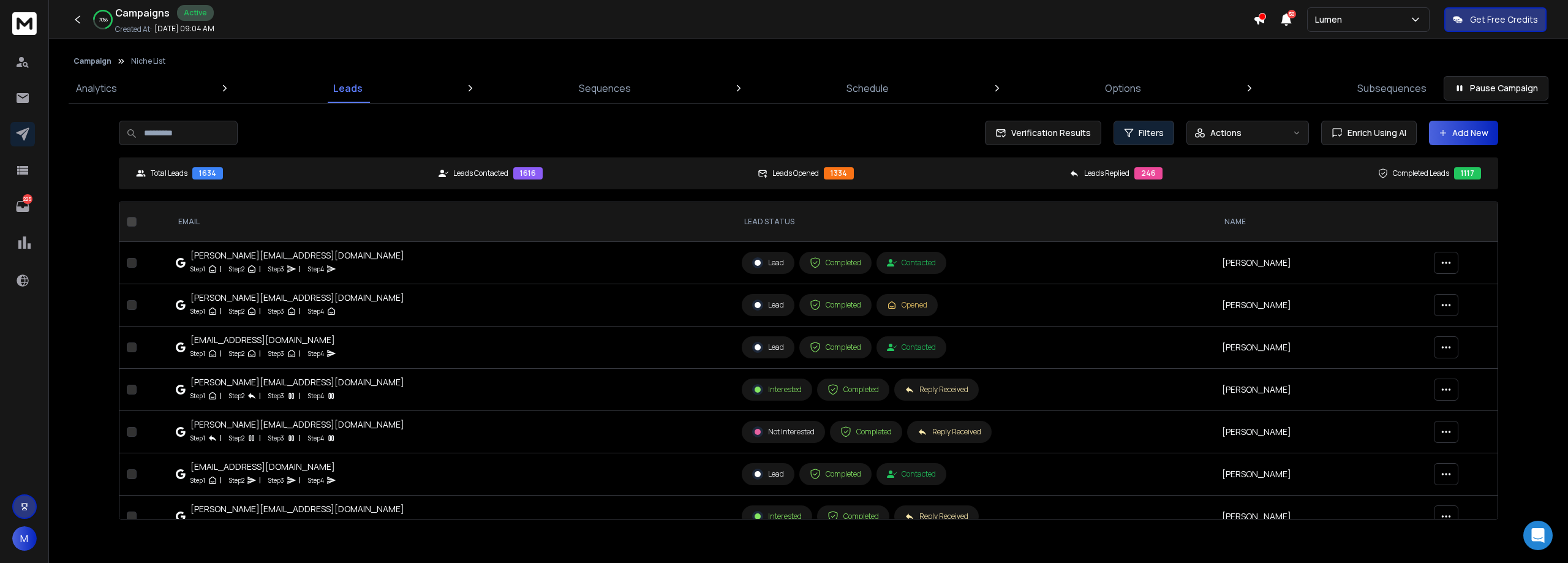
click at [1150, 131] on span "Filters" at bounding box center [1151, 133] width 25 height 12
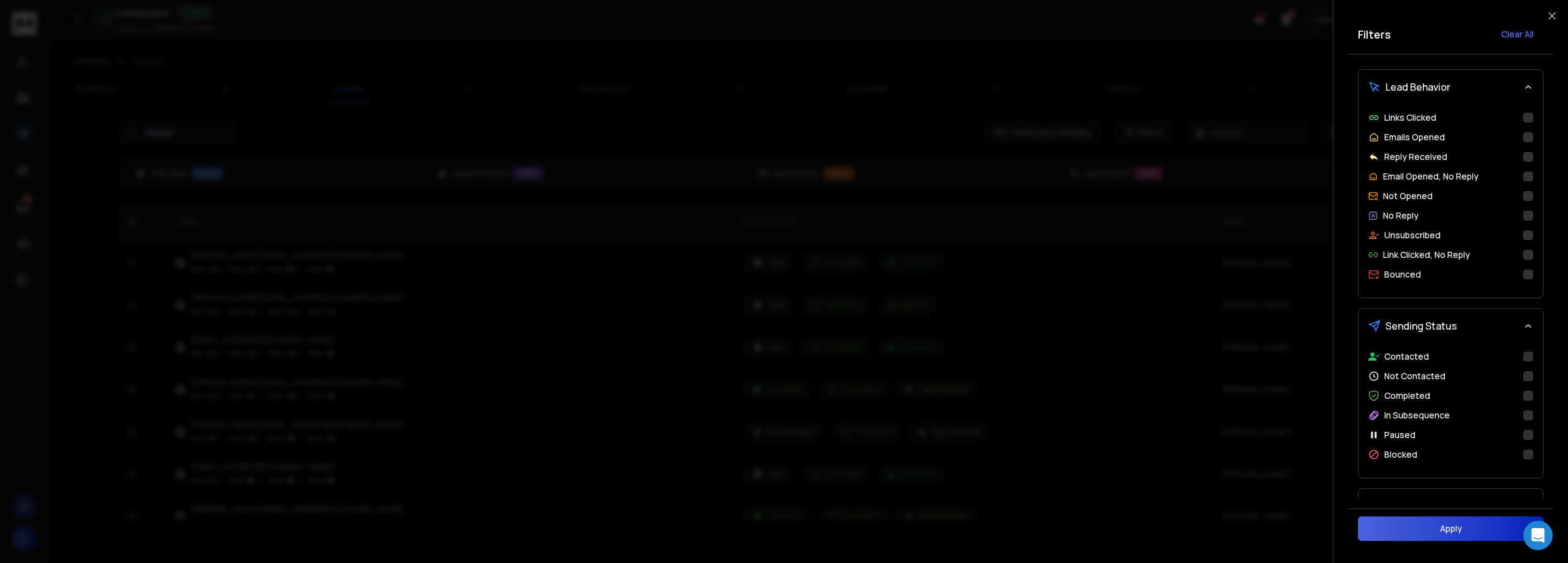
click at [1396, 373] on p "Not Contacted" at bounding box center [1415, 376] width 61 height 12
click at [1523, 373] on button "Not Contacted" at bounding box center [1528, 376] width 10 height 10
click at [1425, 522] on div "Apply" at bounding box center [1450, 528] width 205 height 39
click at [1426, 526] on button "Apply" at bounding box center [1451, 529] width 186 height 25
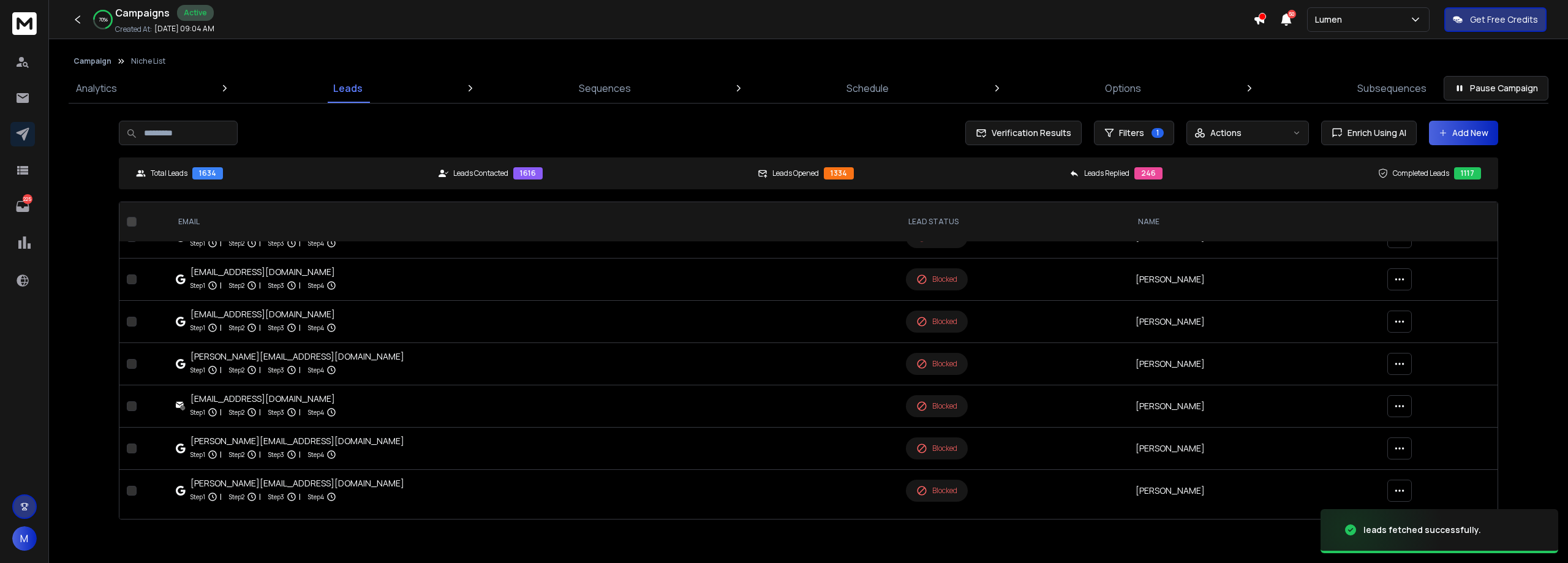
scroll to position [493, 0]
click at [22, 129] on icon at bounding box center [22, 134] width 15 height 15
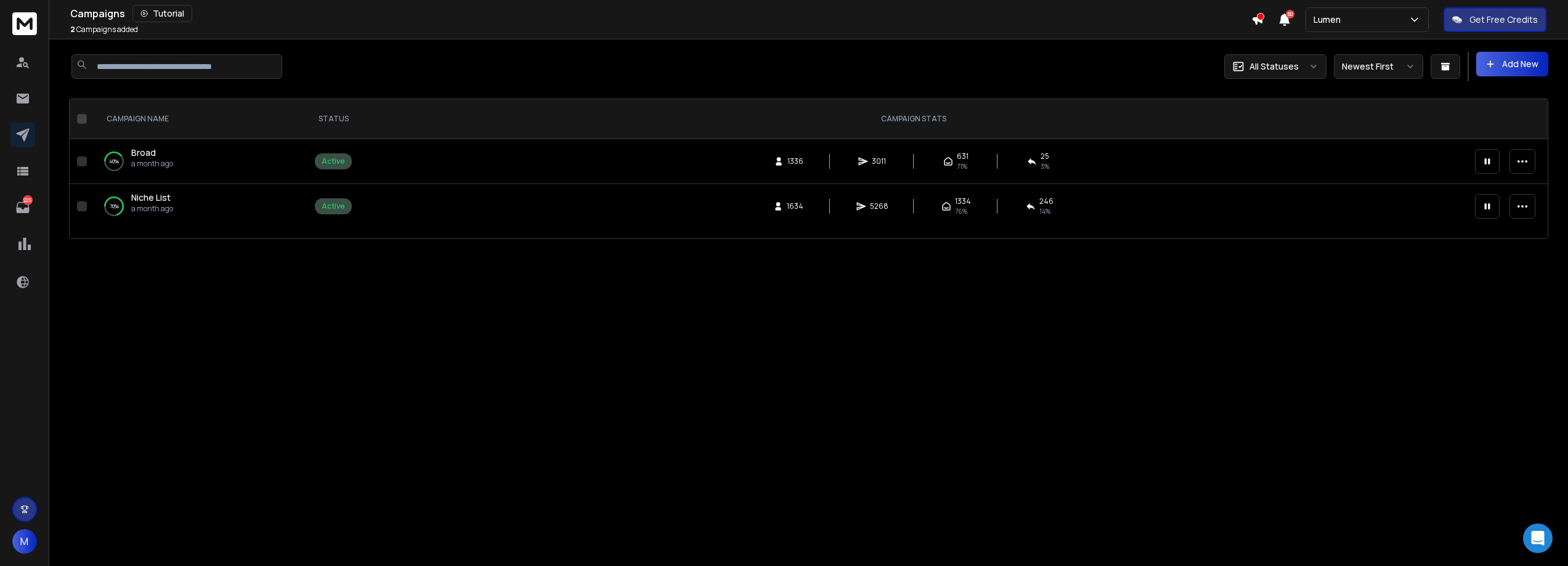
click at [231, 149] on div "40 % Broad a month ago" at bounding box center [199, 161] width 191 height 30
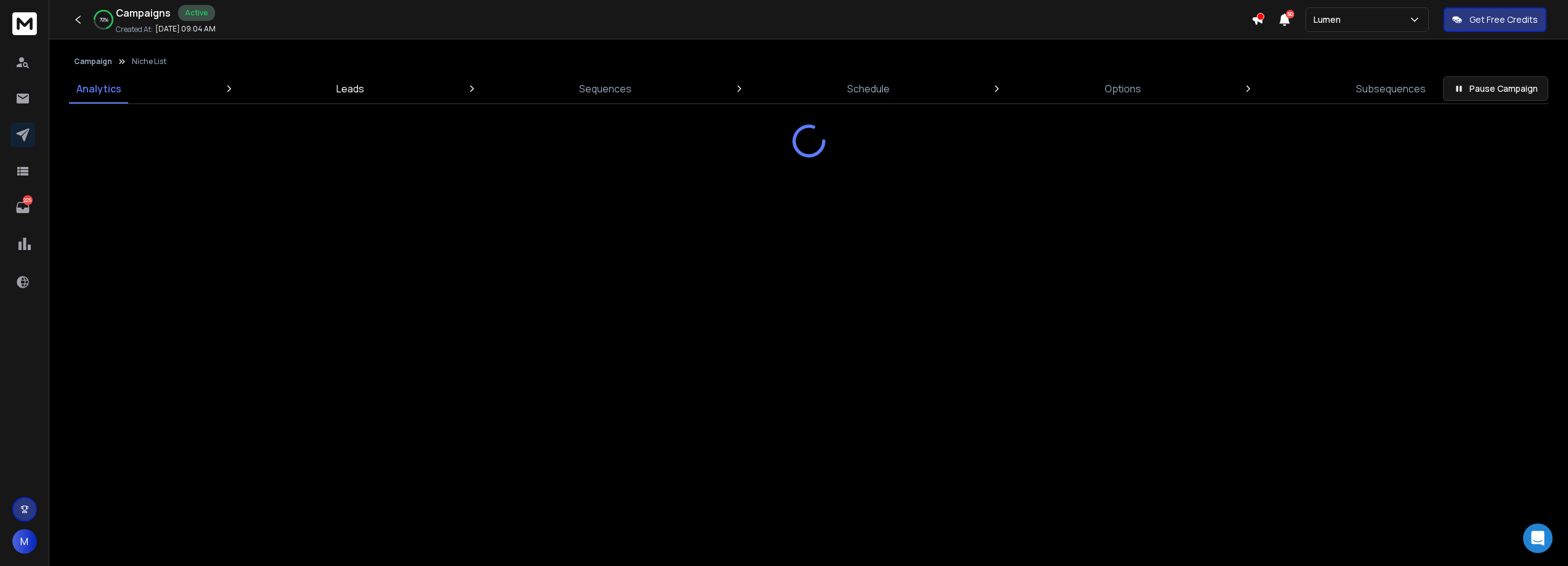
click at [361, 96] on link "Leads" at bounding box center [350, 89] width 43 height 30
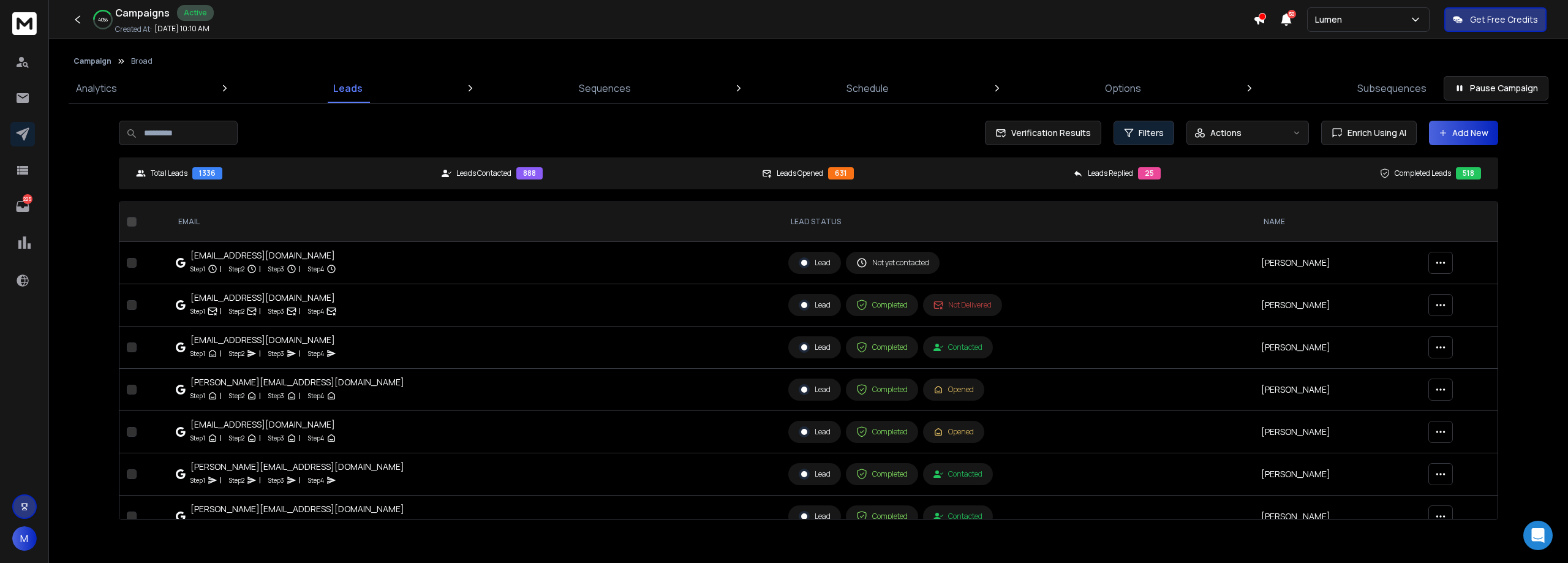
click at [1134, 126] on button "Filters" at bounding box center [1144, 133] width 60 height 25
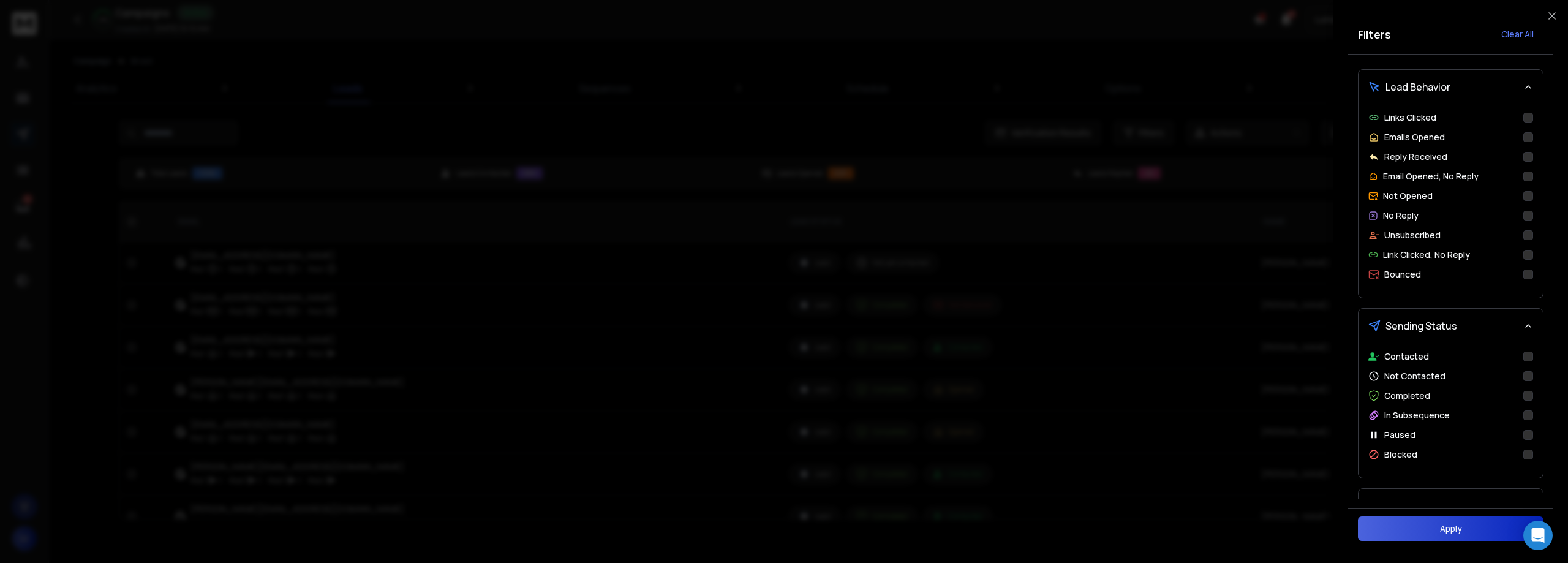
click at [1429, 377] on p "Not Contacted" at bounding box center [1415, 376] width 61 height 12
click at [1523, 377] on button "Not Contacted" at bounding box center [1528, 376] width 10 height 10
click at [1413, 521] on button "Apply" at bounding box center [1451, 529] width 186 height 25
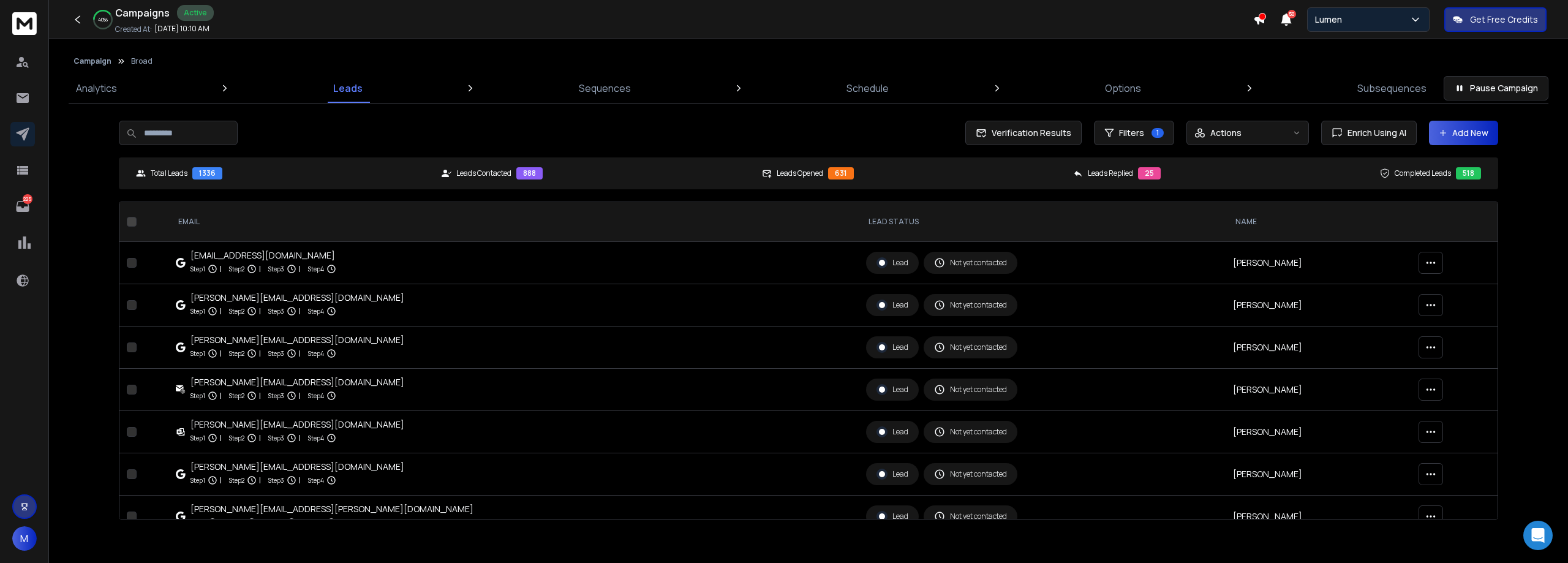
click at [1335, 25] on p "Lumen" at bounding box center [1330, 19] width 32 height 12
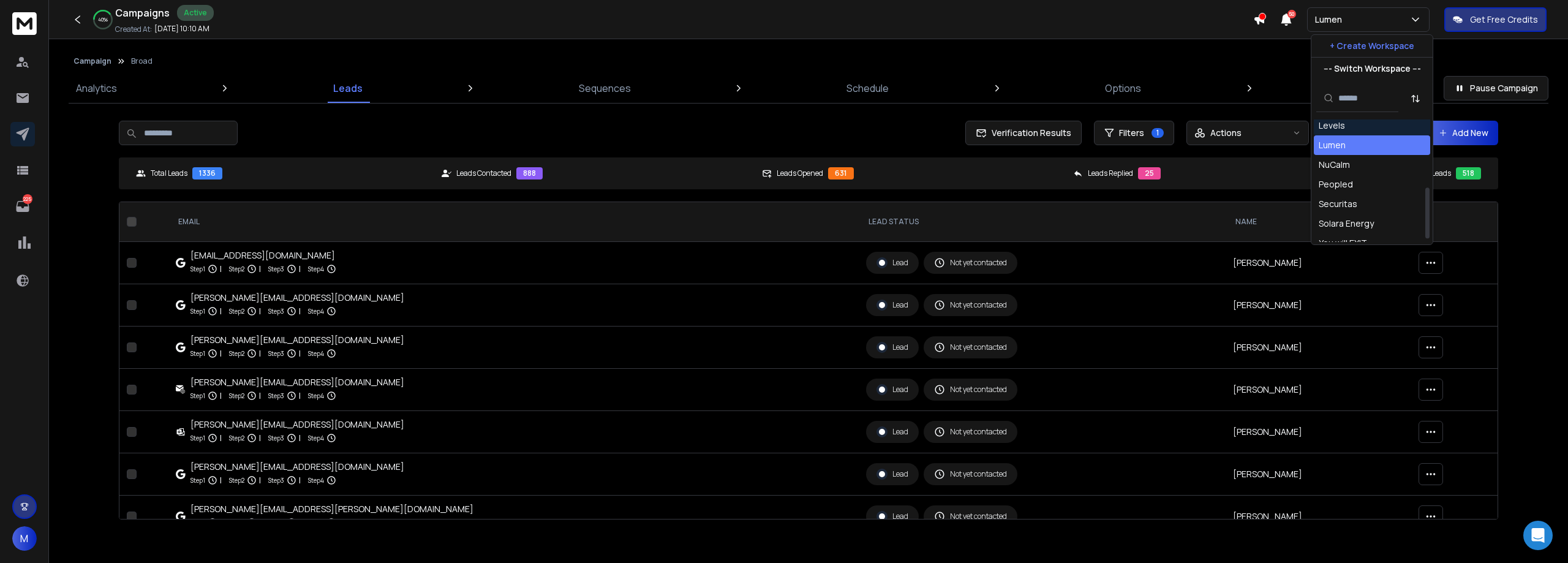
scroll to position [163, 0]
click at [1393, 185] on div "Peopled" at bounding box center [1372, 180] width 116 height 19
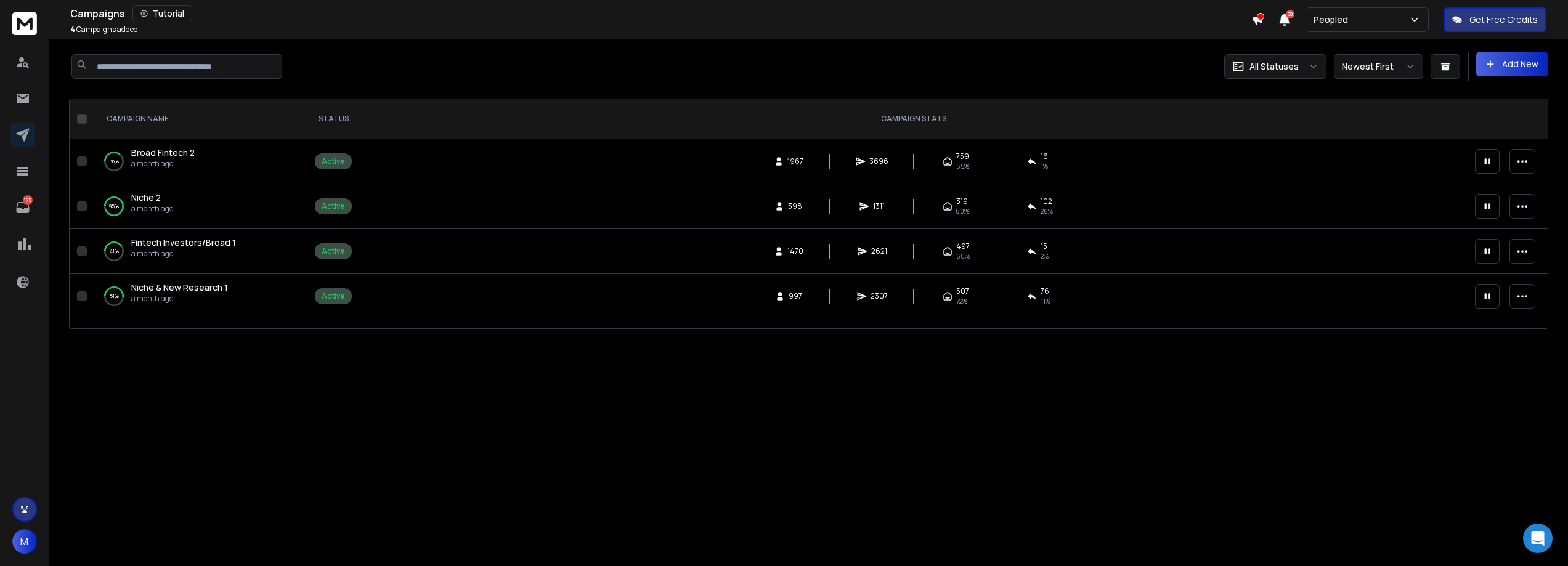
click at [181, 301] on p "a month ago" at bounding box center [179, 298] width 97 height 10
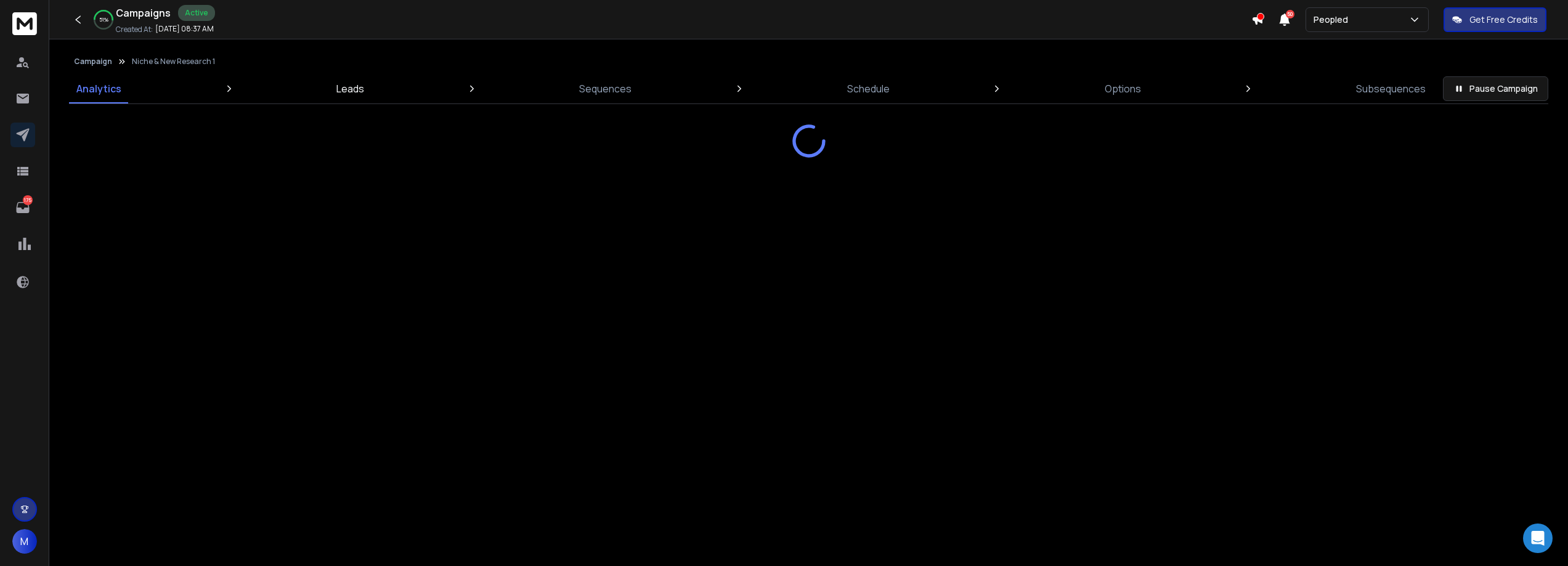
click at [338, 93] on p "Leads" at bounding box center [351, 88] width 28 height 15
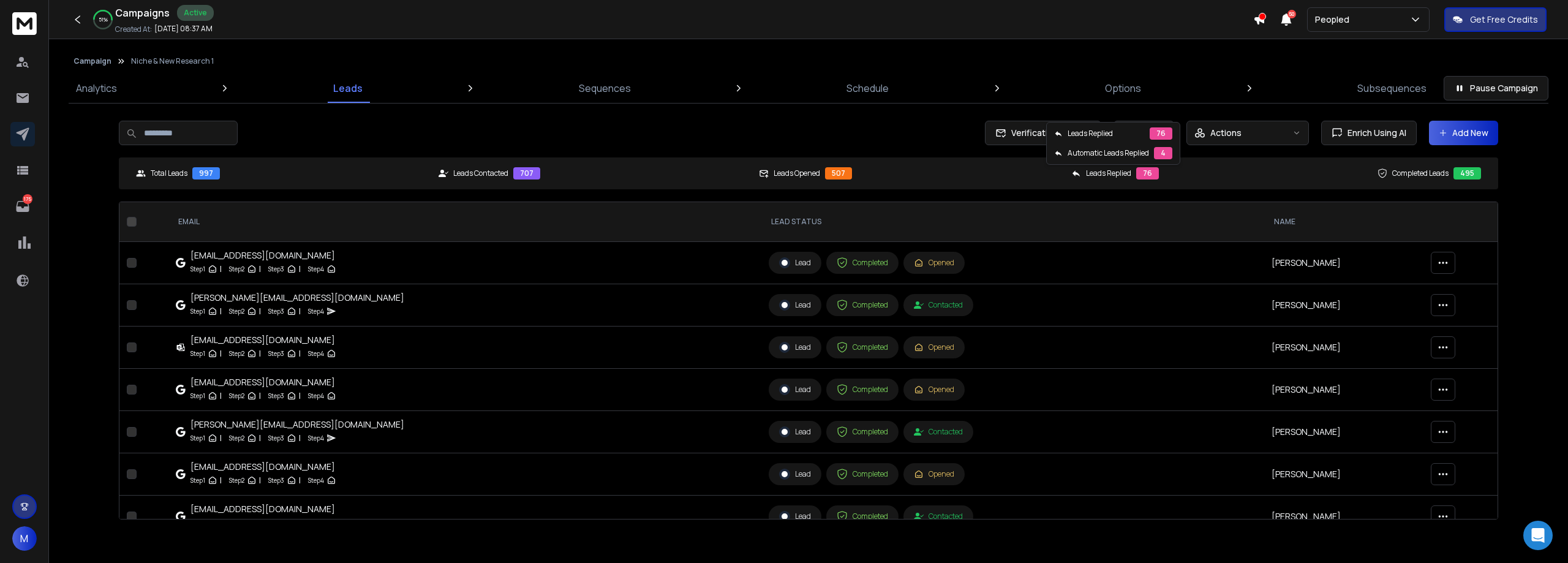
click at [1161, 129] on div "76" at bounding box center [1161, 134] width 22 height 12
click at [1151, 128] on span "Filters" at bounding box center [1151, 133] width 25 height 12
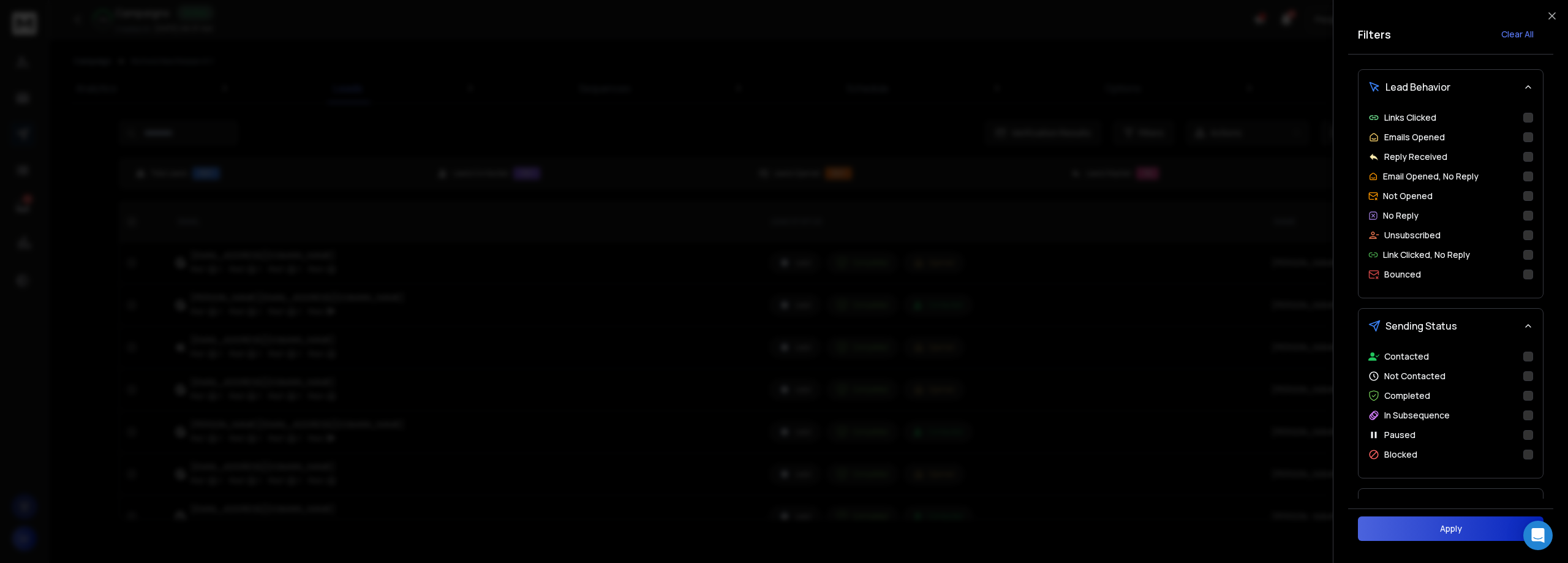
click at [1409, 376] on p "Not Contacted" at bounding box center [1415, 376] width 61 height 12
click at [1523, 376] on button "Not Contacted" at bounding box center [1528, 376] width 10 height 10
click at [1442, 547] on div "Apply" at bounding box center [1450, 528] width 205 height 39
click at [1441, 533] on button "Apply" at bounding box center [1451, 529] width 186 height 25
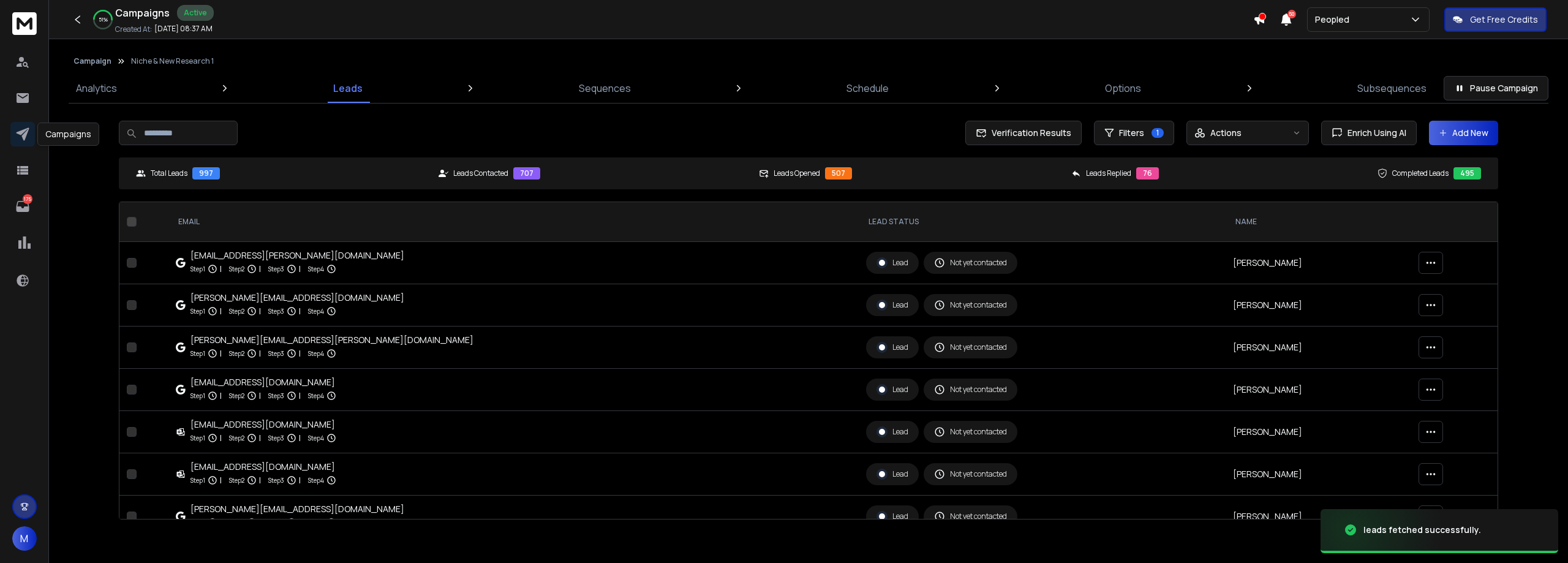
click at [30, 142] on link at bounding box center [22, 134] width 25 height 25
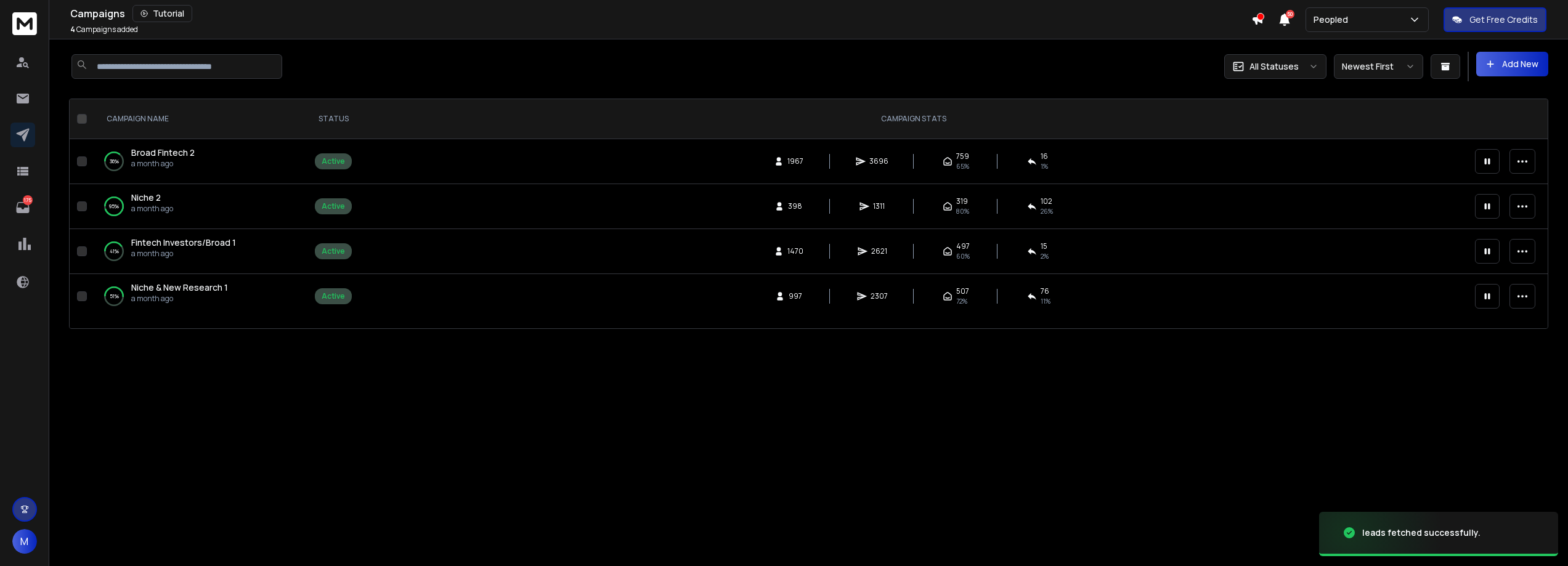
click at [170, 255] on p "a month ago" at bounding box center [183, 254] width 104 height 10
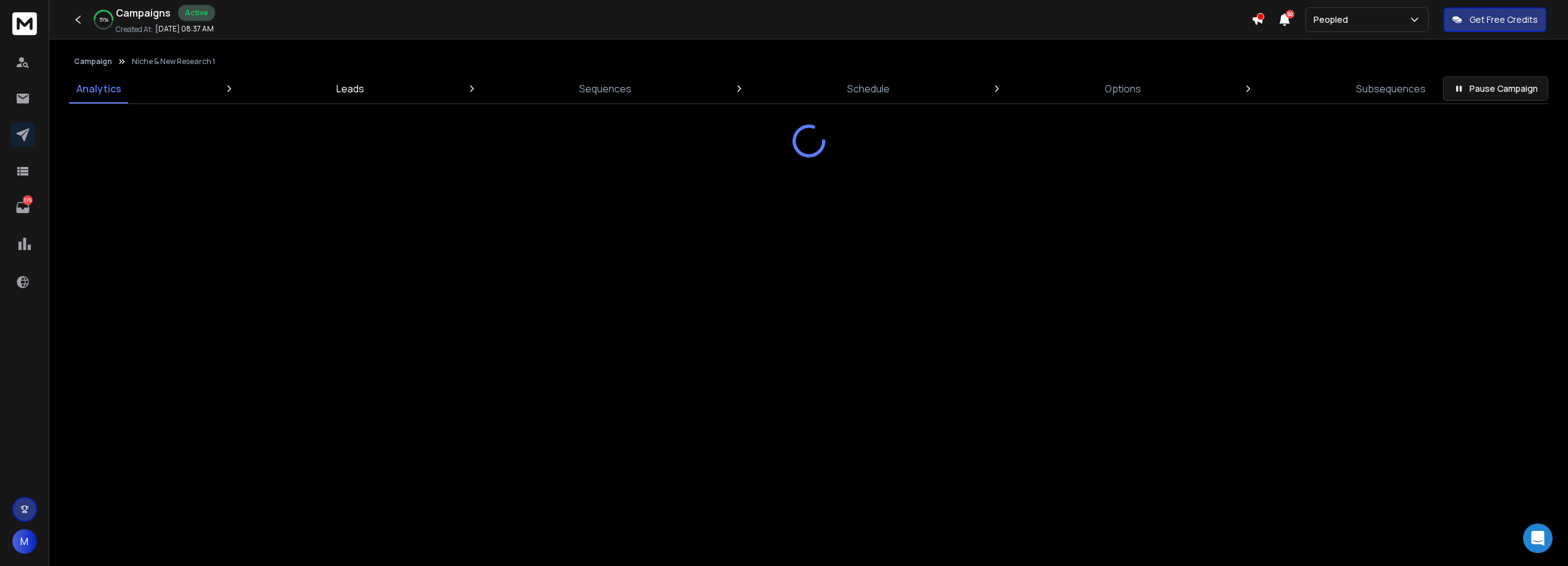
click at [339, 93] on p "Leads" at bounding box center [351, 88] width 28 height 15
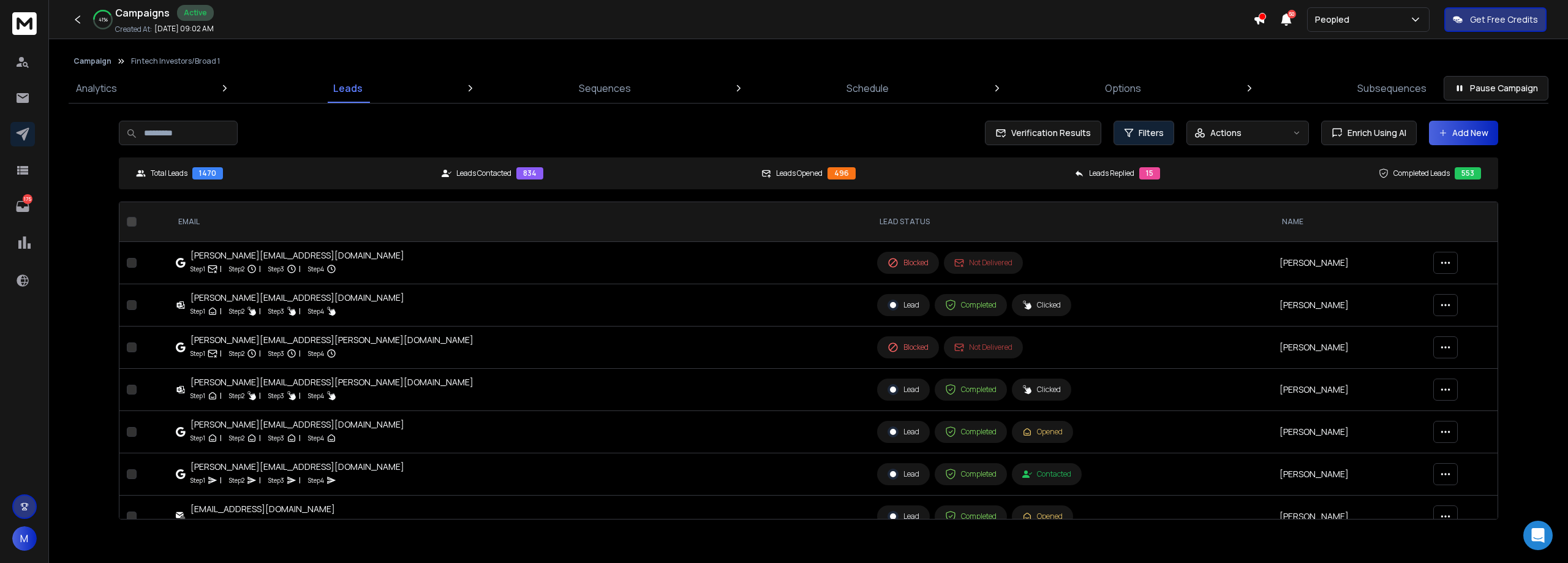
click at [1155, 138] on span "Filters" at bounding box center [1151, 133] width 25 height 12
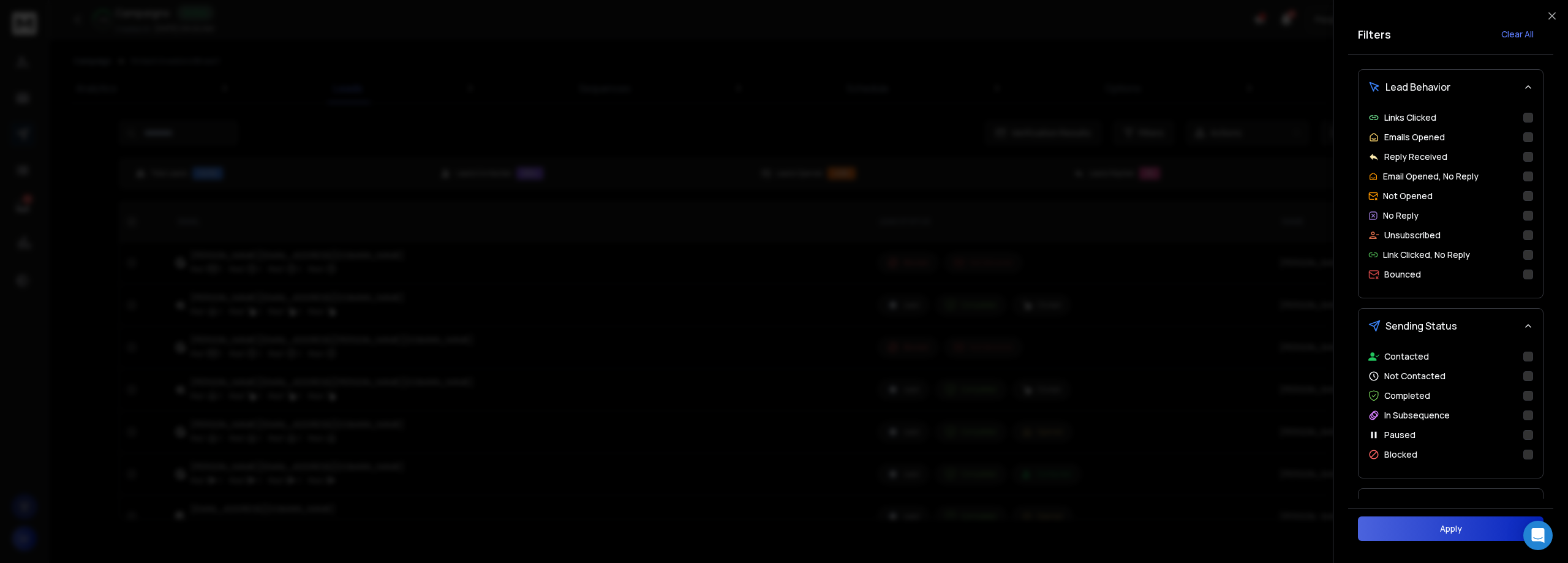
click at [1419, 376] on p "Not Contacted" at bounding box center [1415, 376] width 61 height 12
click at [1523, 376] on button "Not Contacted" at bounding box center [1528, 376] width 10 height 10
drag, startPoint x: 1476, startPoint y: 534, endPoint x: 1425, endPoint y: 524, distance: 52.0
click at [1475, 534] on button "Apply" at bounding box center [1451, 529] width 186 height 25
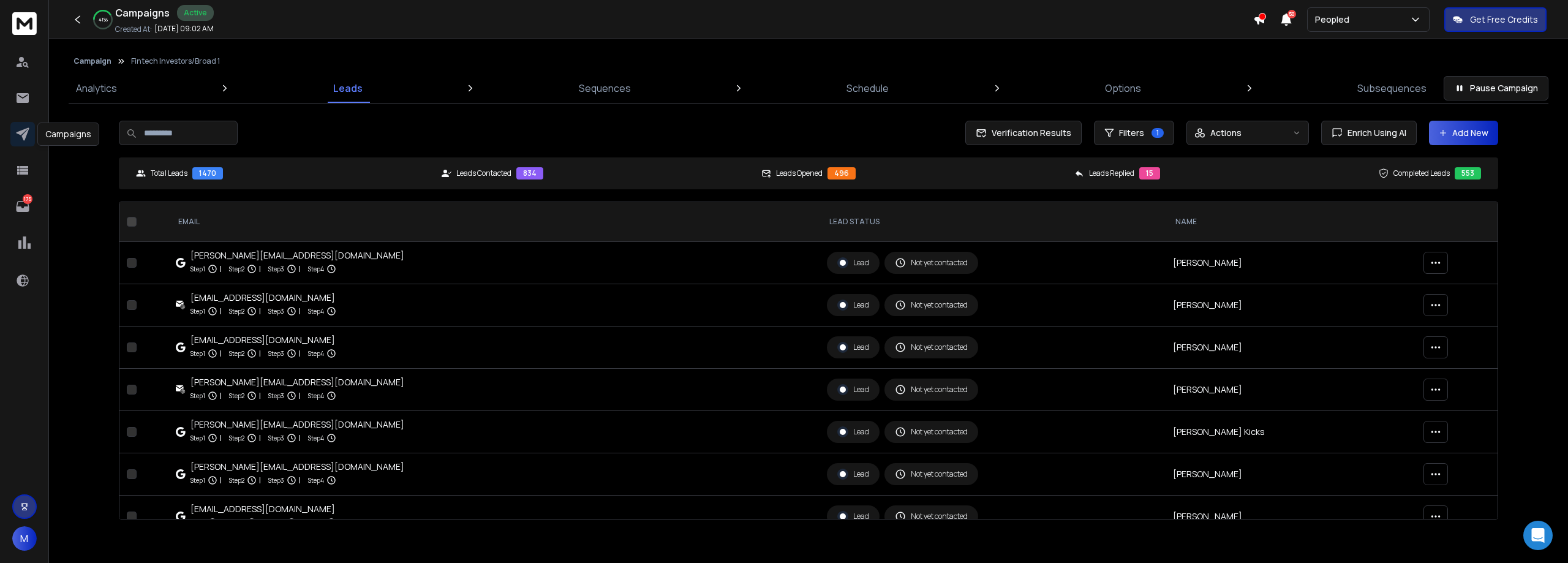
click at [27, 135] on icon at bounding box center [22, 134] width 15 height 15
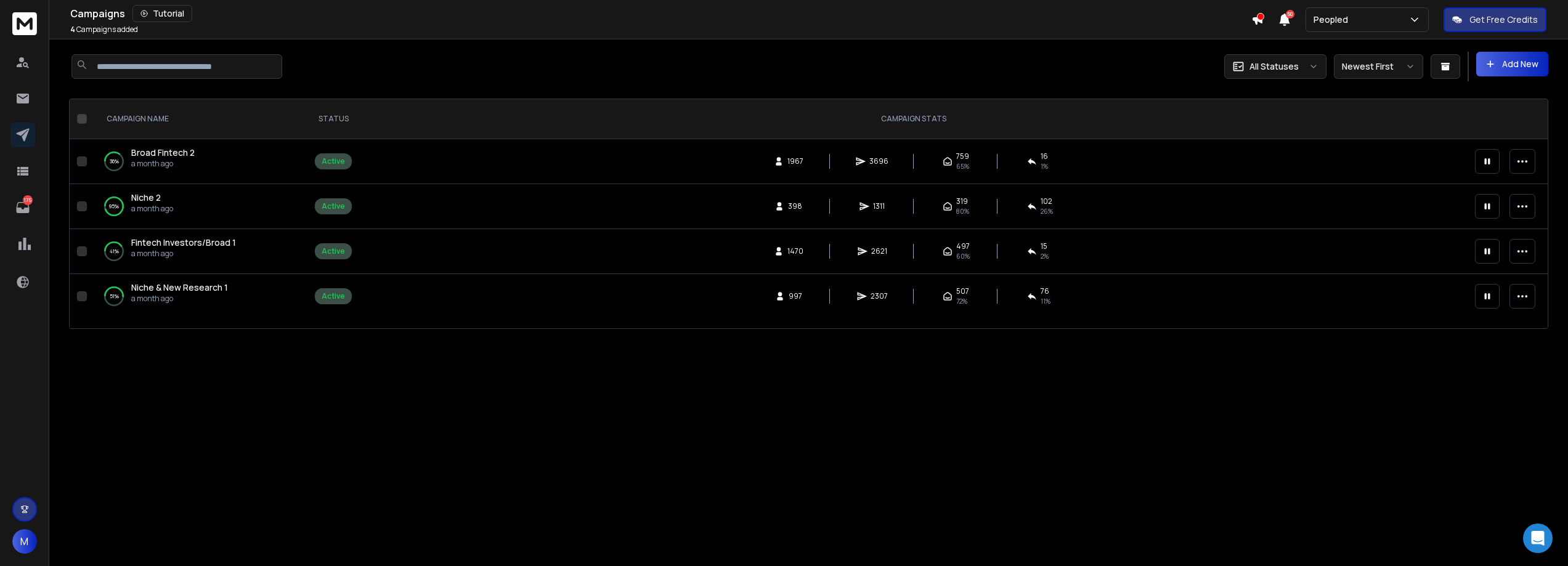
click at [155, 208] on p "a month ago" at bounding box center [152, 209] width 42 height 10
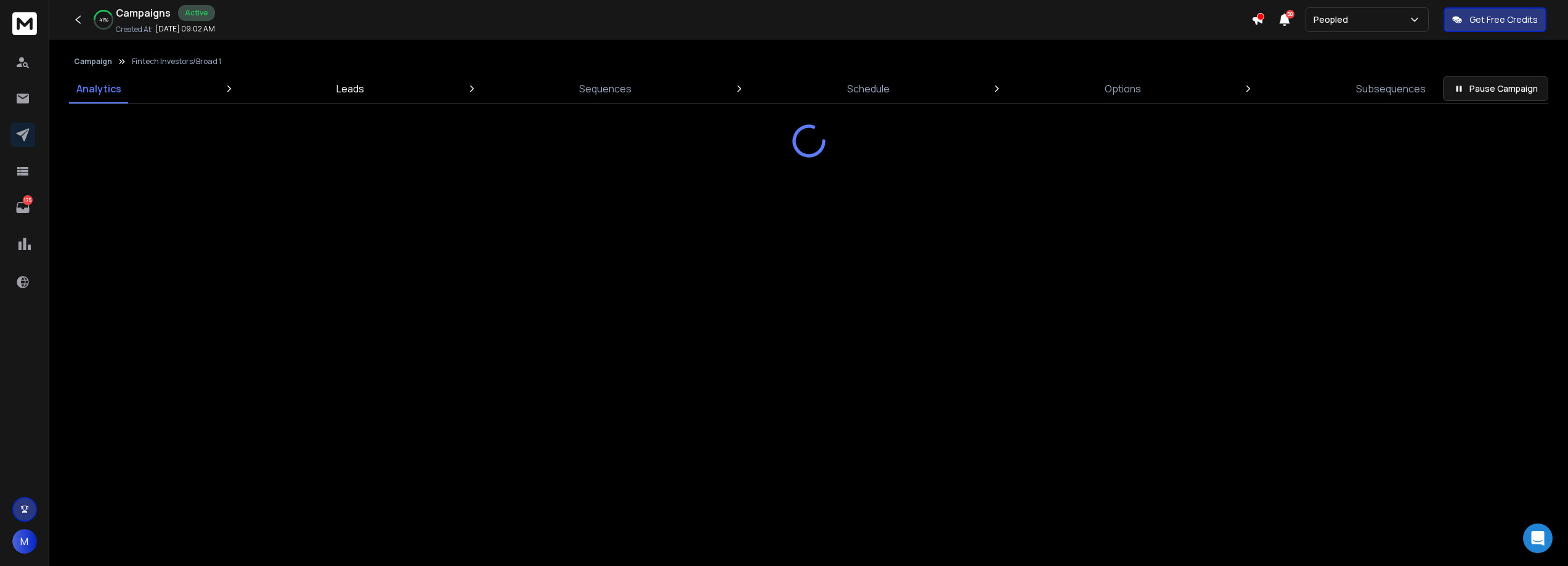
click at [354, 76] on link "Leads" at bounding box center [350, 89] width 43 height 30
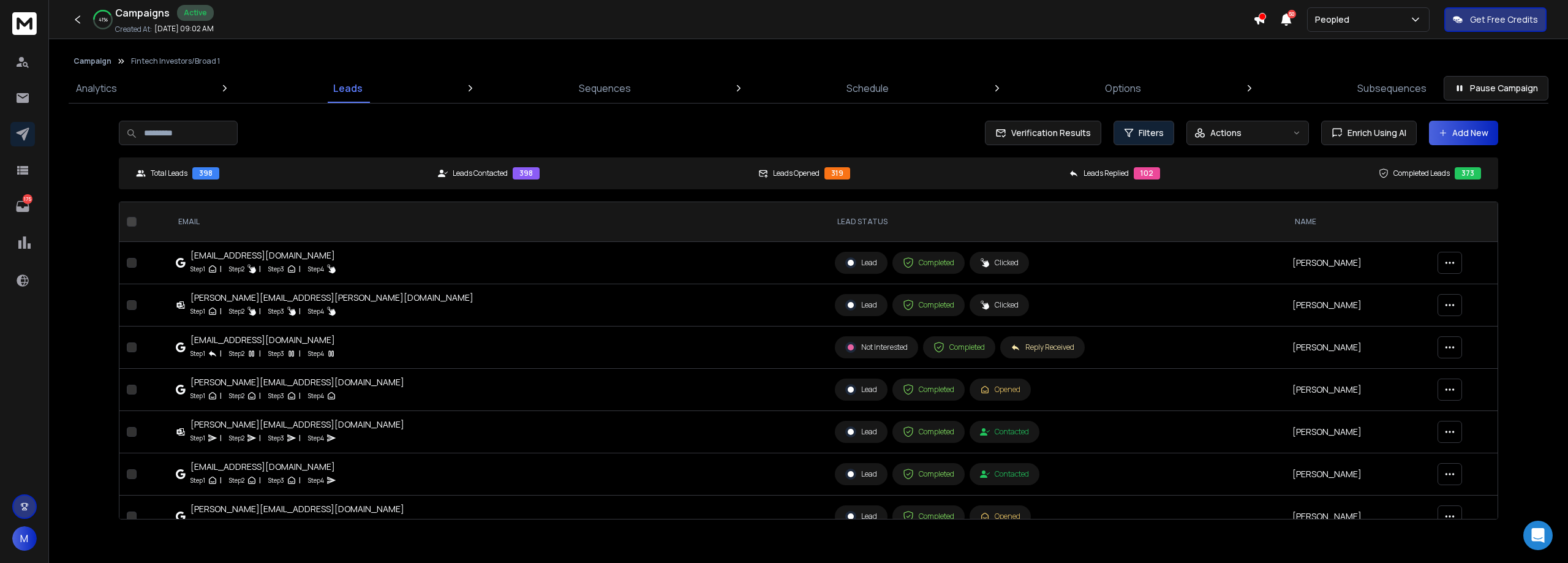
click at [1150, 136] on span "Filters" at bounding box center [1151, 133] width 25 height 12
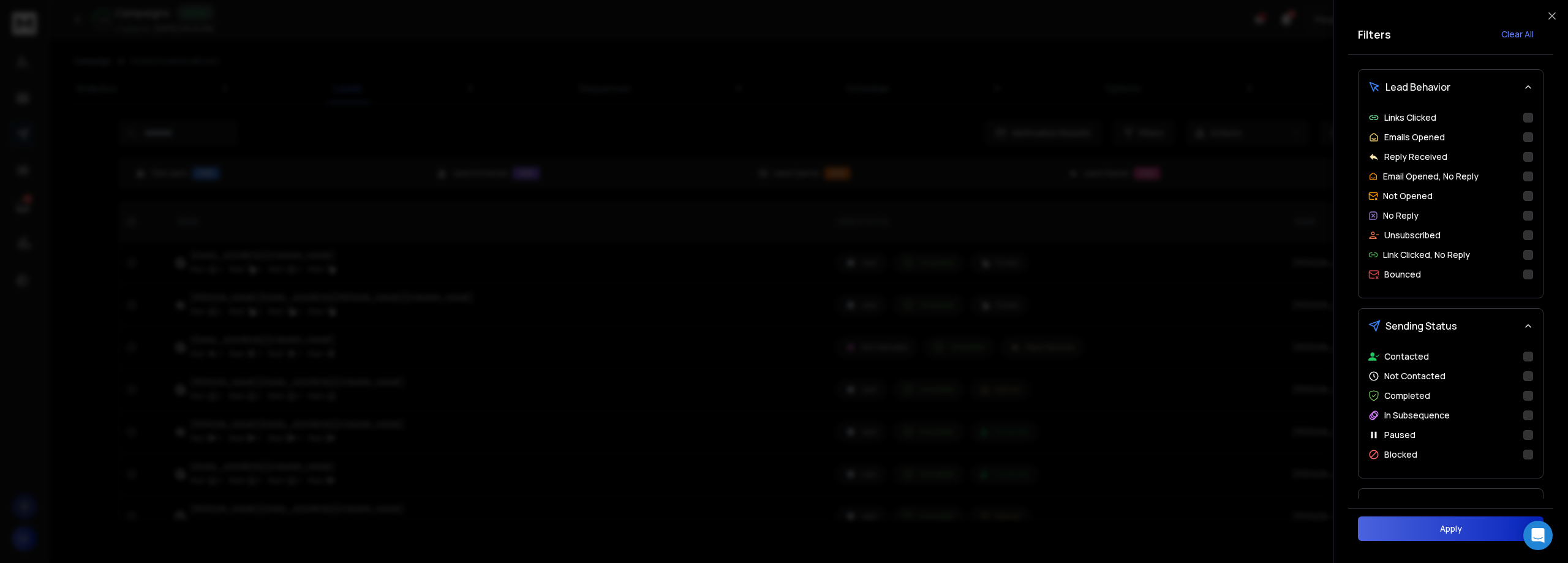
click at [1405, 373] on p "Not Contacted" at bounding box center [1415, 376] width 61 height 12
click at [1523, 373] on button "Not Contacted" at bounding box center [1528, 376] width 10 height 10
click at [1415, 519] on button "Apply" at bounding box center [1451, 529] width 186 height 25
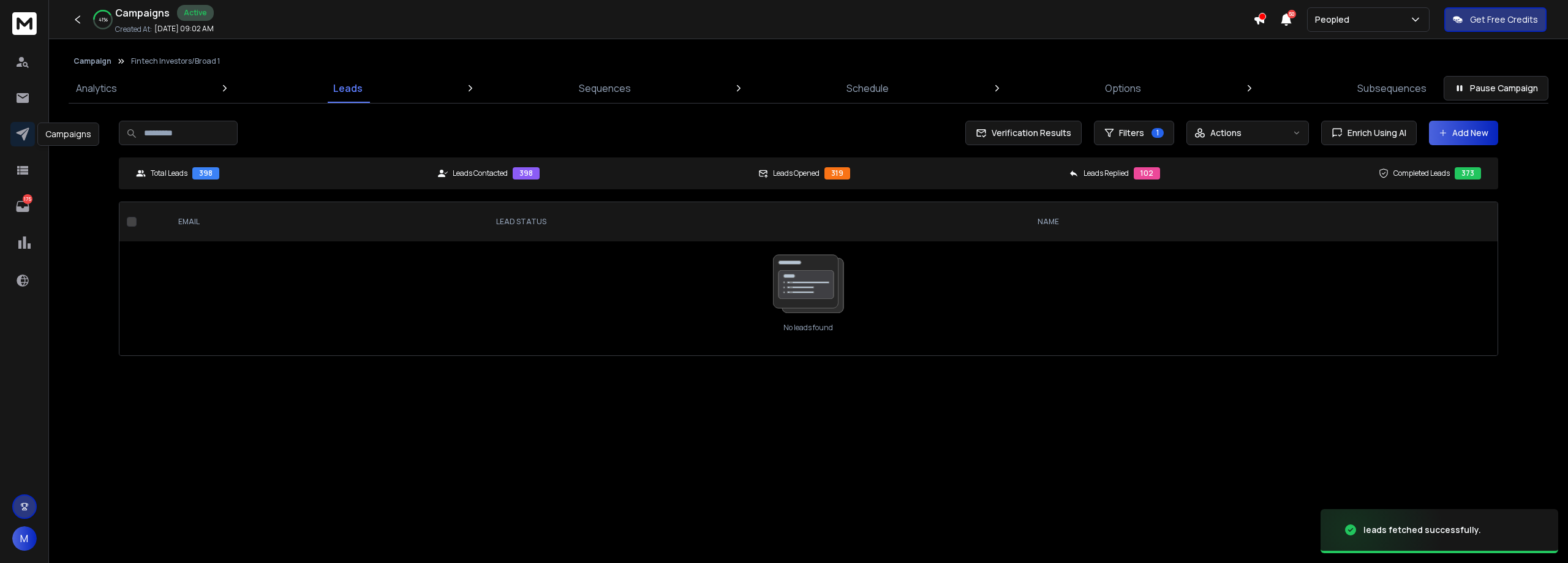
click at [29, 127] on icon at bounding box center [22, 134] width 15 height 15
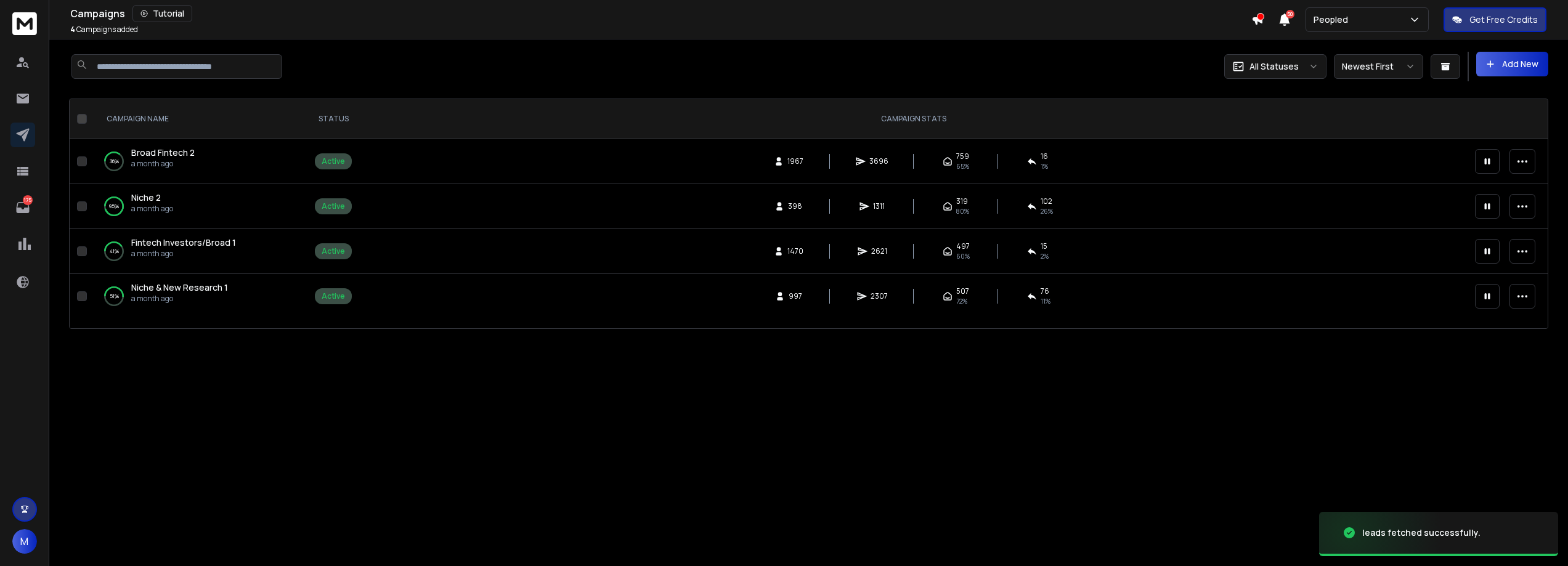
click at [183, 156] on span "Broad Fintech 2" at bounding box center [162, 152] width 63 height 12
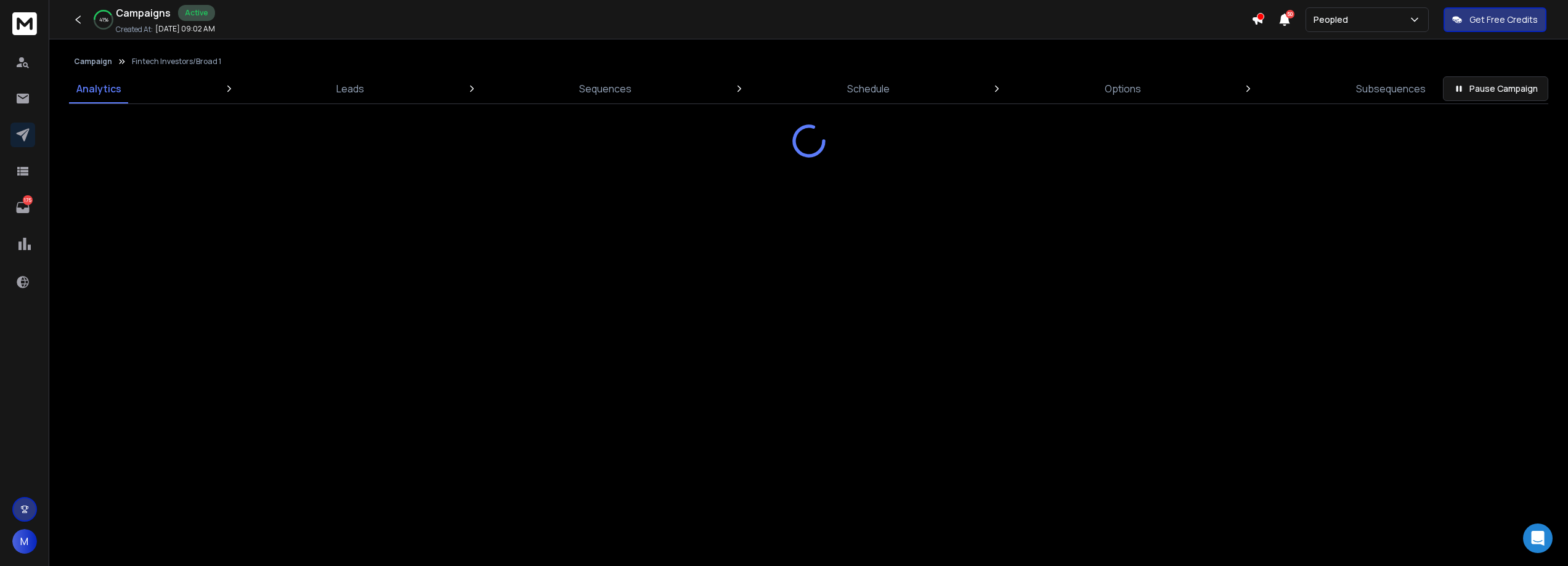
click at [326, 92] on div "Analytics Leads Sequences Schedule Options Subsequences" at bounding box center [751, 89] width 1364 height 30
click at [340, 93] on p "Leads" at bounding box center [351, 88] width 28 height 15
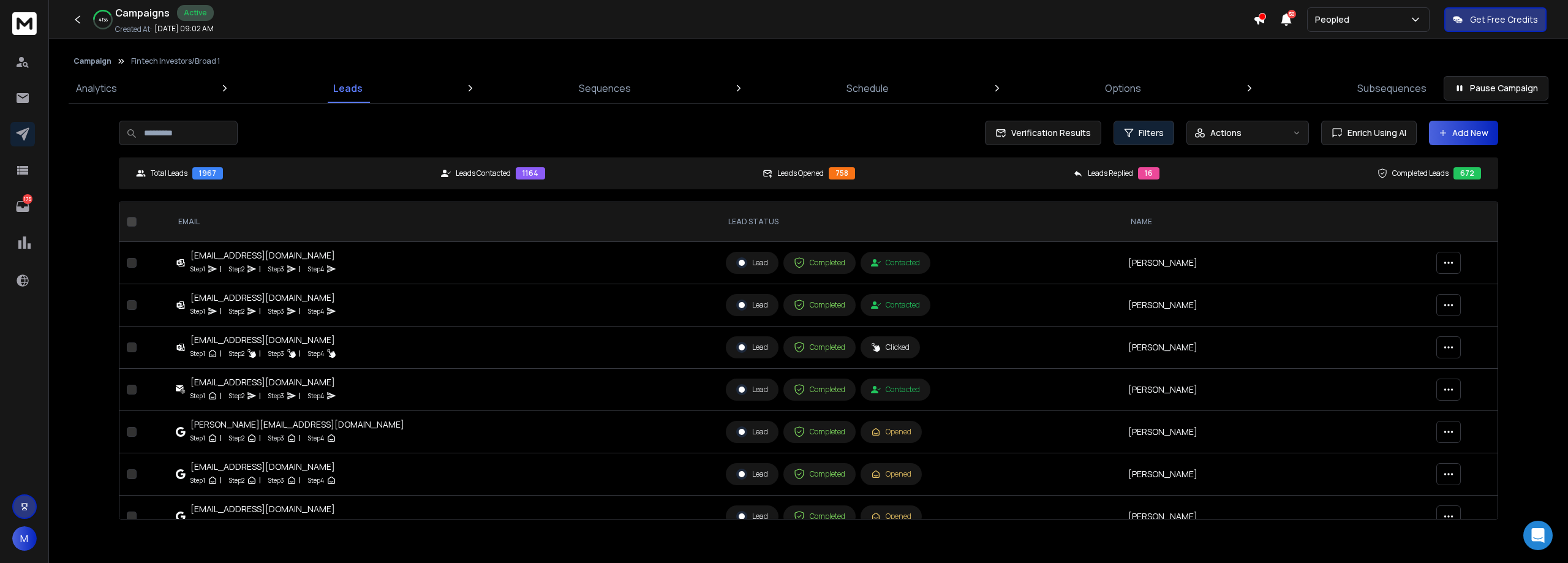
click at [1155, 129] on span "Filters" at bounding box center [1151, 133] width 25 height 12
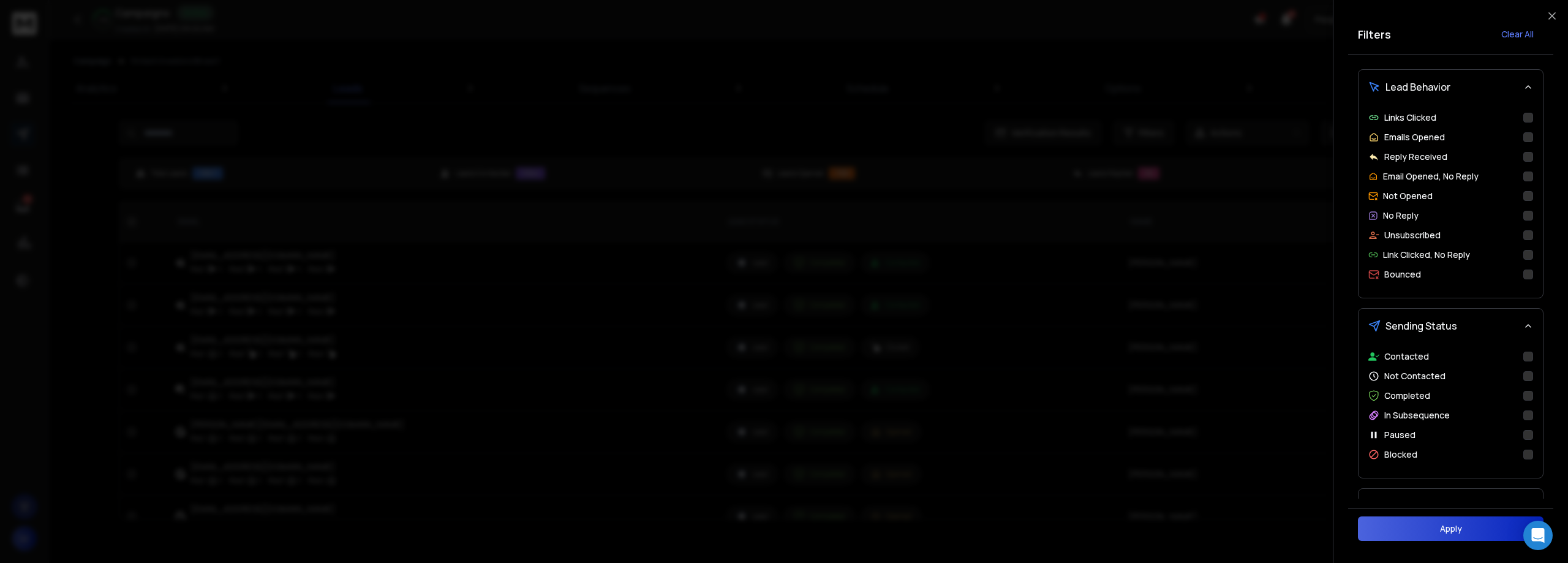
click at [1405, 379] on p "Not Contacted" at bounding box center [1415, 376] width 61 height 12
click at [1523, 379] on button "Not Contacted" at bounding box center [1528, 376] width 10 height 10
click at [1410, 526] on button "Apply" at bounding box center [1451, 529] width 186 height 25
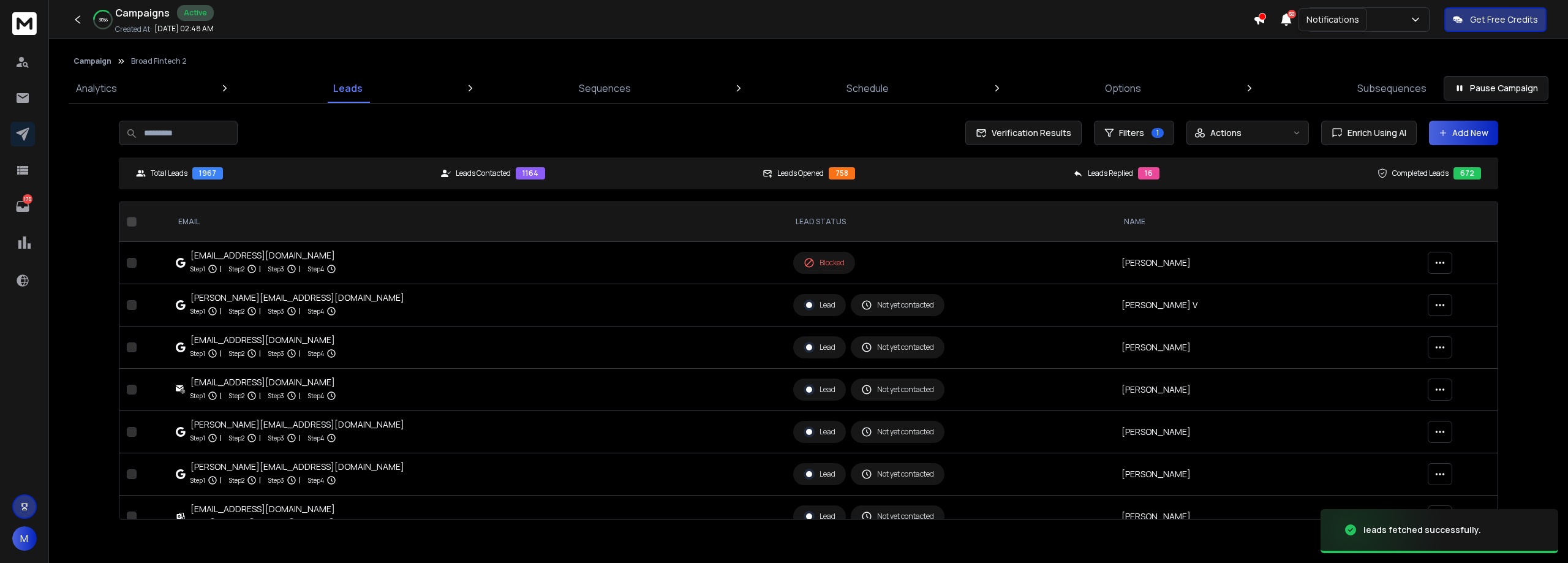
click at [1352, 19] on div "Notifications" at bounding box center [1333, 19] width 69 height 23
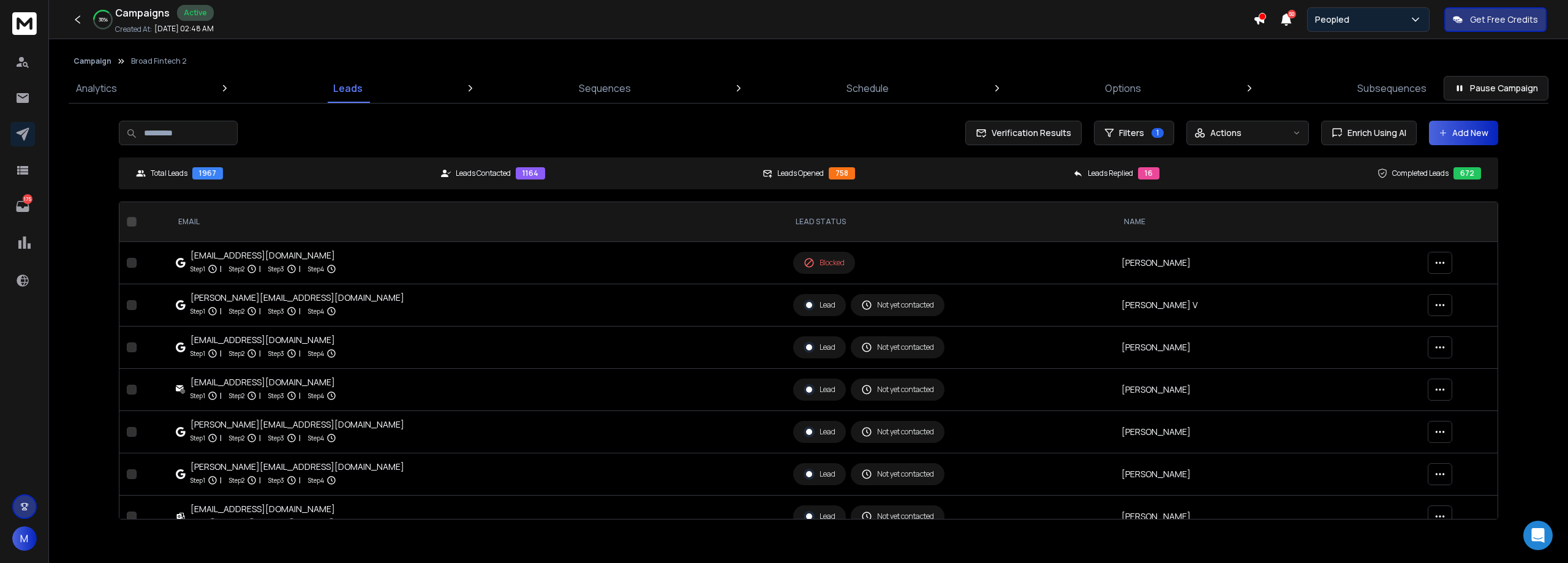
click at [1385, 22] on div "Peopled" at bounding box center [1368, 19] width 107 height 12
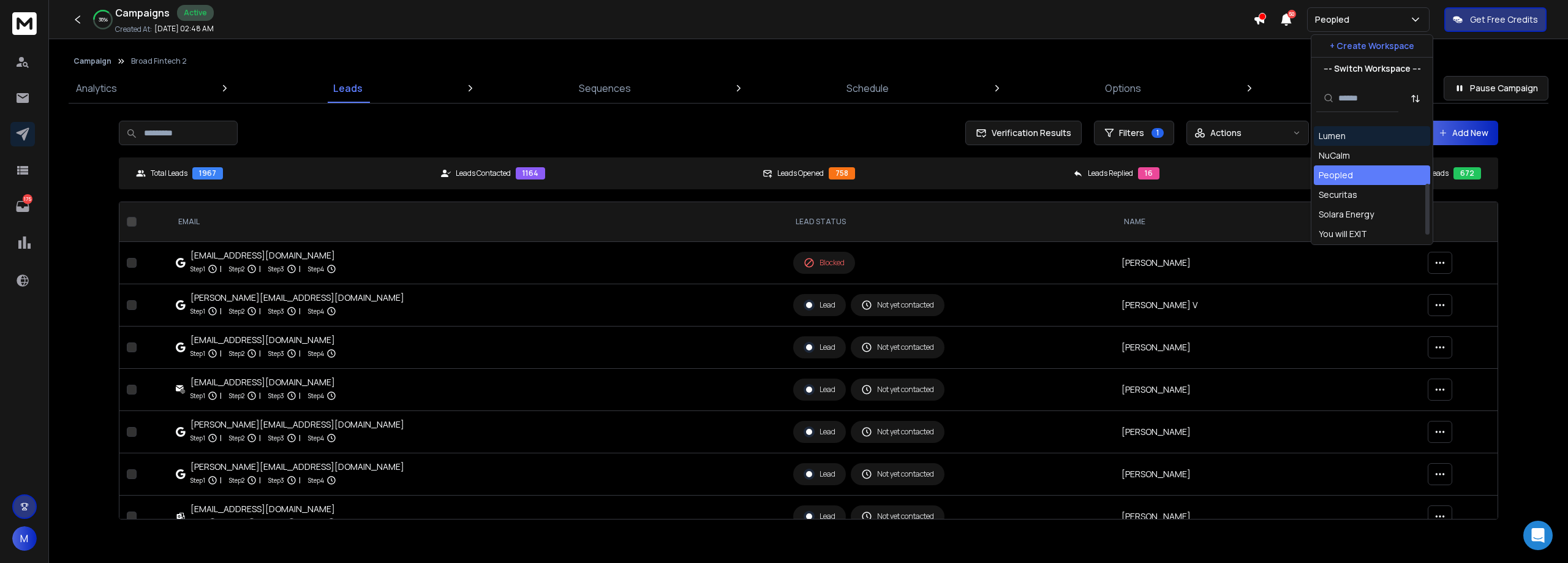
scroll to position [171, 0]
click at [1120, 97] on link "Options" at bounding box center [1123, 88] width 51 height 29
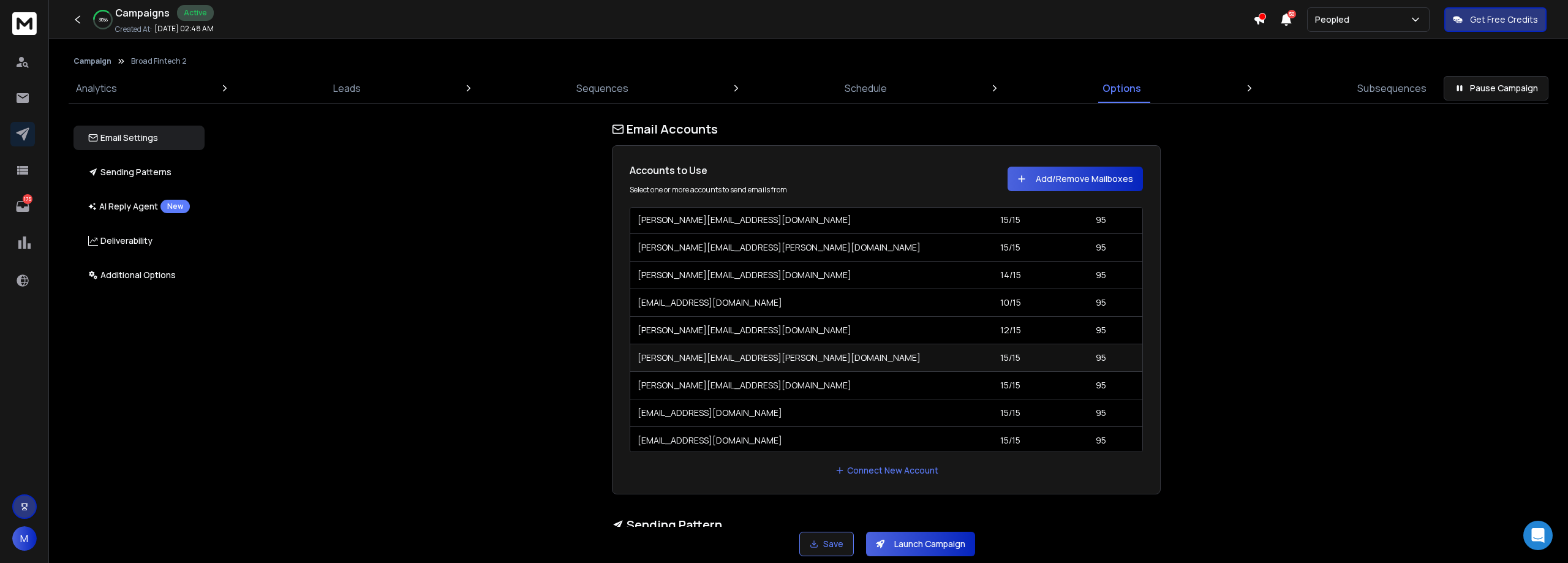
scroll to position [116, 0]
